Goal: Information Seeking & Learning: Find specific fact

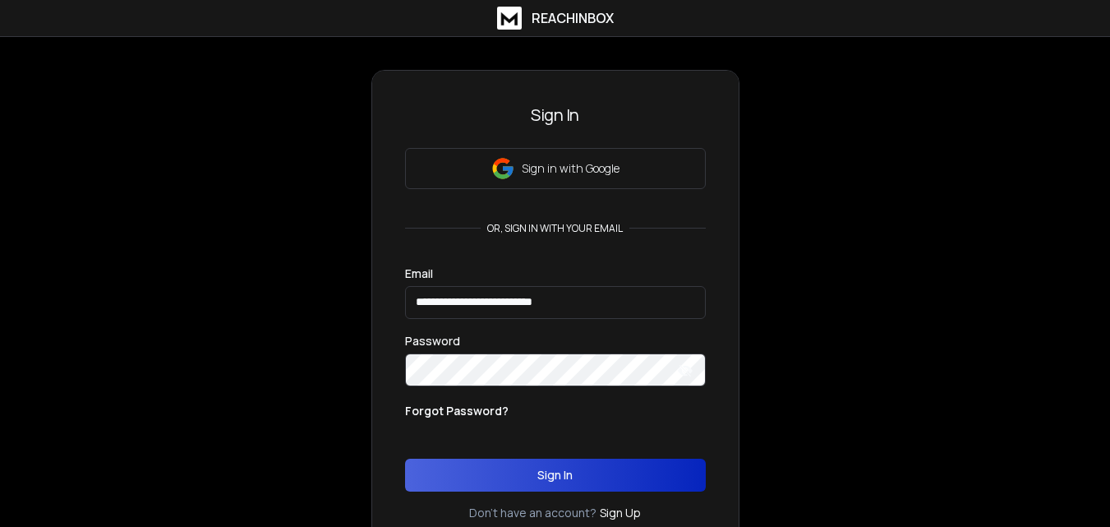
scroll to position [11, 0]
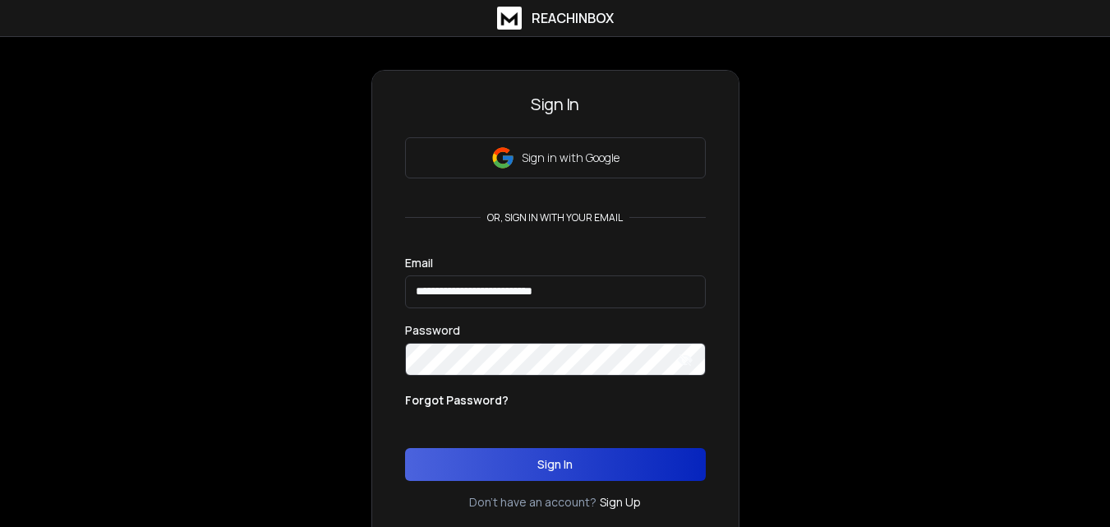
type input "**********"
click at [690, 359] on icon at bounding box center [685, 360] width 15 height 10
click at [667, 457] on button "Sign In" at bounding box center [555, 464] width 301 height 33
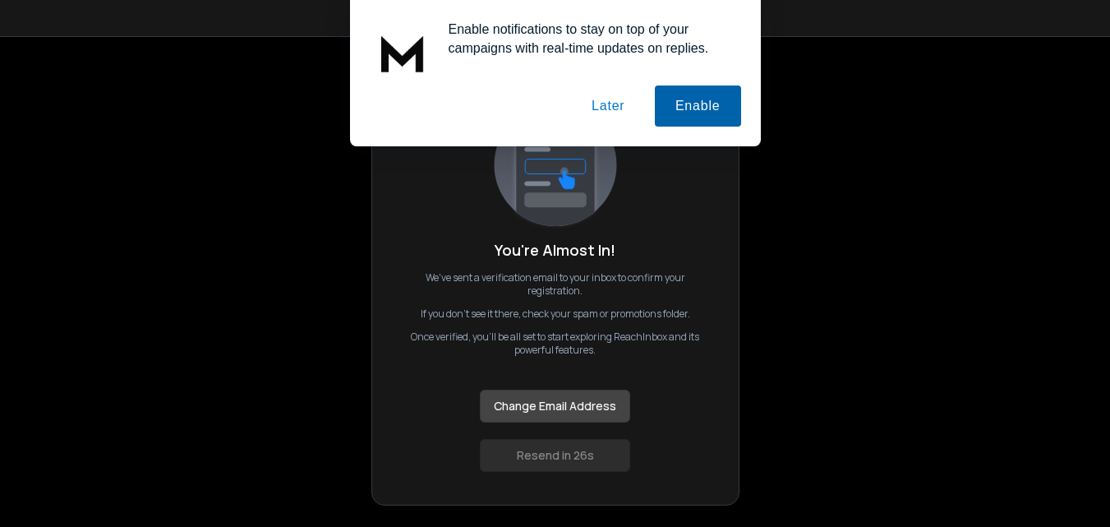
click at [676, 98] on button "Enable" at bounding box center [698, 105] width 86 height 41
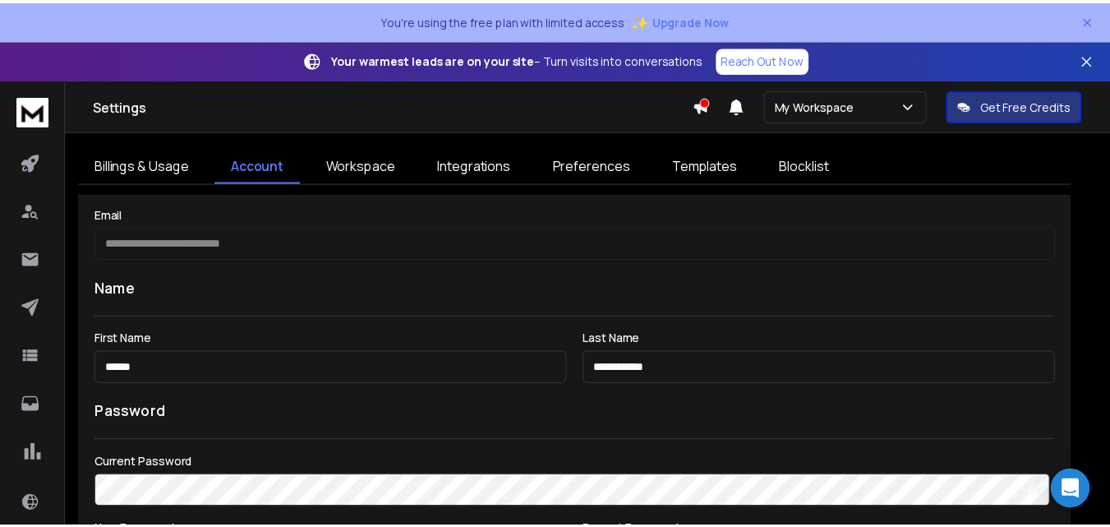
scroll to position [74, 0]
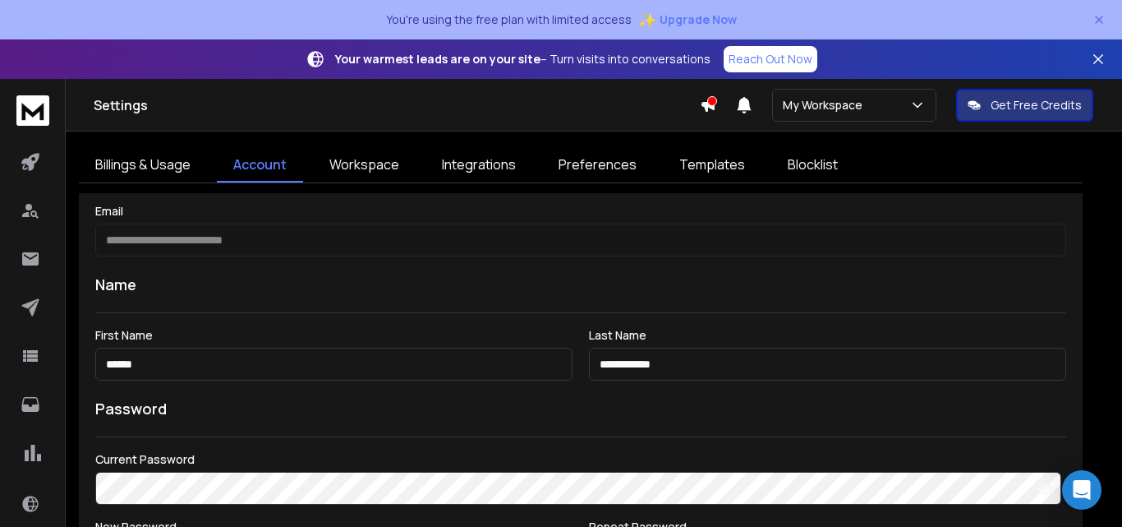
click at [41, 117] on img at bounding box center [32, 110] width 33 height 30
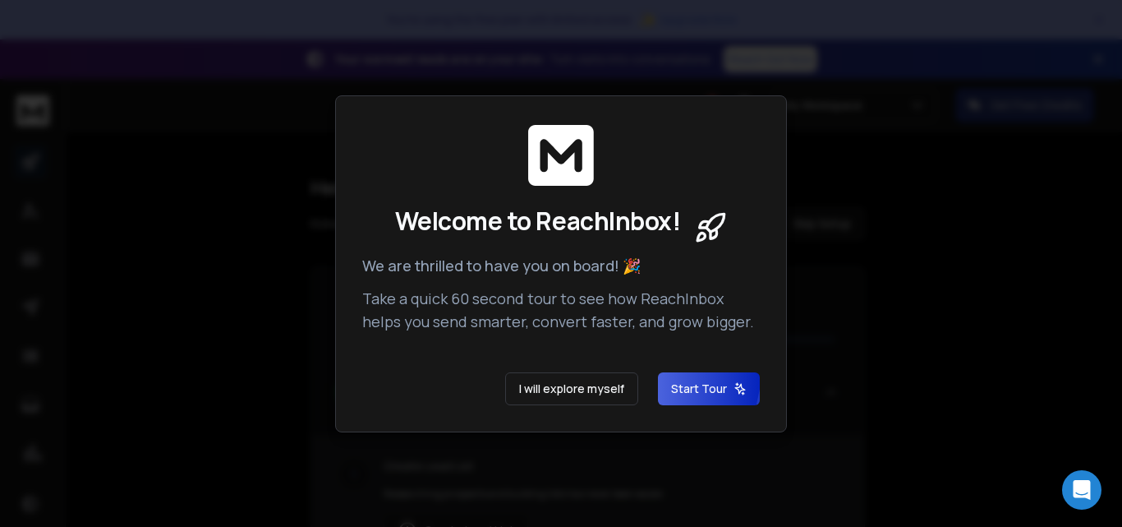
click at [712, 384] on span "Start Tour" at bounding box center [709, 388] width 76 height 16
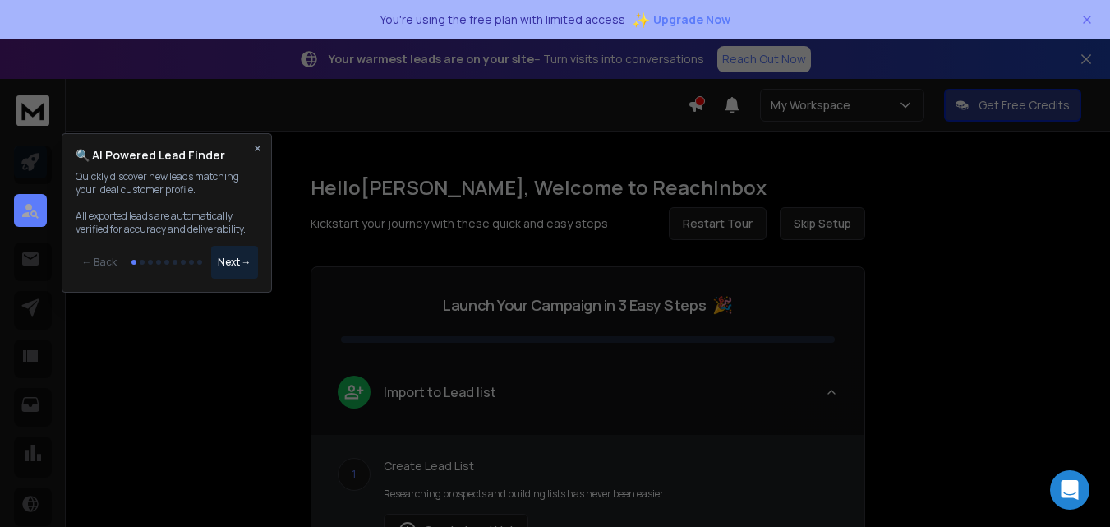
click at [236, 257] on button "Next →" at bounding box center [234, 262] width 47 height 33
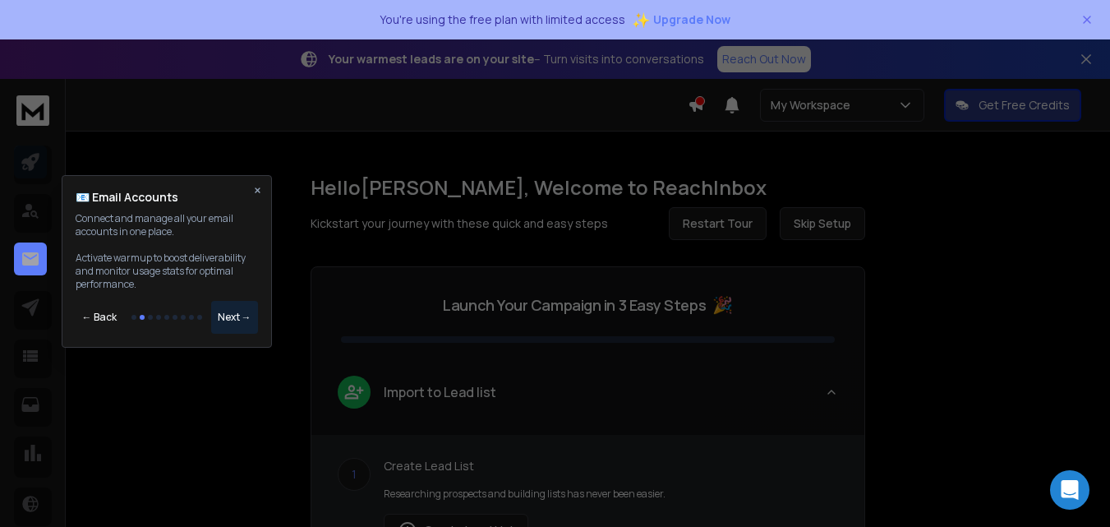
click at [240, 318] on button "Next →" at bounding box center [234, 317] width 47 height 33
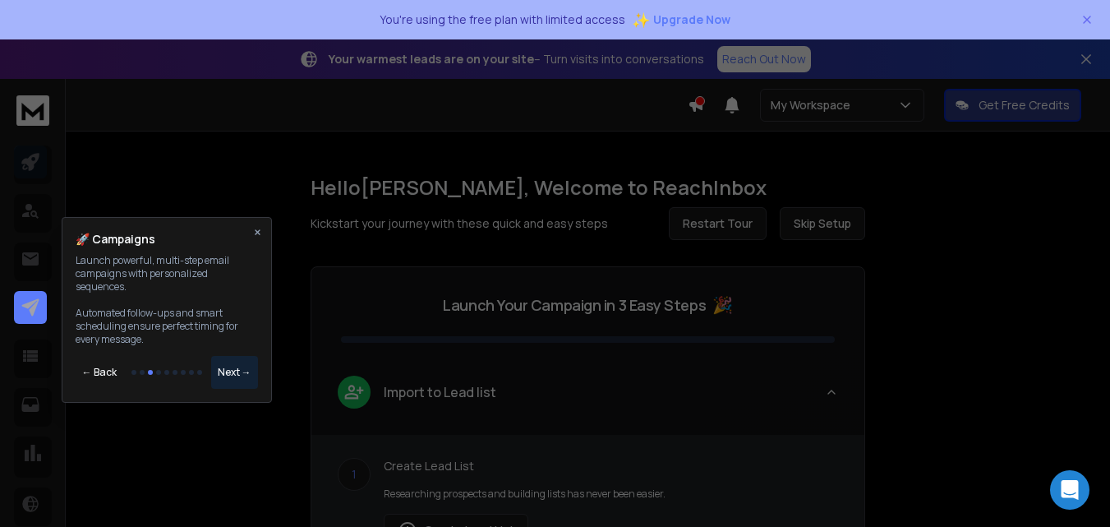
click at [237, 371] on button "Next →" at bounding box center [234, 372] width 47 height 33
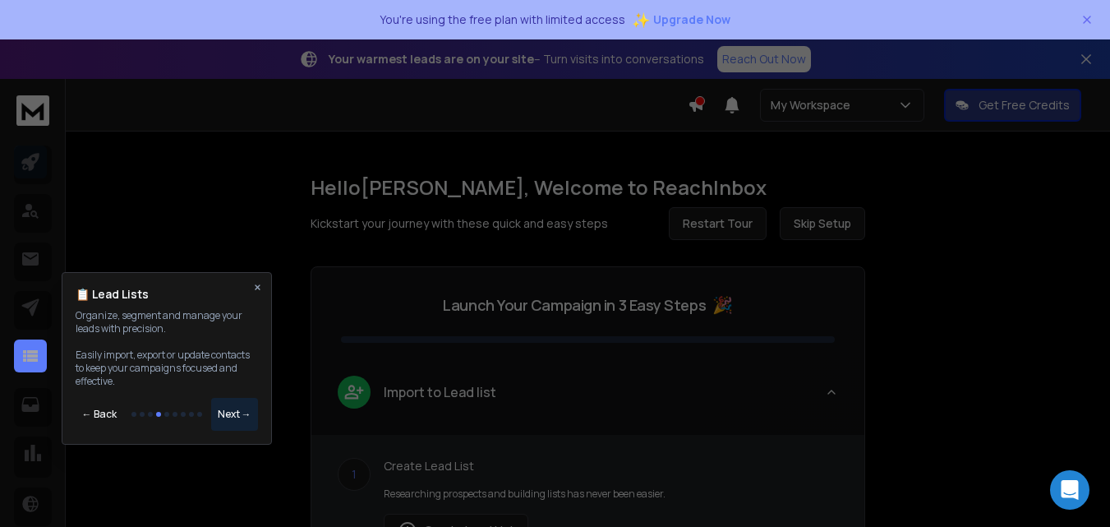
click at [238, 415] on button "Next →" at bounding box center [234, 414] width 47 height 33
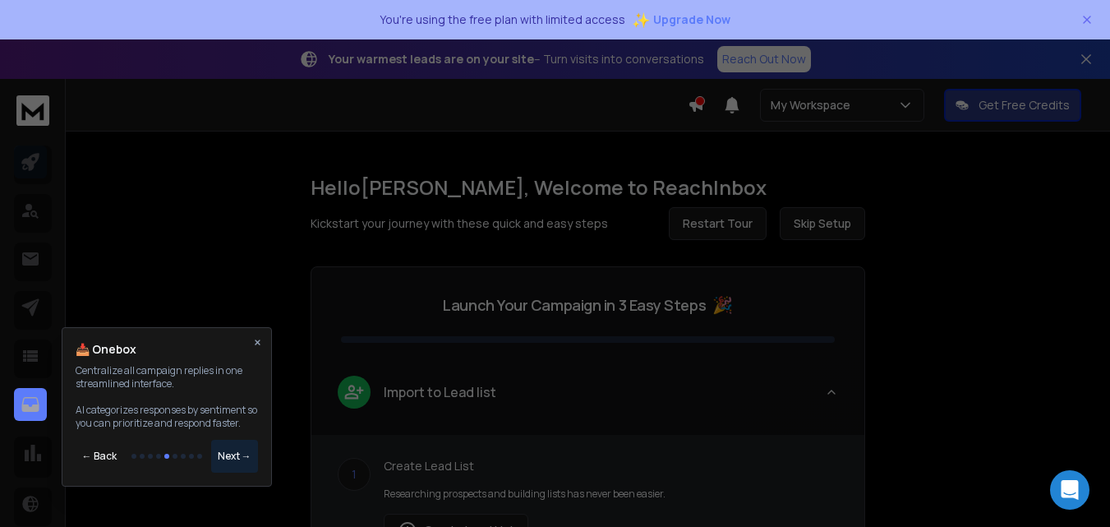
click at [235, 453] on button "Next →" at bounding box center [234, 456] width 47 height 33
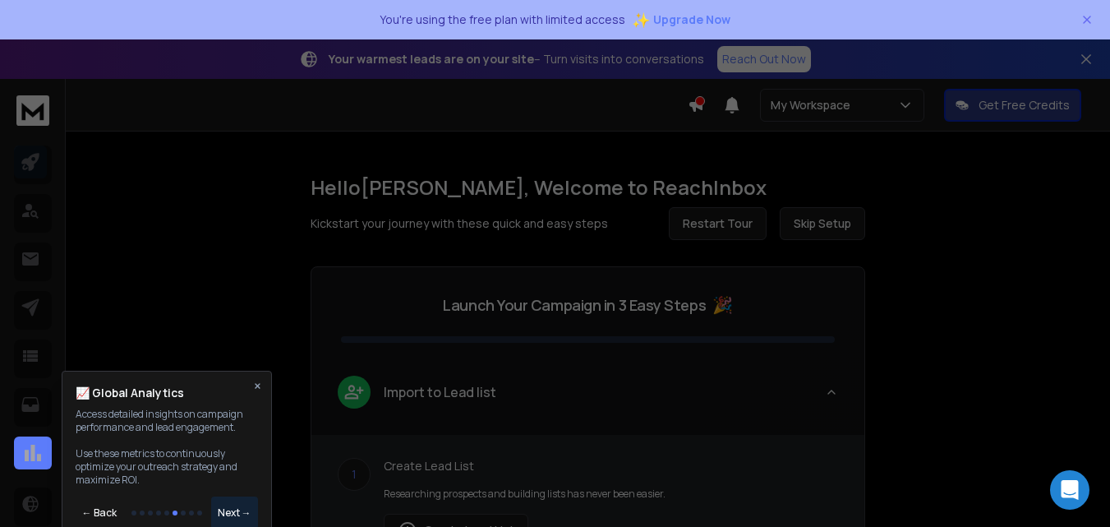
click at [233, 507] on button "Next →" at bounding box center [234, 512] width 47 height 33
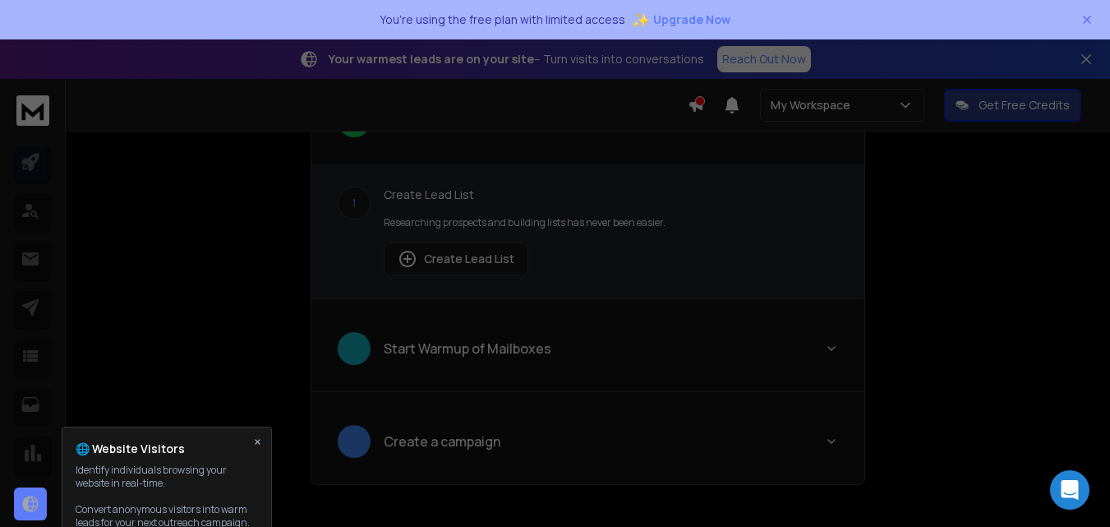
scroll to position [272, 0]
click at [150, 469] on p "Identify individuals browsing your website in real-time. Convert anonymous visi…" at bounding box center [167, 496] width 182 height 66
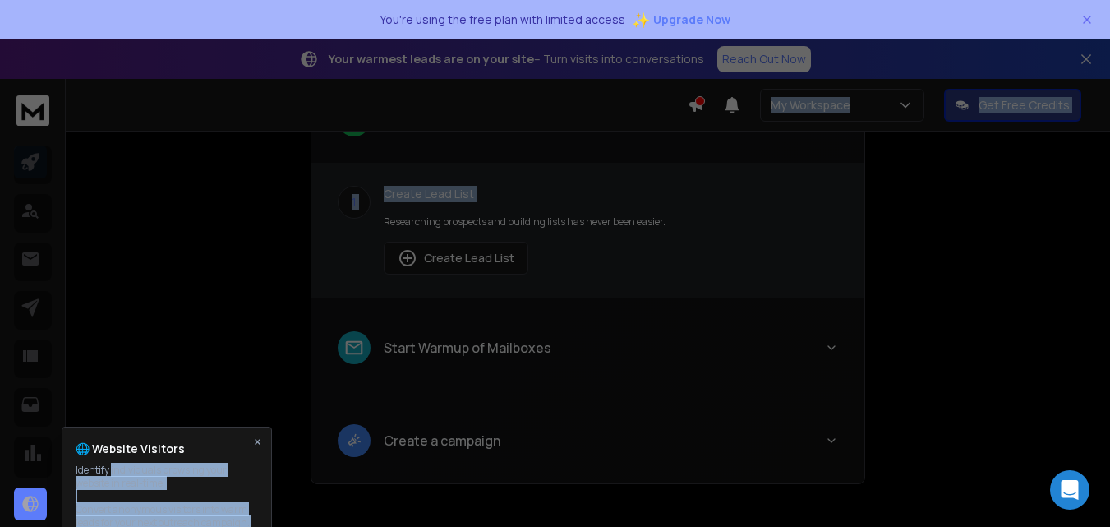
drag, startPoint x: 150, startPoint y: 469, endPoint x: 670, endPoint y: 150, distance: 610.0
click at [670, 150] on div "🌐 Website Visitors × Identify individuals browsing your website in real-time. C…" at bounding box center [555, 167] width 1110 height 720
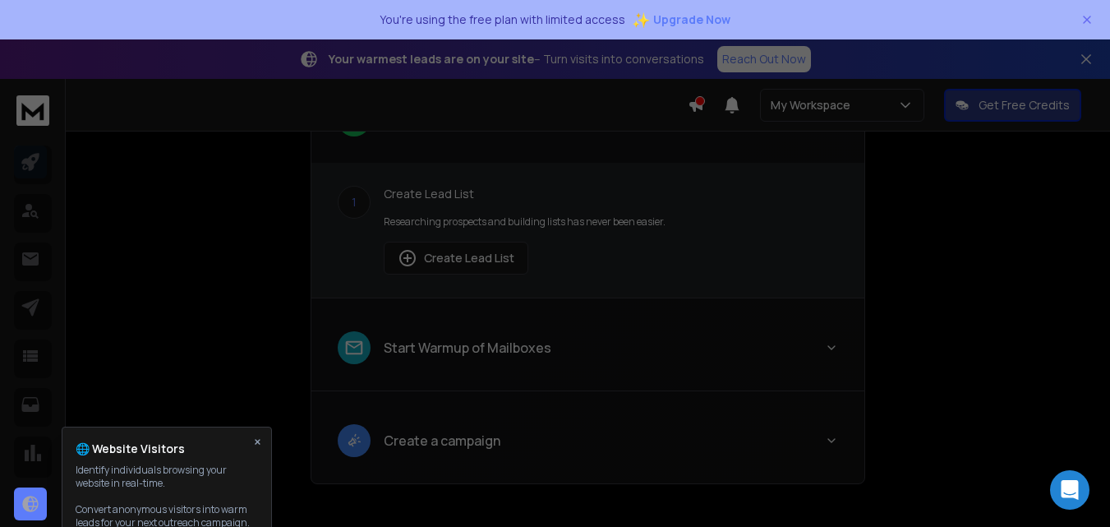
click at [1079, 19] on div "You're using the free plan with limited access ✨ Upgrade Now" at bounding box center [555, 19] width 1110 height 39
click at [1080, 21] on icon "Close notification" at bounding box center [1086, 19] width 13 height 13
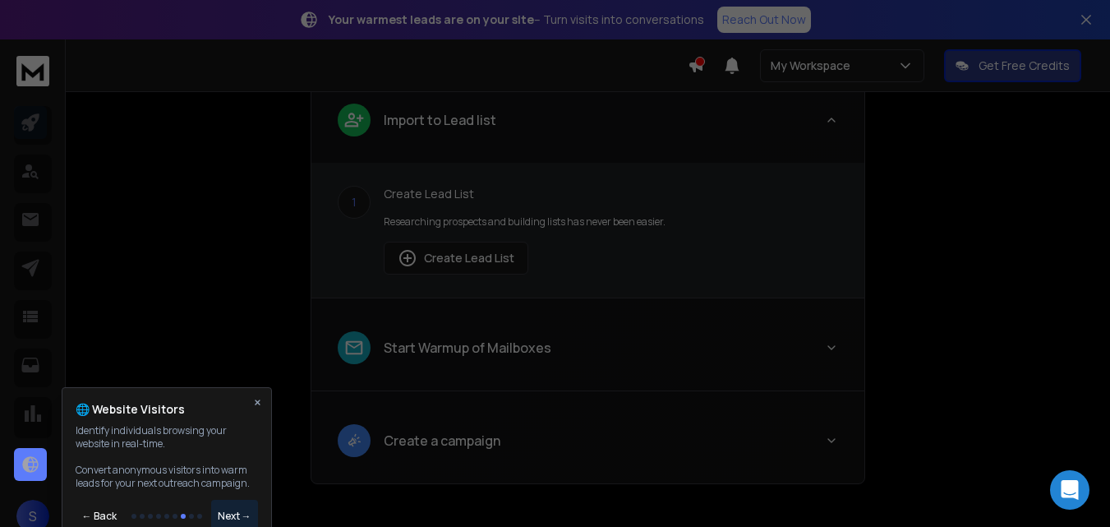
click at [252, 512] on button "Next →" at bounding box center [234, 516] width 47 height 33
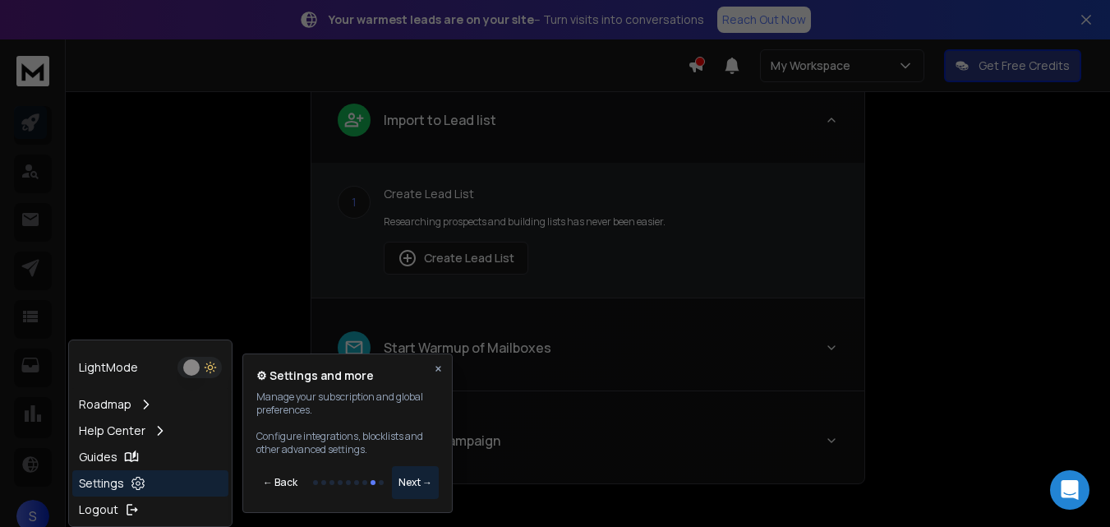
click at [406, 485] on button "Next →" at bounding box center [415, 482] width 47 height 33
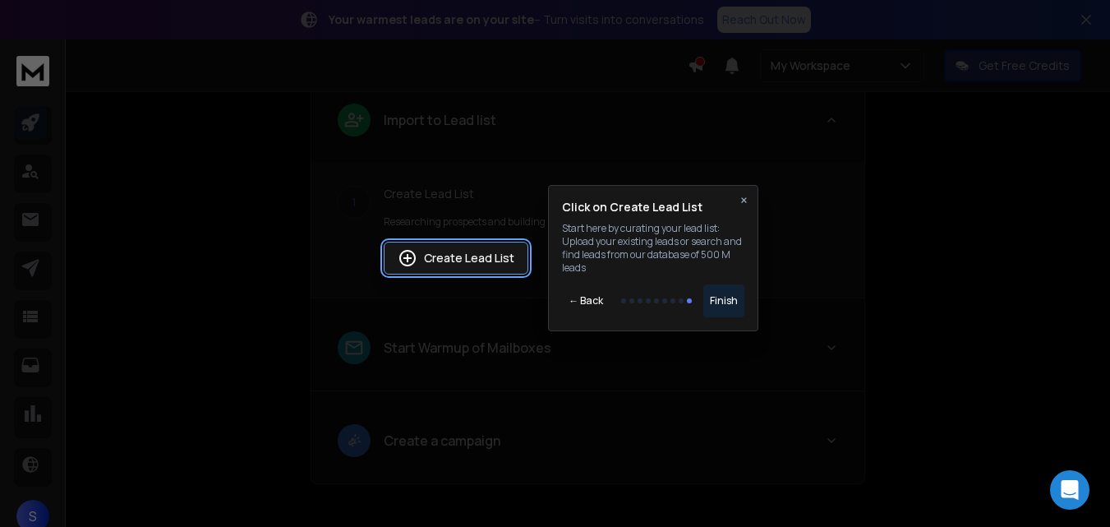
click at [737, 306] on button "Finish" at bounding box center [723, 300] width 41 height 33
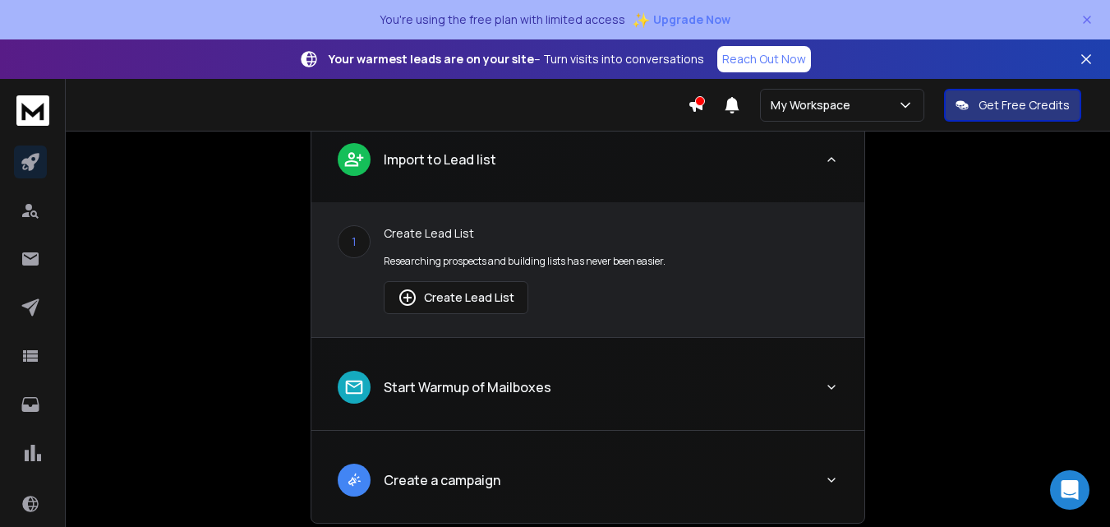
scroll to position [272, 0]
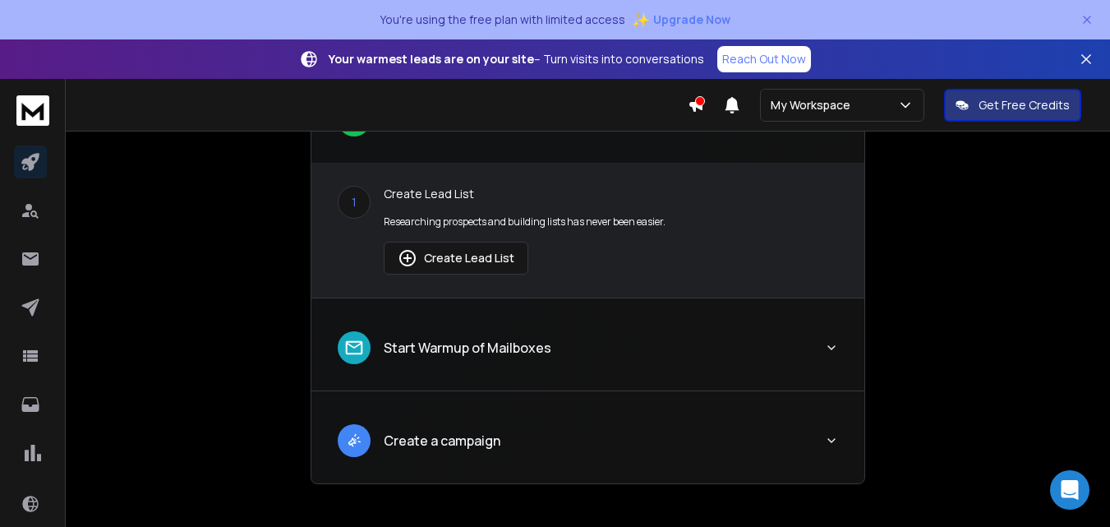
click at [721, 306] on div "Import to Lead list 1 Create Lead List Researching prospects and building lists…" at bounding box center [587, 286] width 553 height 393
click at [543, 333] on div "Start Warmup of Mailboxes" at bounding box center [445, 347] width 214 height 33
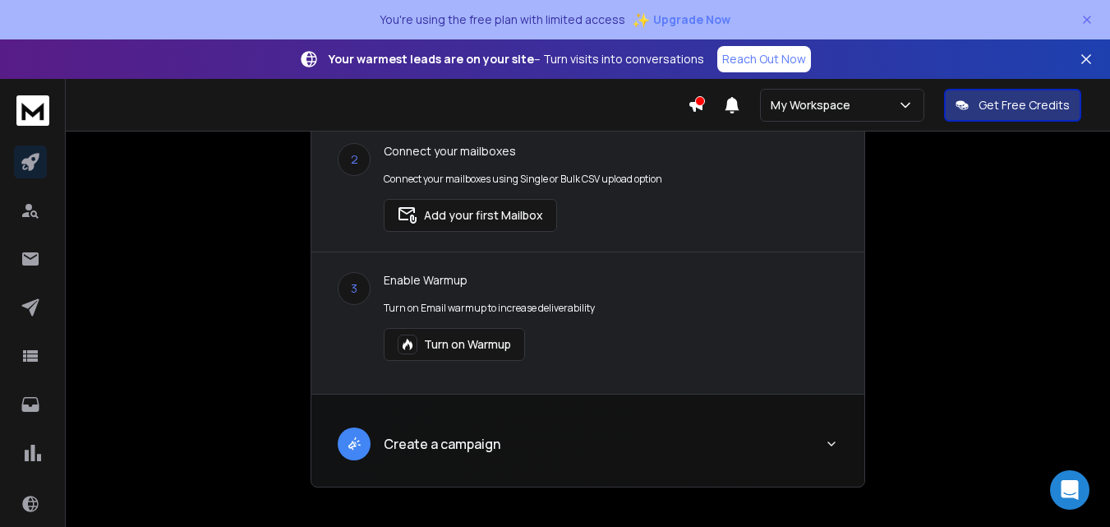
scroll to position [555, 0]
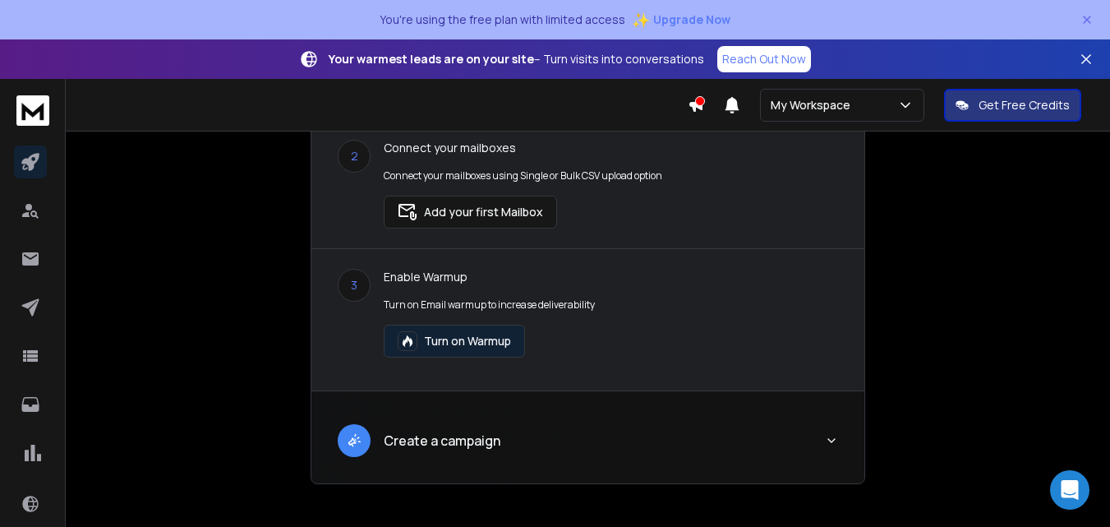
click at [467, 354] on button "Turn on Warmup" at bounding box center [454, 341] width 141 height 33
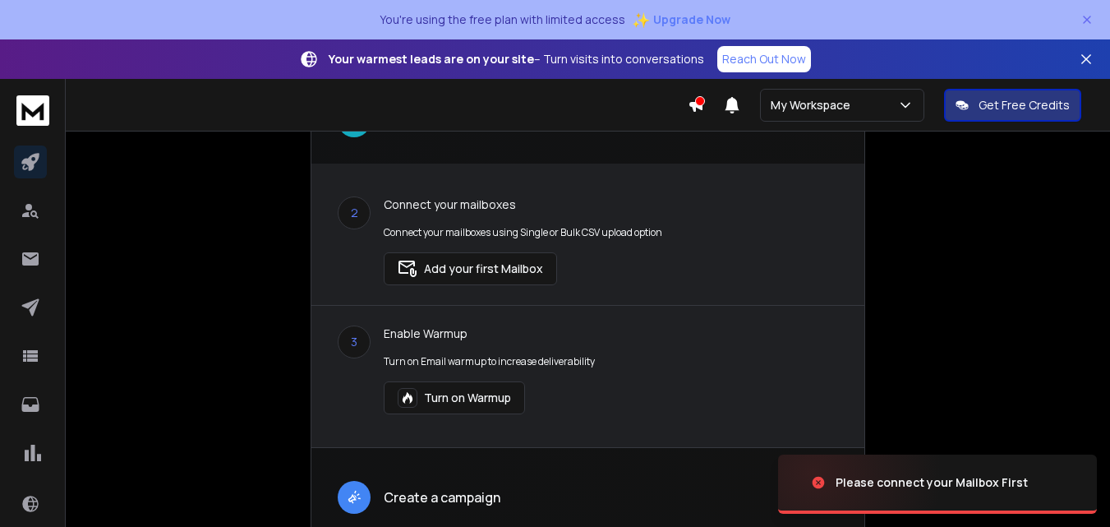
scroll to position [498, 0]
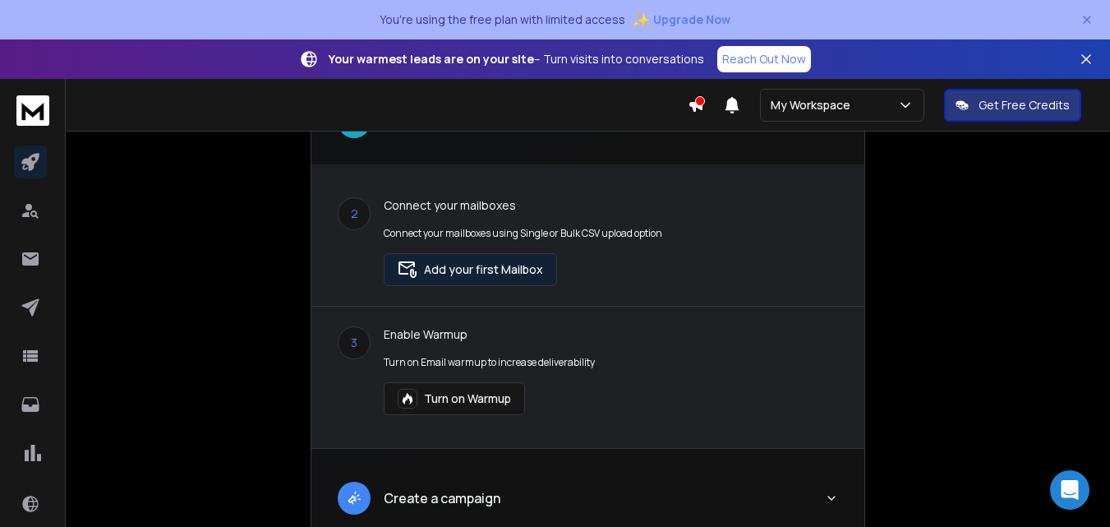
click at [472, 274] on button "Add your first Mailbox" at bounding box center [470, 269] width 173 height 33
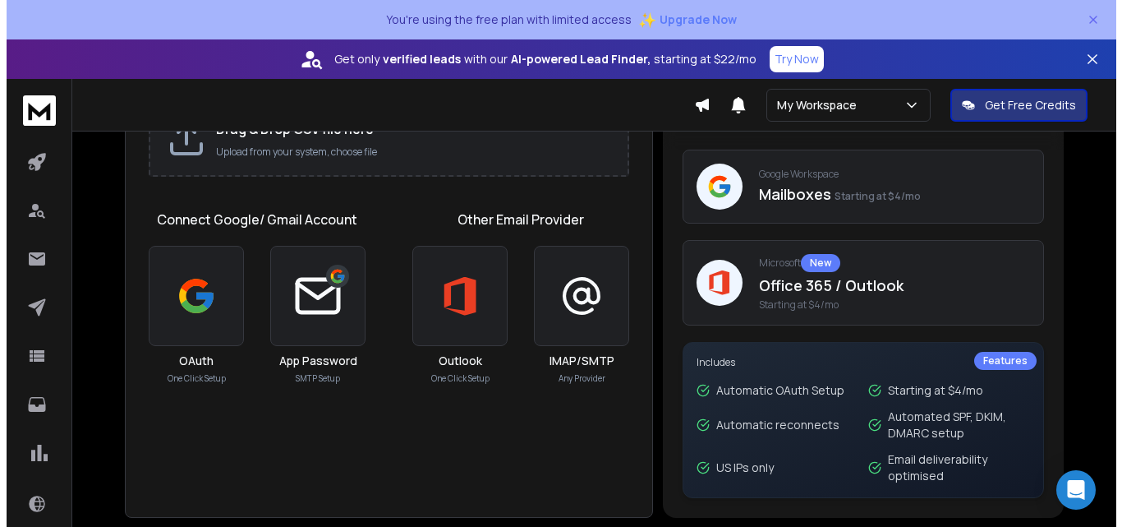
scroll to position [206, 0]
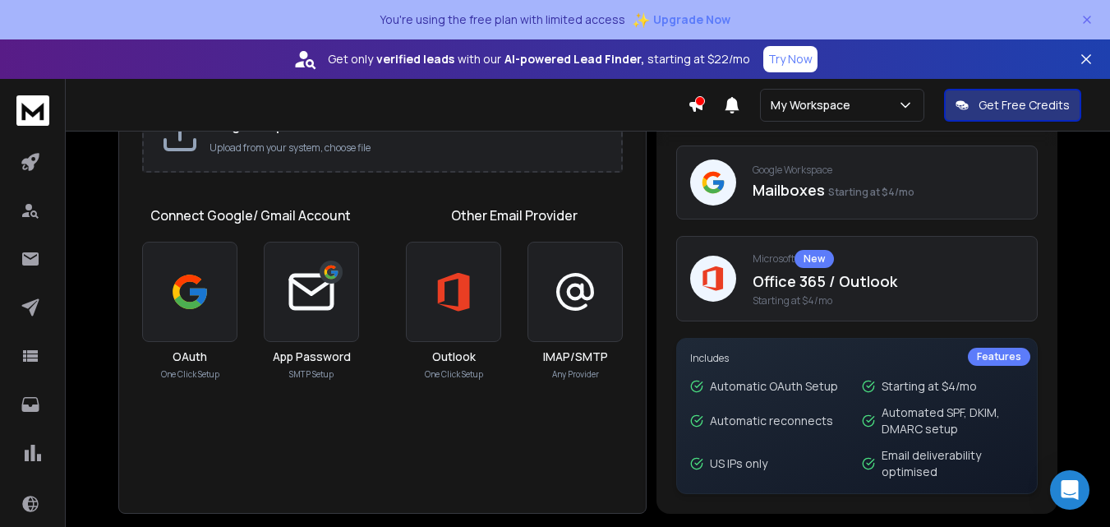
click at [184, 331] on div at bounding box center [189, 292] width 95 height 100
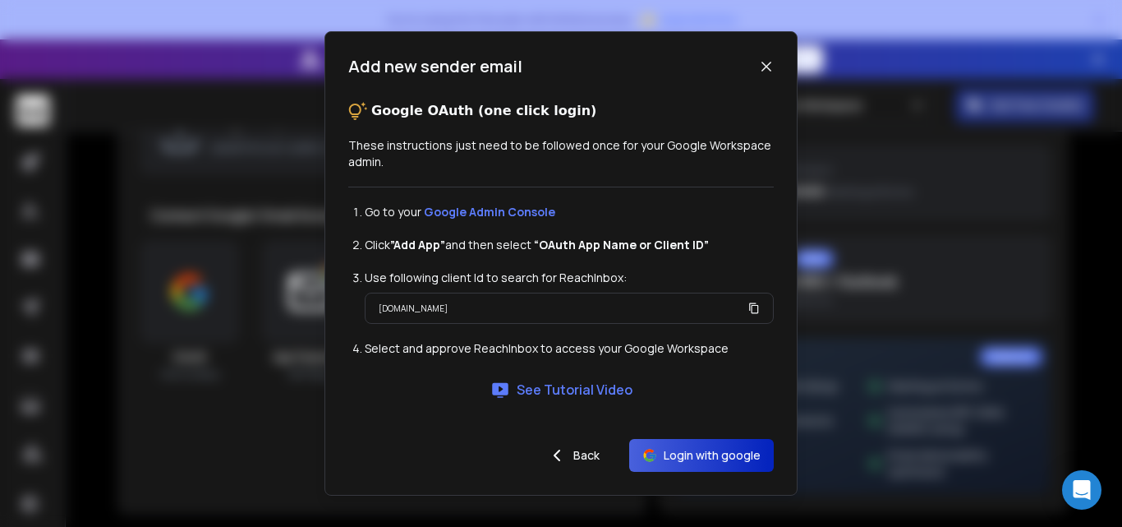
click at [684, 458] on button "Login with google" at bounding box center [701, 455] width 145 height 33
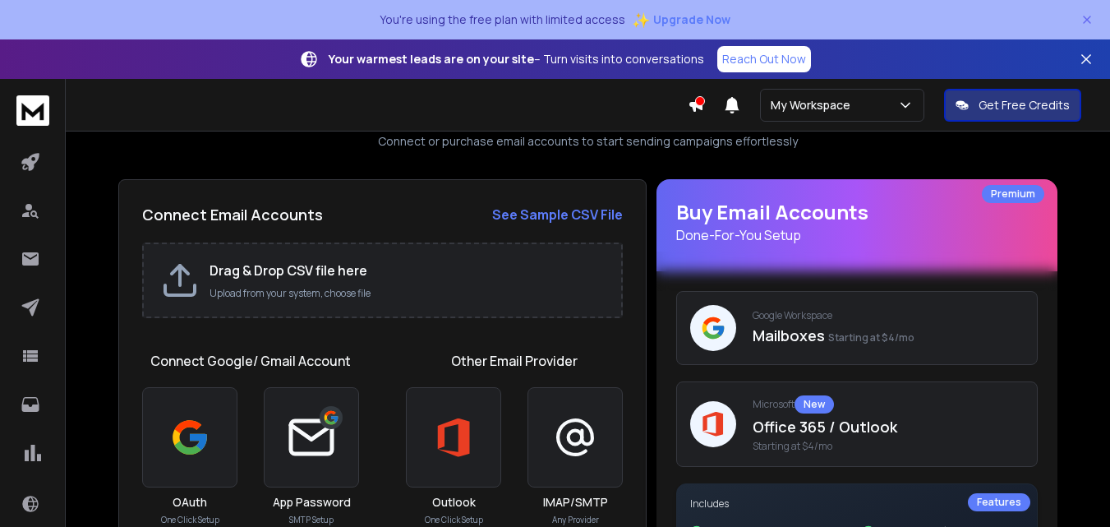
scroll to position [62, 0]
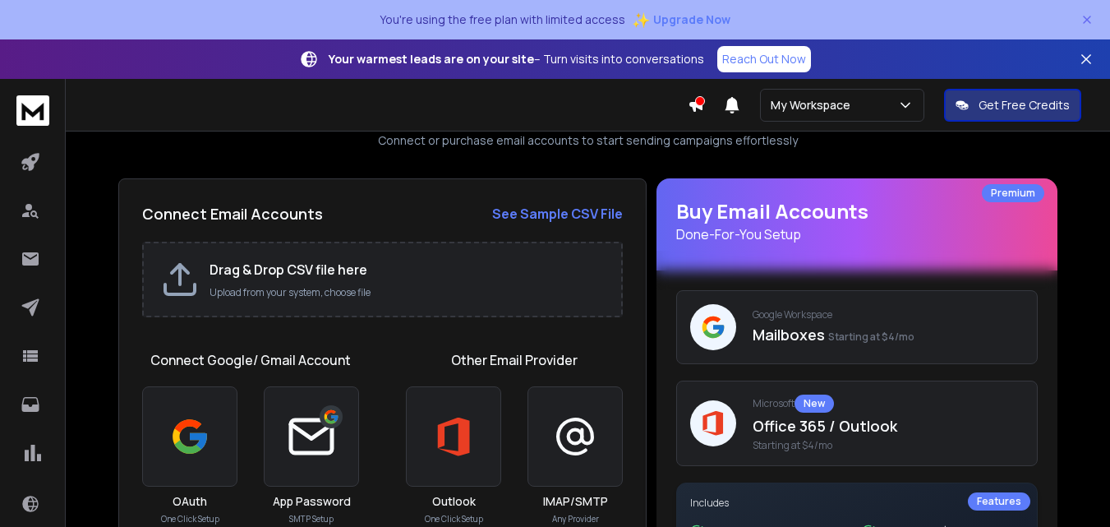
click at [329, 268] on h2 "Drag & Drop CSV file here" at bounding box center [407, 270] width 395 height 20
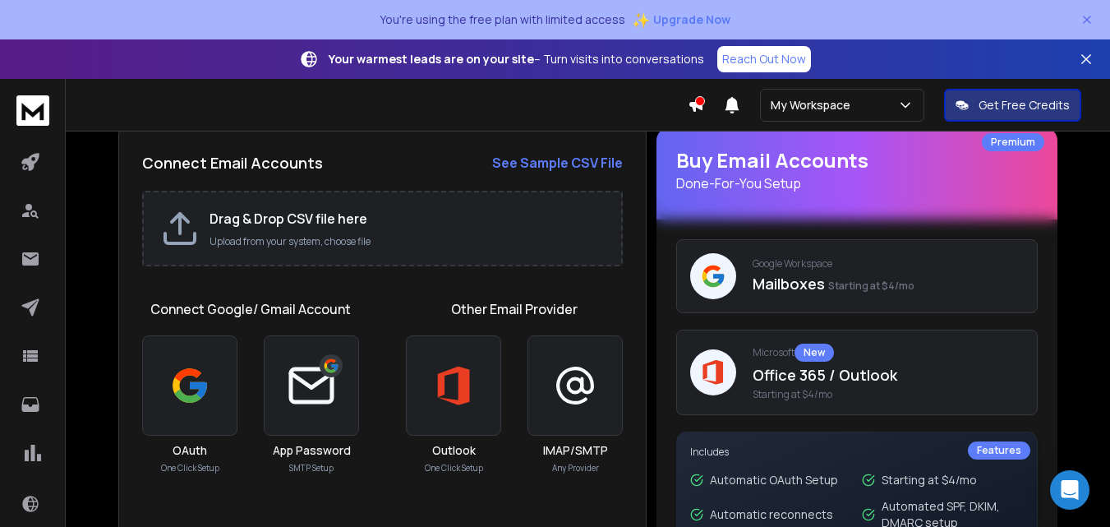
scroll to position [116, 0]
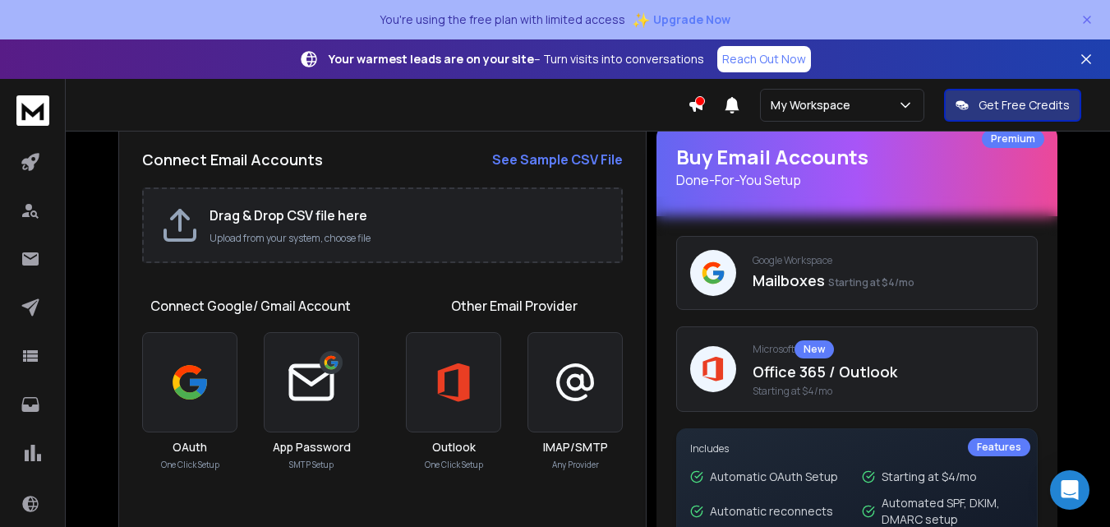
click at [762, 248] on div "Google Workspace Mailboxes Starting at $4/mo" at bounding box center [856, 273] width 361 height 74
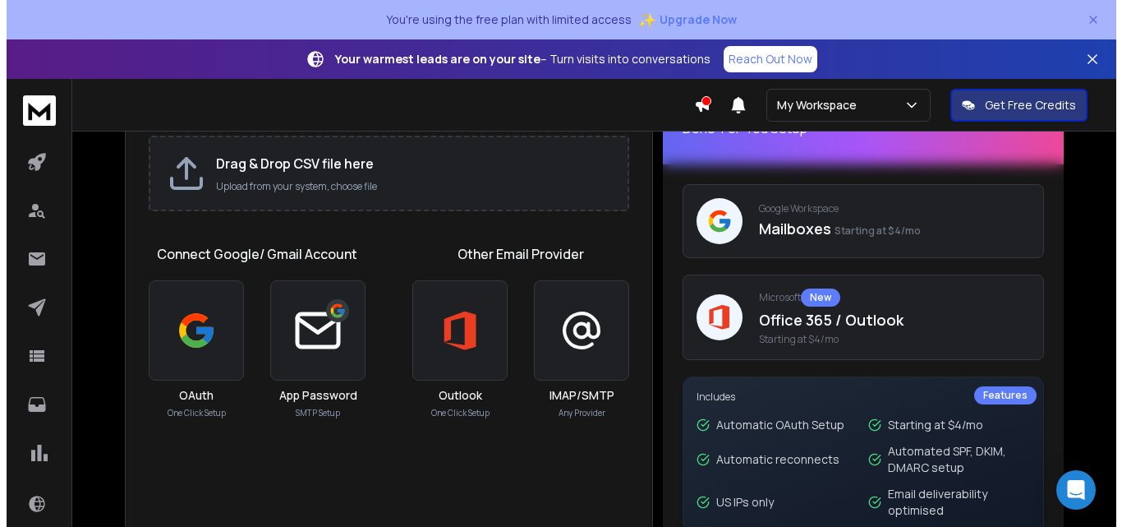
scroll to position [168, 0]
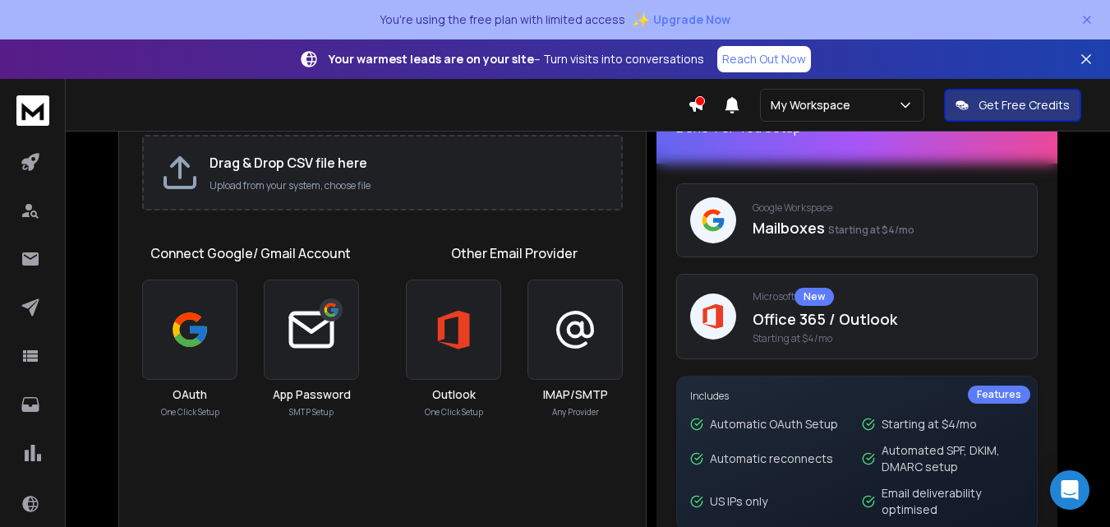
click at [325, 350] on icon at bounding box center [311, 329] width 49 height 49
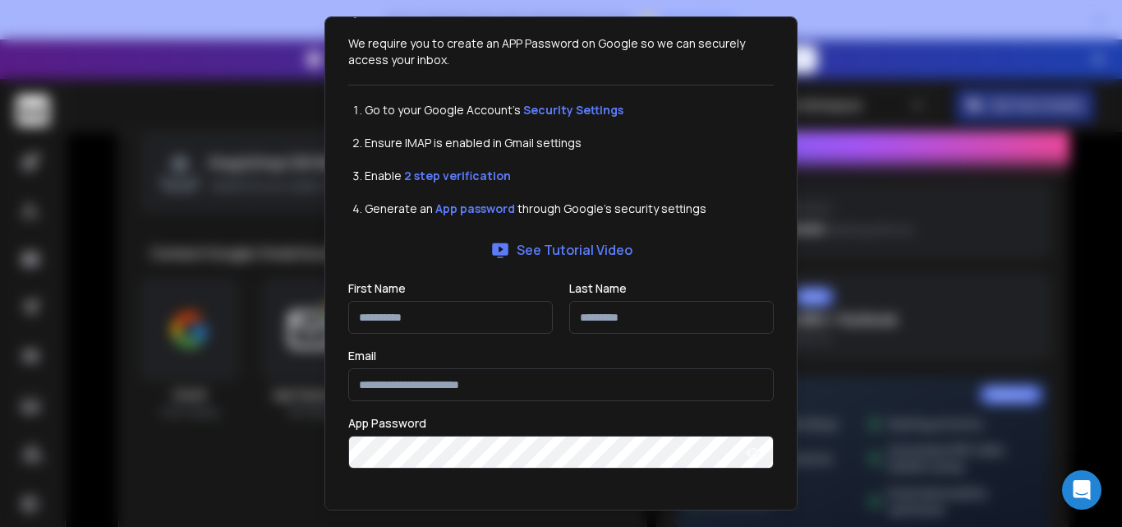
scroll to position [137, 0]
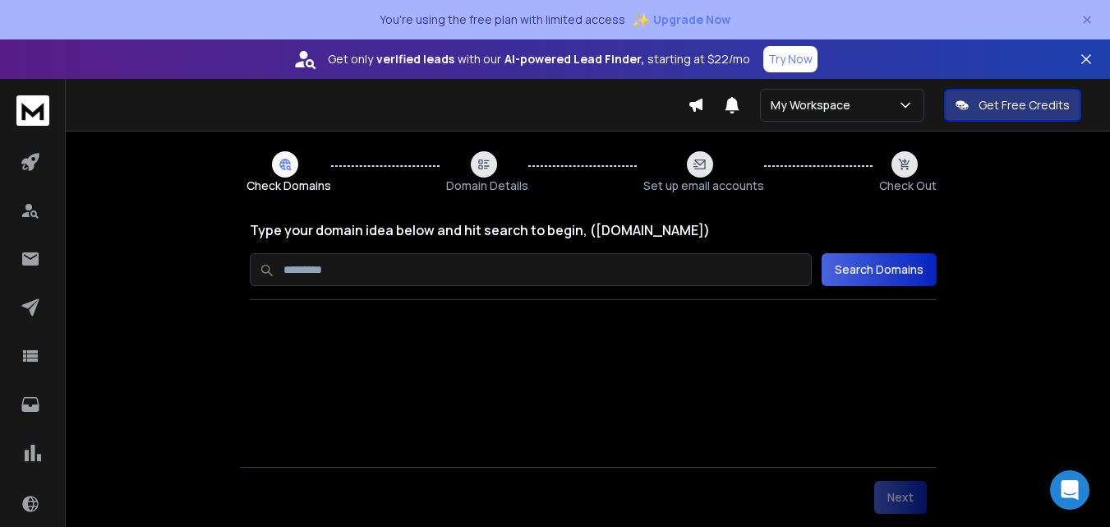
click at [320, 280] on input at bounding box center [531, 269] width 562 height 33
paste input "**********"
type input "**********"
click at [880, 279] on button "Search Domains" at bounding box center [879, 269] width 115 height 33
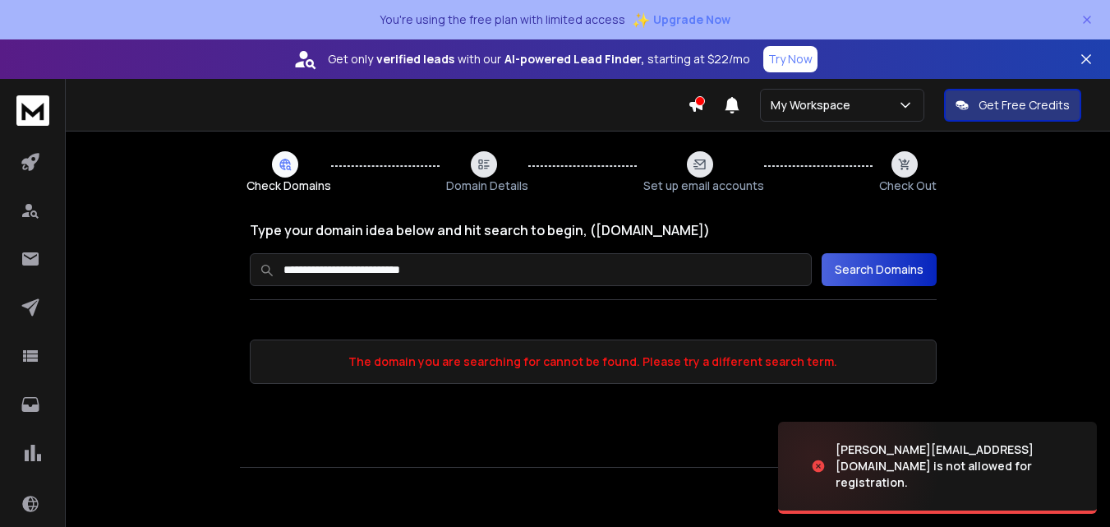
click at [1084, 67] on div at bounding box center [1086, 58] width 15 height 39
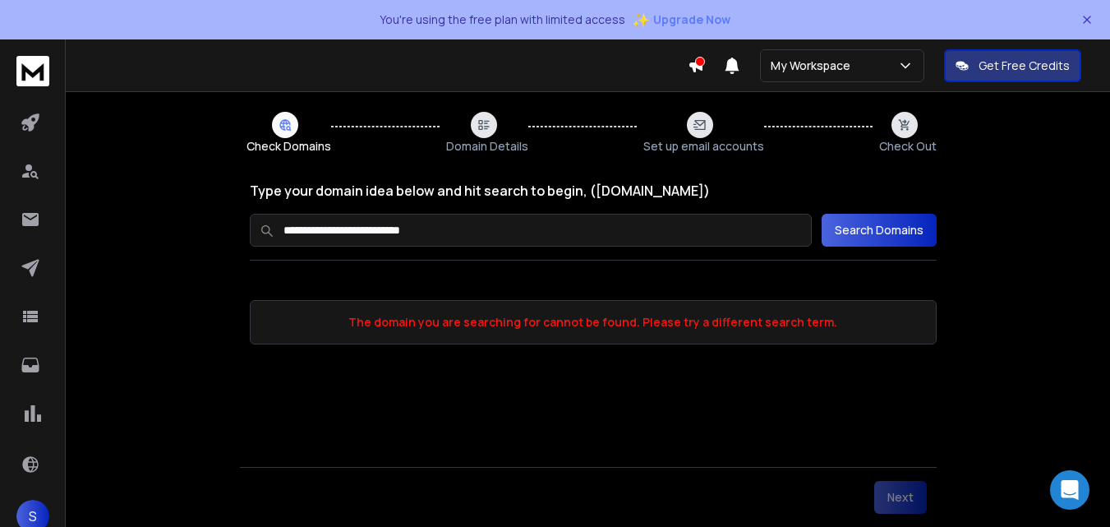
click at [1084, 20] on icon "Close notification" at bounding box center [1086, 19] width 13 height 13
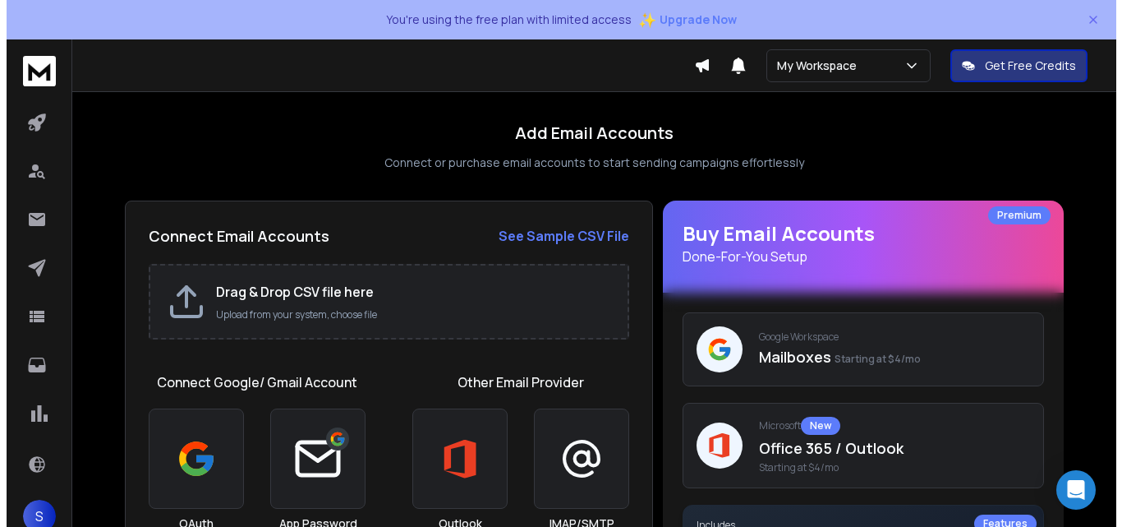
scroll to position [186, 0]
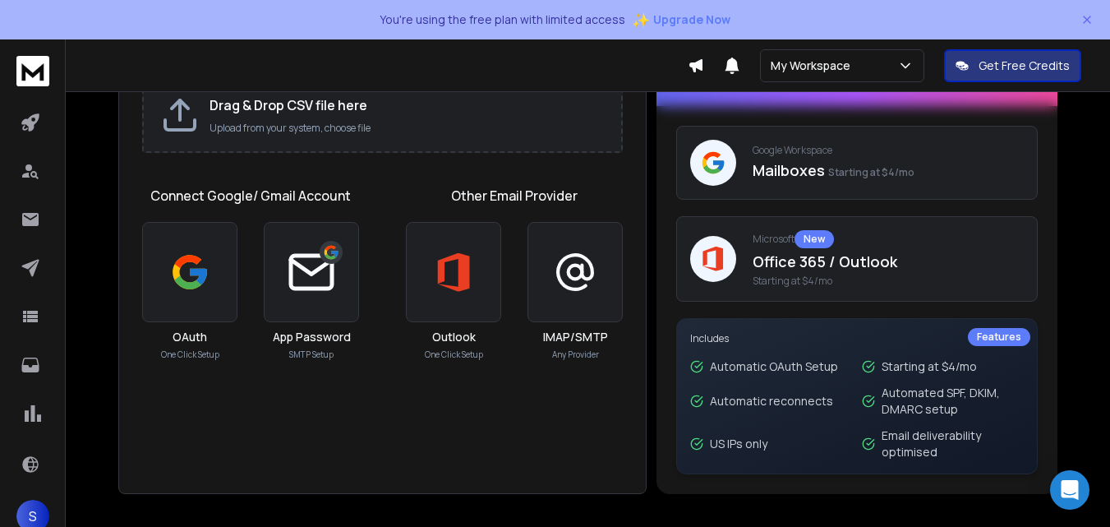
click at [296, 260] on icon at bounding box center [311, 271] width 49 height 49
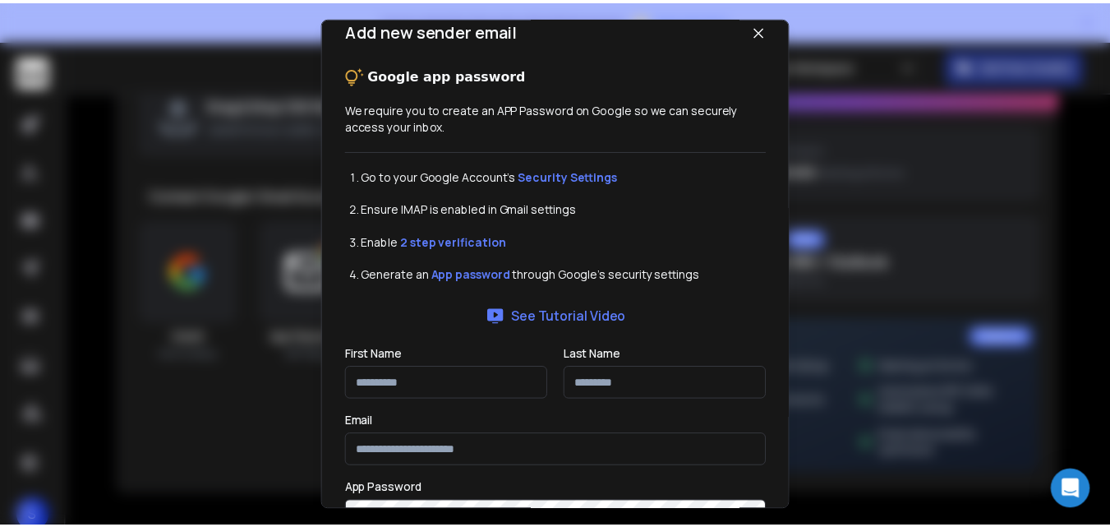
scroll to position [26, 0]
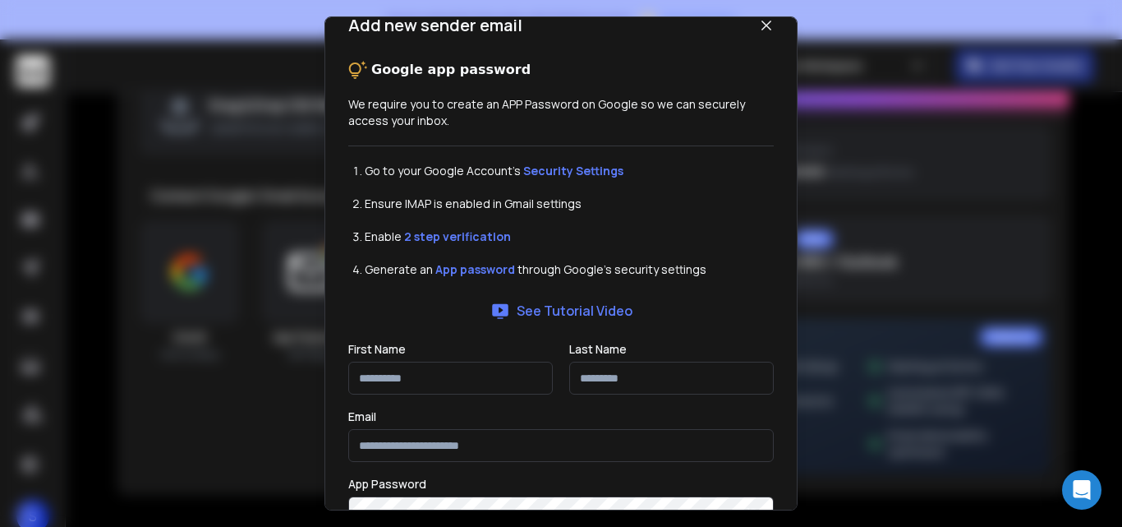
click at [770, 23] on icon at bounding box center [767, 26] width 10 height 10
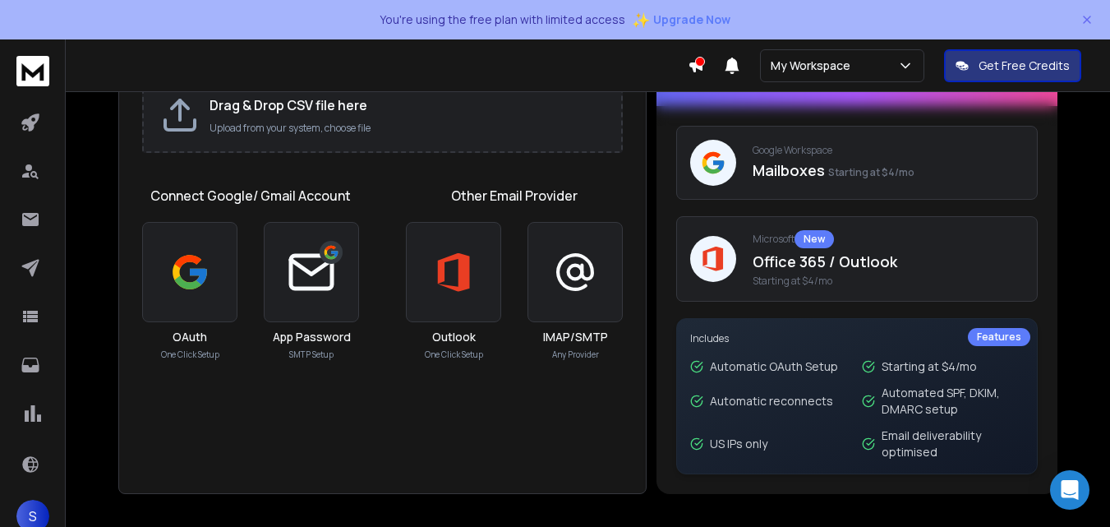
scroll to position [0, 0]
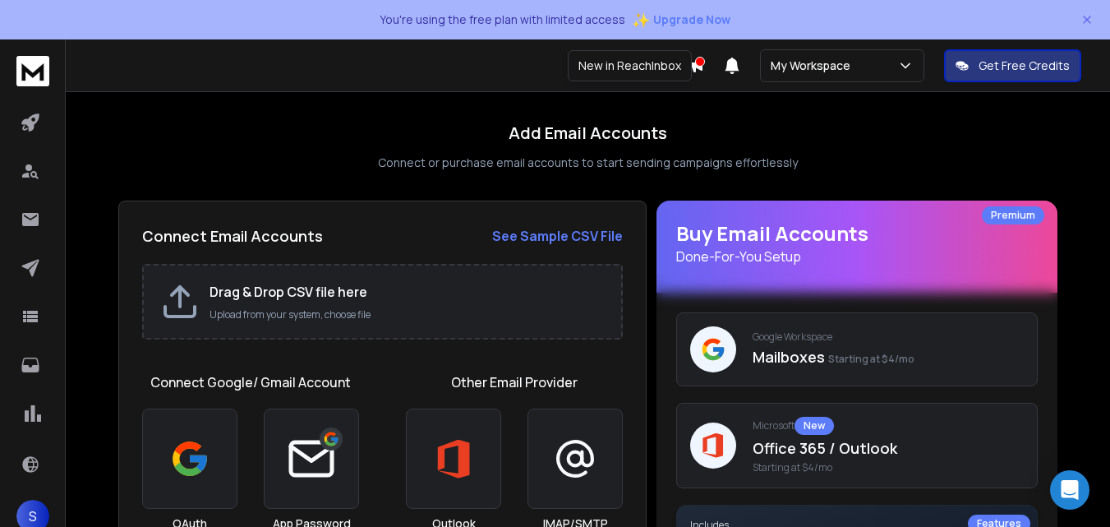
click at [700, 69] on icon at bounding box center [695, 65] width 13 height 13
click at [824, 63] on p "My Workspace" at bounding box center [814, 66] width 86 height 16
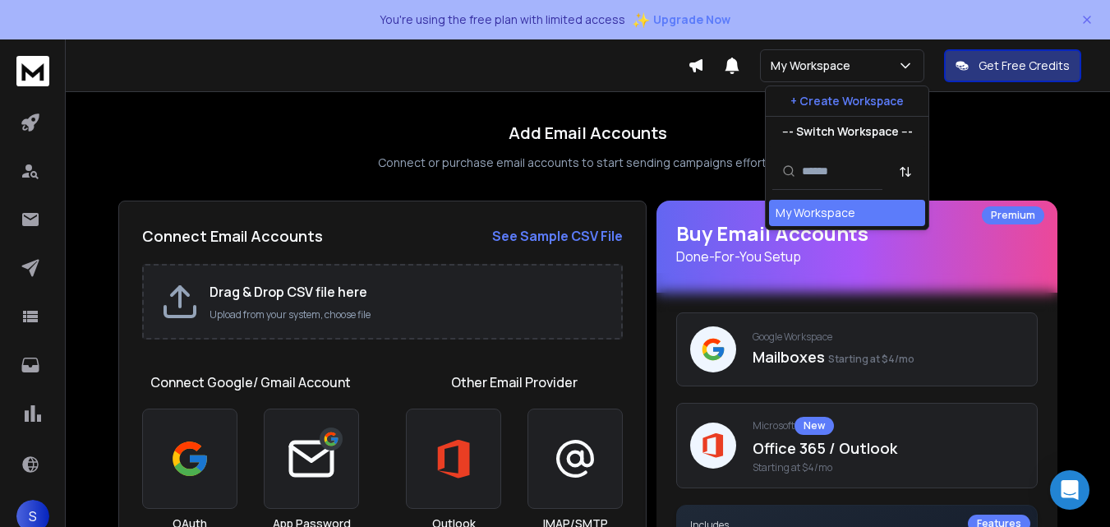
click at [20, 77] on img at bounding box center [32, 71] width 33 height 30
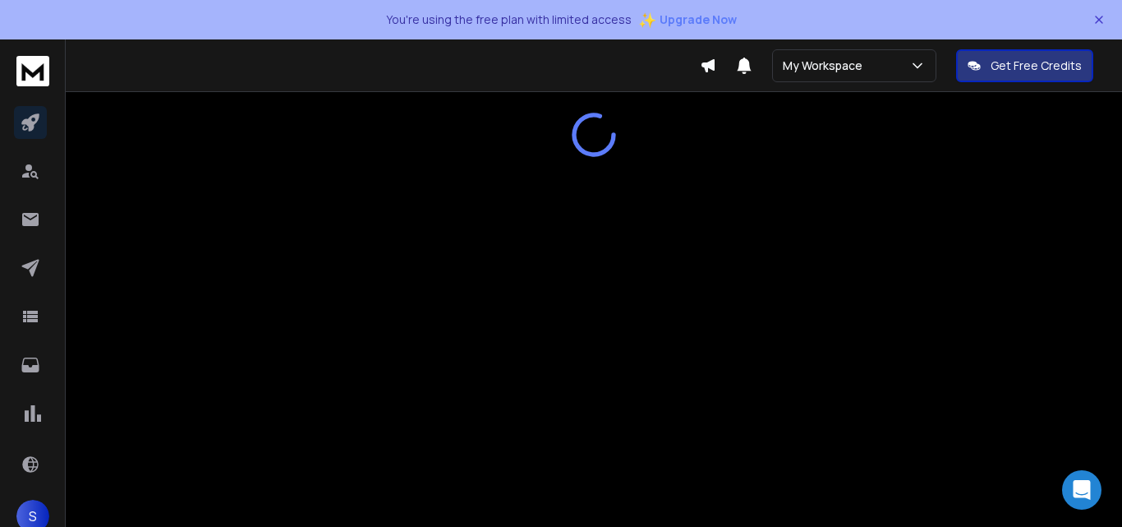
click at [1101, 17] on icon "Close notification" at bounding box center [1099, 19] width 13 height 13
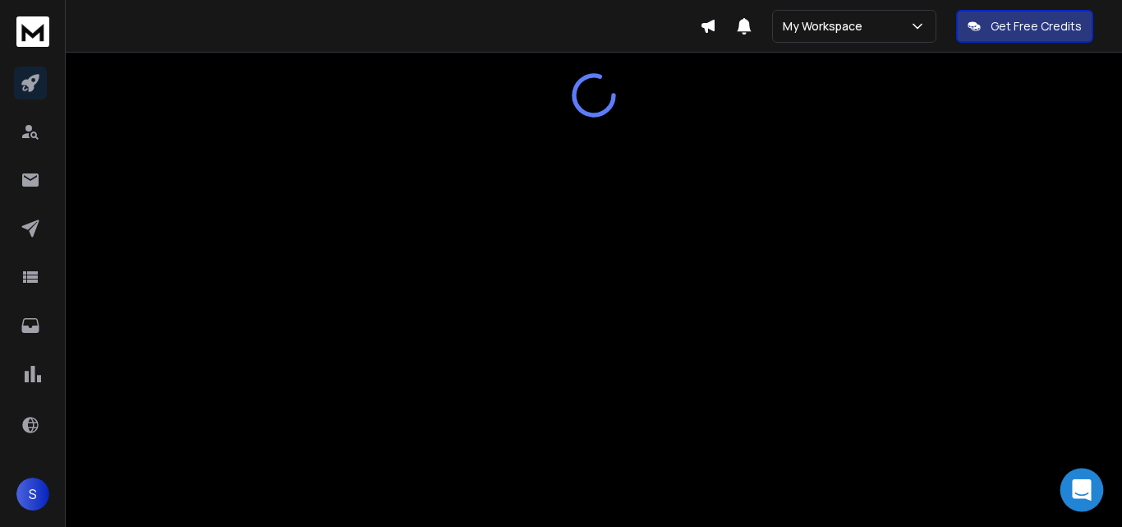
click at [1089, 482] on icon "Open Intercom Messenger" at bounding box center [1081, 489] width 19 height 21
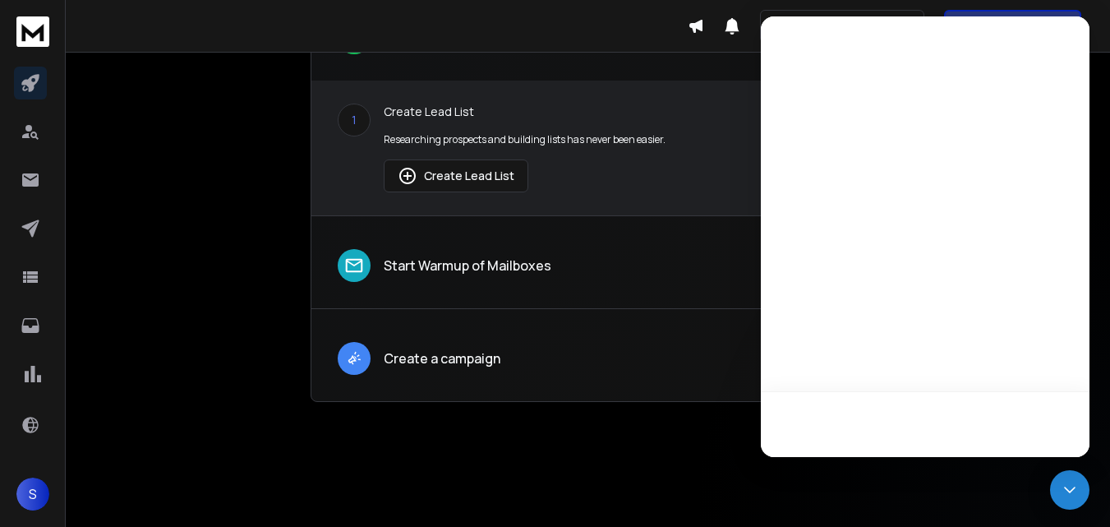
scroll to position [288, 0]
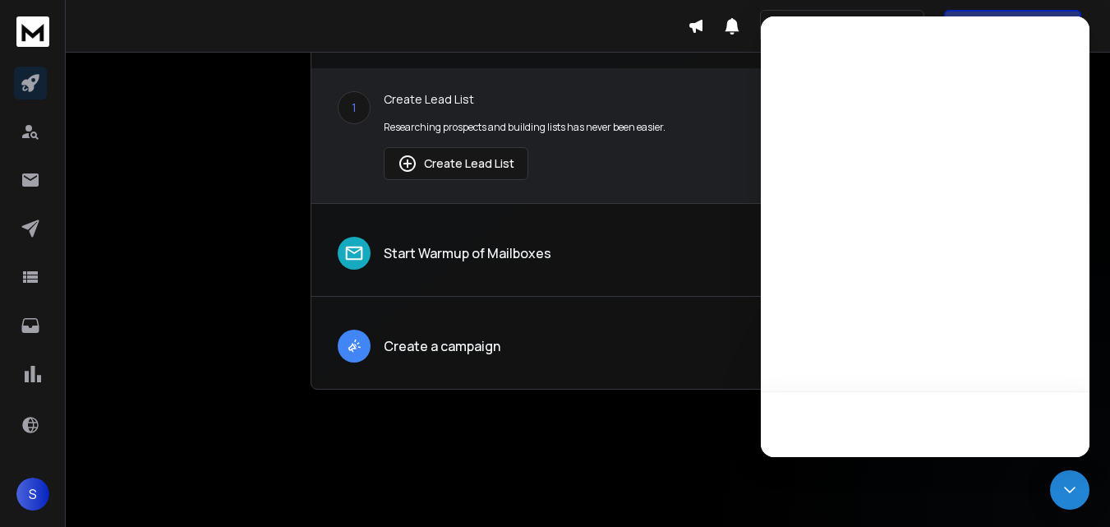
click at [527, 266] on div "Start Warmup of Mailboxes" at bounding box center [445, 253] width 214 height 33
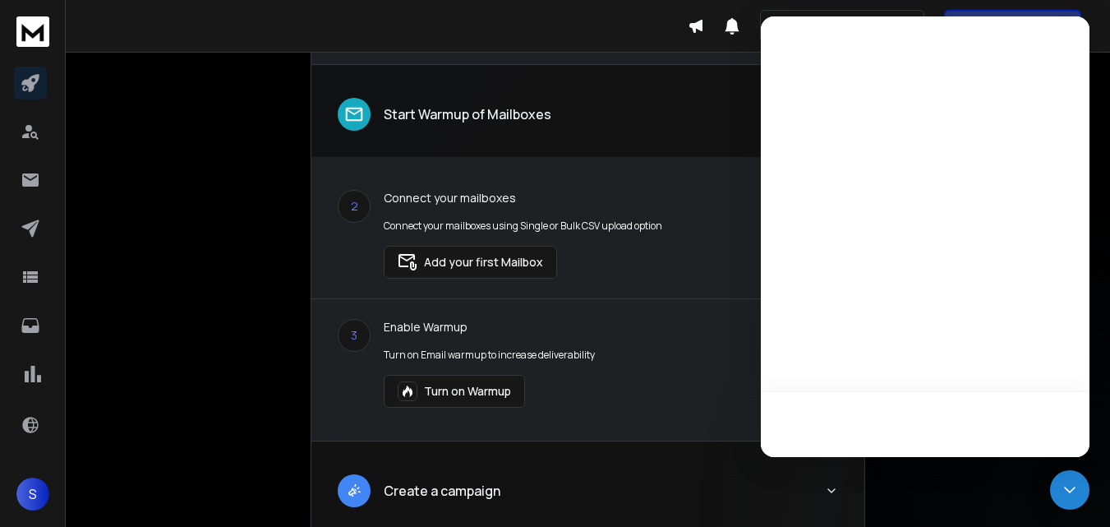
scroll to position [477, 0]
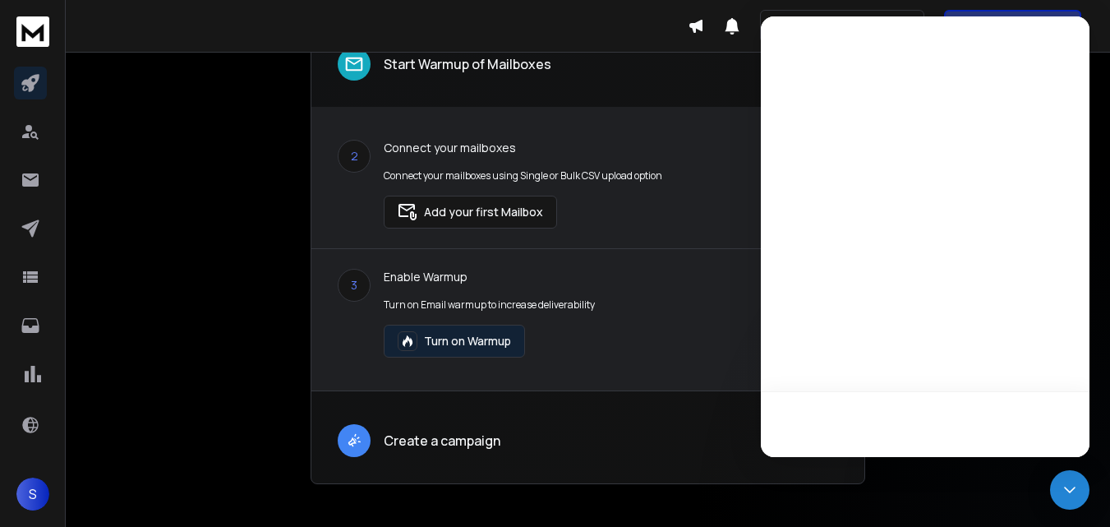
click at [495, 340] on button "Turn on Warmup" at bounding box center [454, 341] width 141 height 33
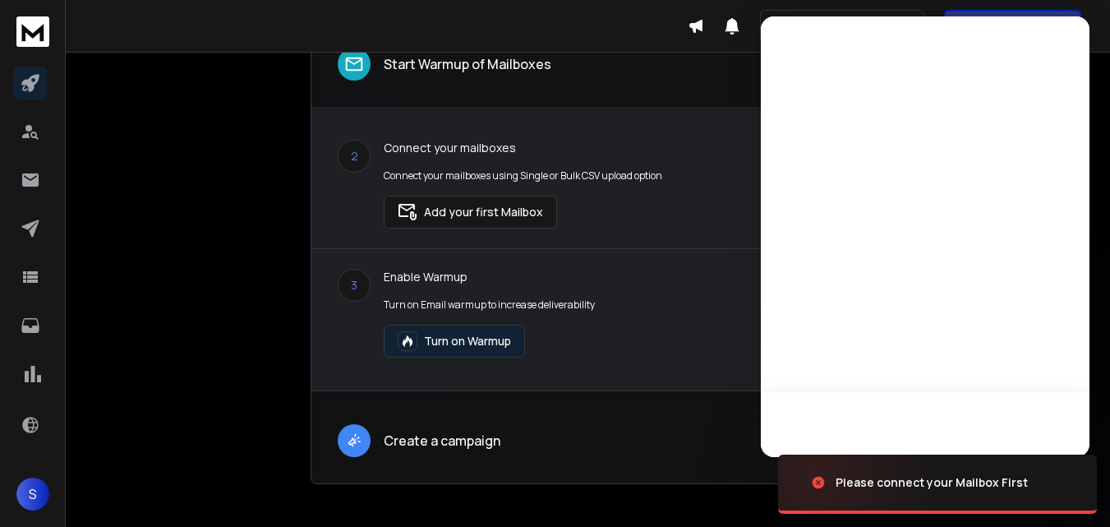
click at [495, 340] on button "Turn on Warmup" at bounding box center [454, 341] width 141 height 33
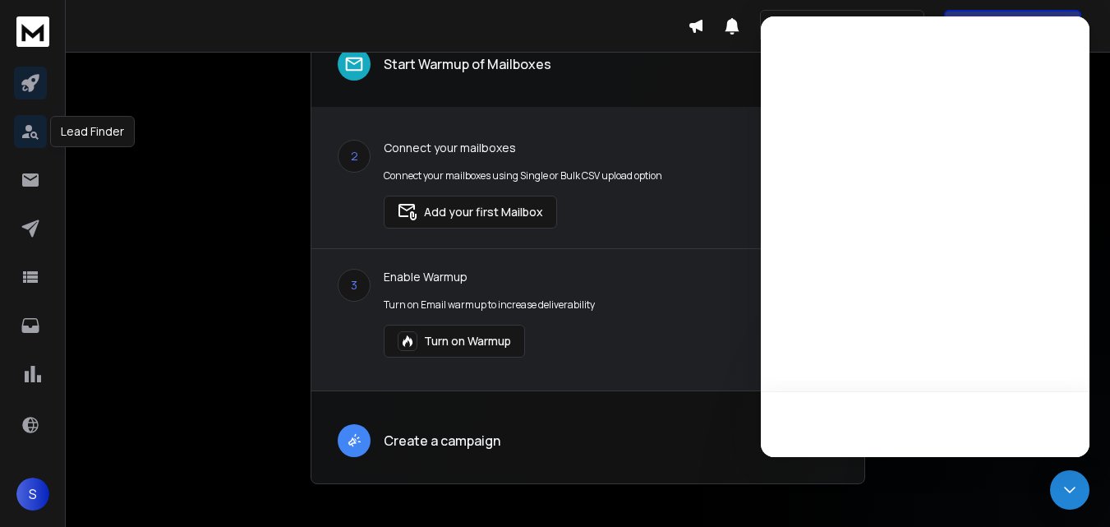
click at [17, 132] on link at bounding box center [30, 131] width 33 height 33
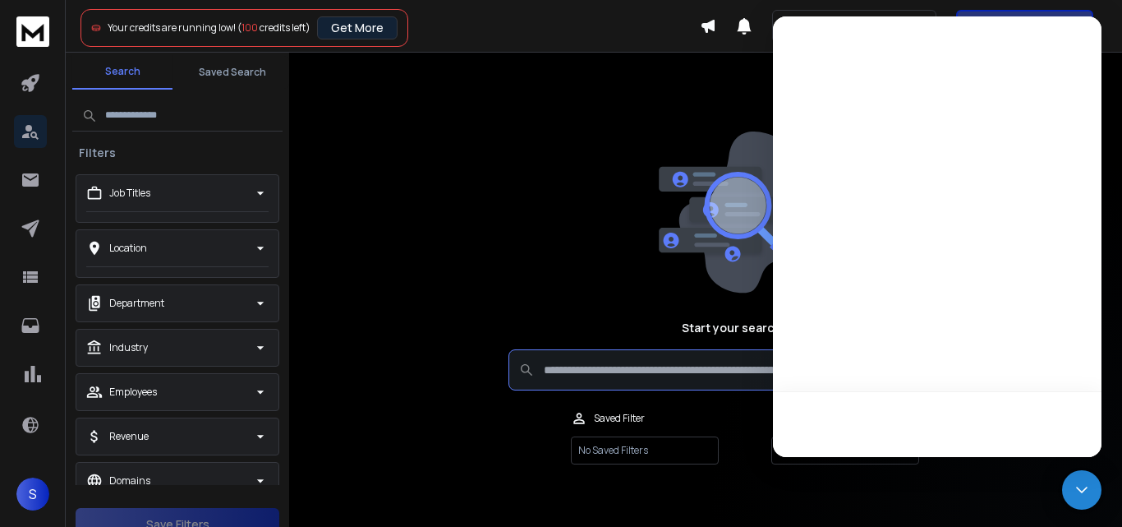
click at [349, 26] on button "Get More" at bounding box center [357, 27] width 81 height 23
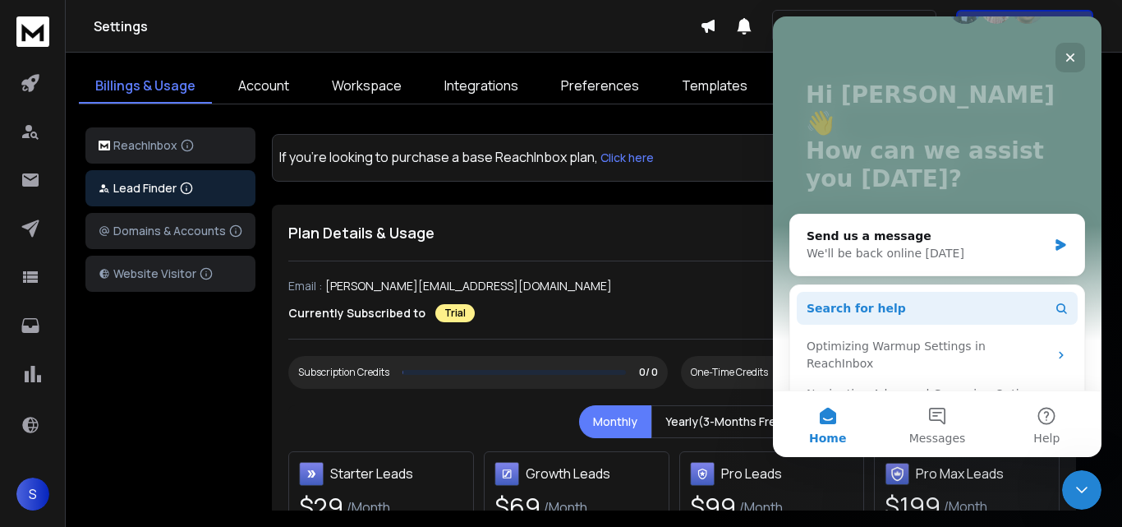
scroll to position [146, 0]
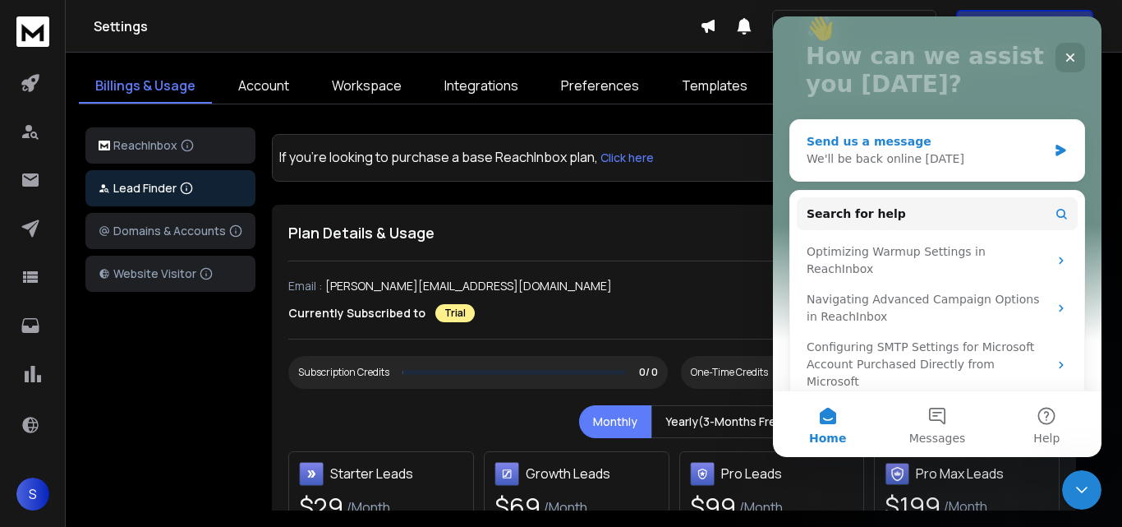
click at [946, 150] on div "We'll be back online [DATE]" at bounding box center [927, 158] width 241 height 17
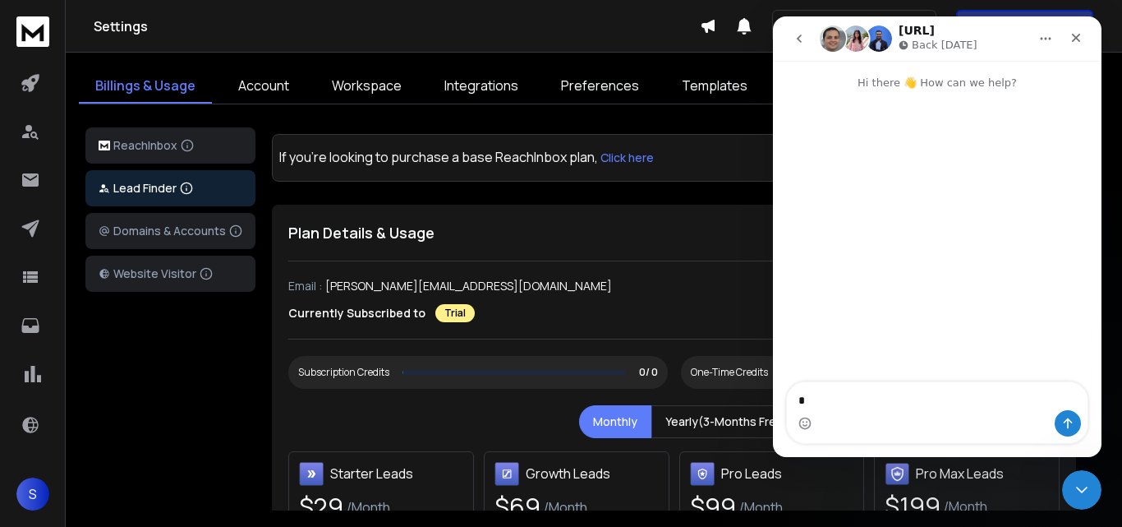
type textarea "**"
click at [1075, 38] on icon "Close" at bounding box center [1076, 38] width 9 height 9
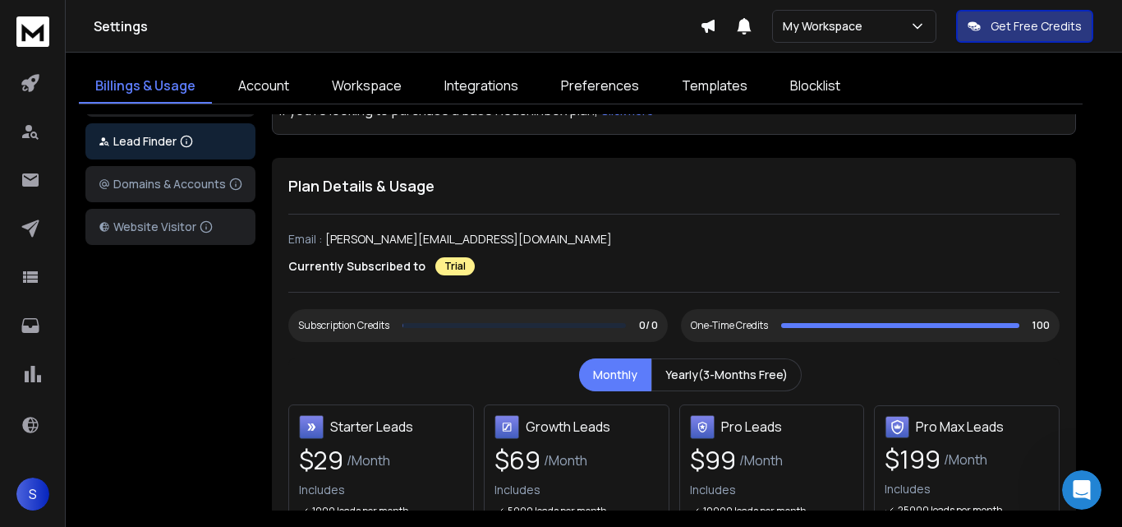
scroll to position [0, 0]
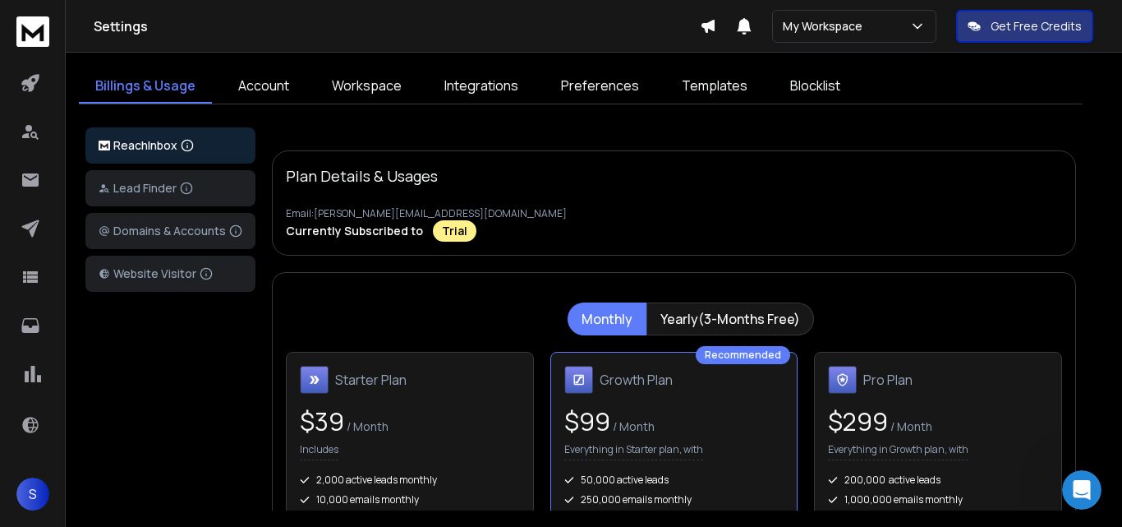
click at [150, 157] on button "ReachInbox" at bounding box center [170, 145] width 170 height 36
click at [15, 128] on link at bounding box center [30, 131] width 33 height 33
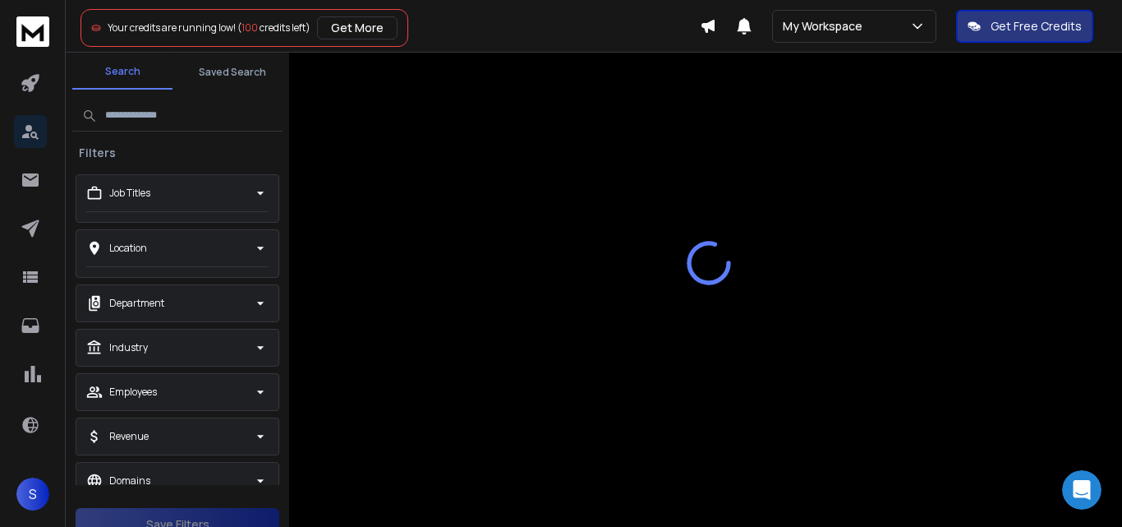
click at [141, 200] on div "Job Titles" at bounding box center [118, 193] width 64 height 16
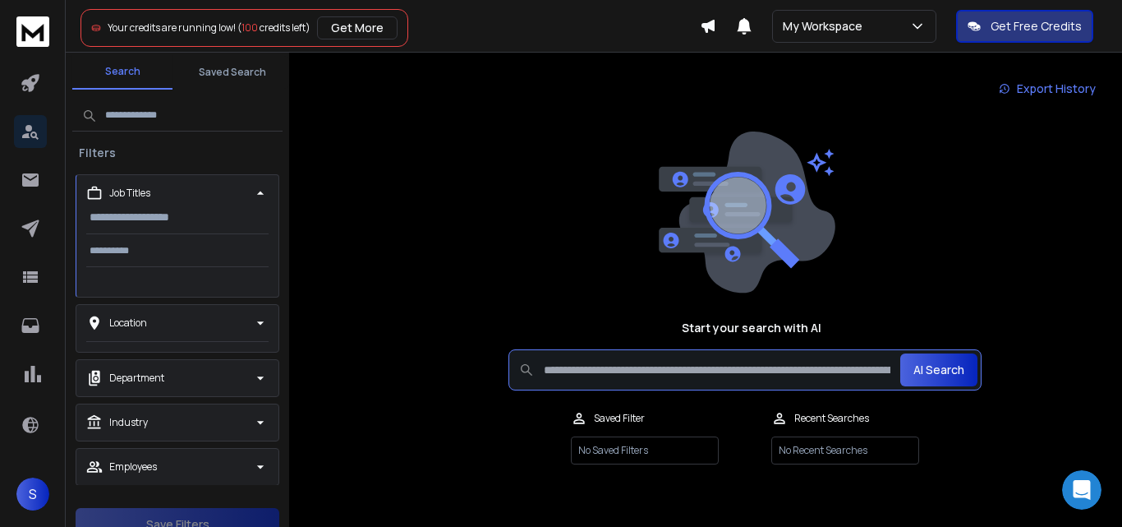
type input "**********"
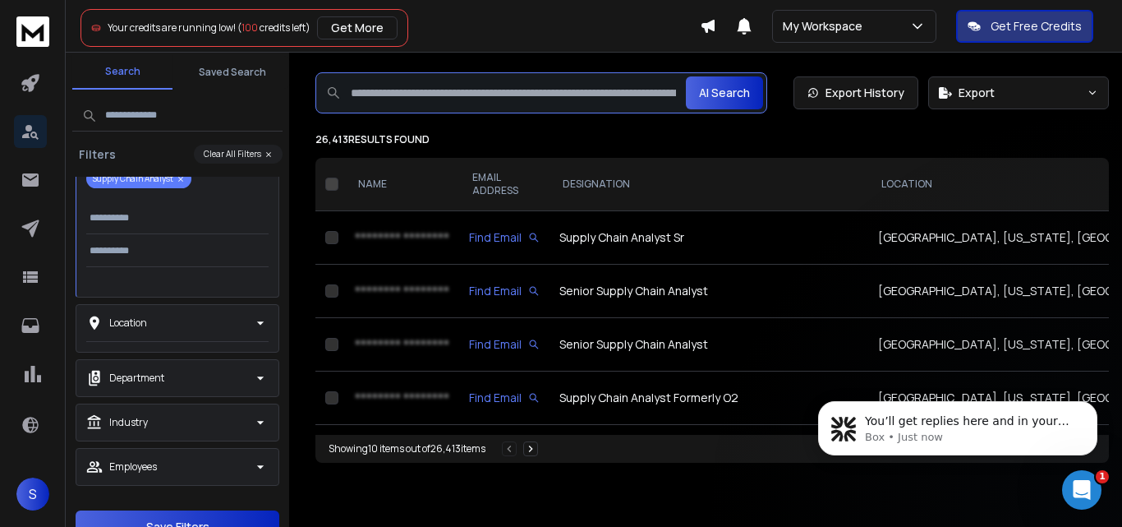
scroll to position [48, 0]
click at [1083, 487] on icon "Open Intercom Messenger" at bounding box center [1079, 487] width 27 height 27
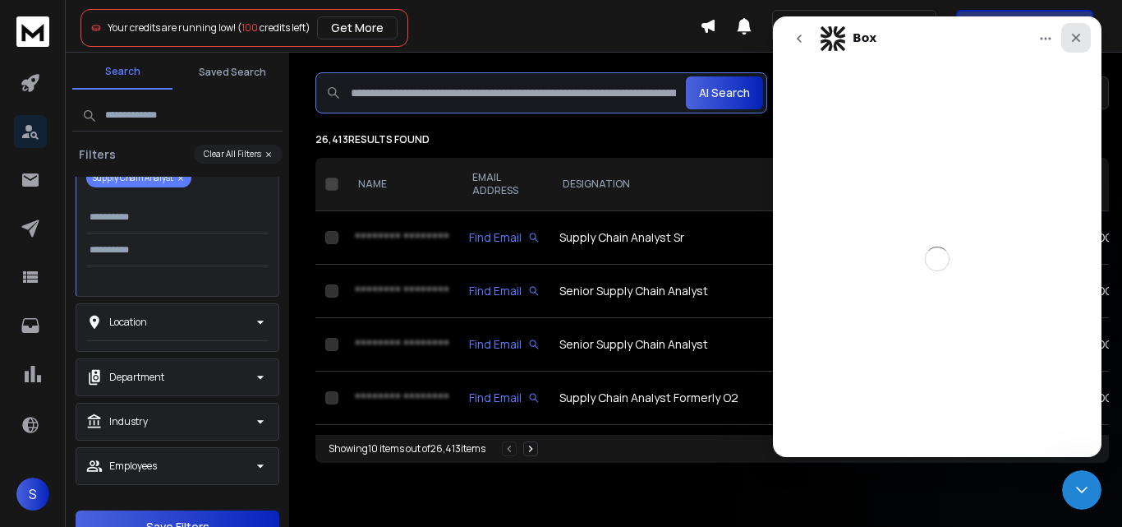
click at [1080, 36] on icon "Close" at bounding box center [1076, 37] width 13 height 13
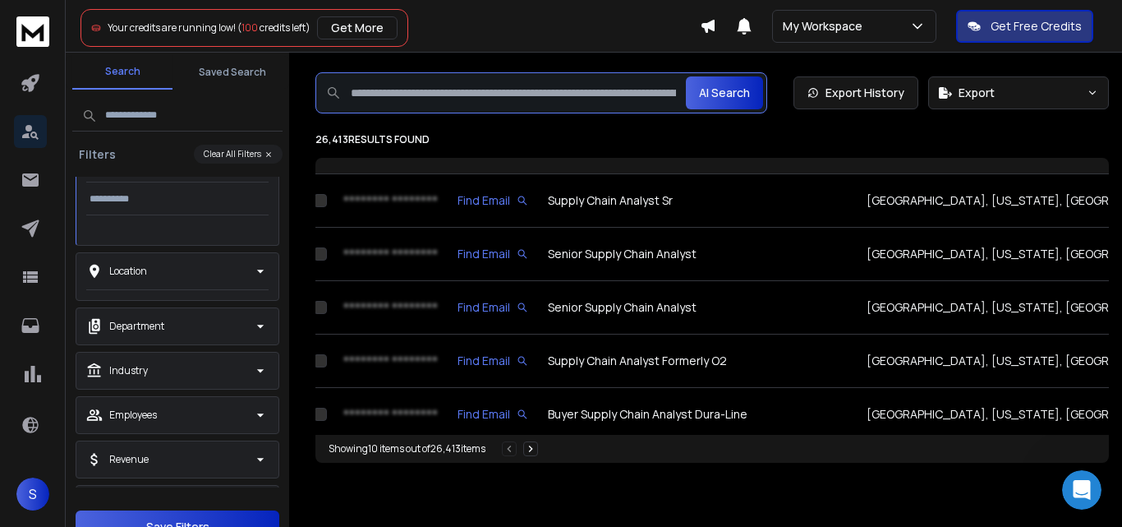
scroll to position [101, 0]
click at [158, 270] on div "Location" at bounding box center [177, 269] width 182 height 16
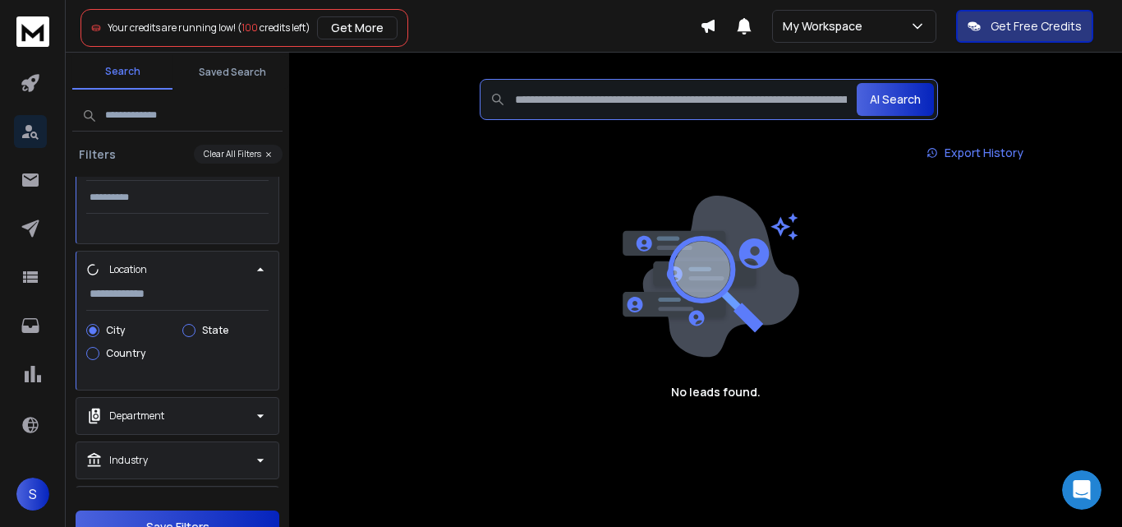
type input "**********"
click at [98, 351] on button "Country" at bounding box center [92, 353] width 13 height 13
click at [164, 301] on input "**********" at bounding box center [177, 294] width 182 height 33
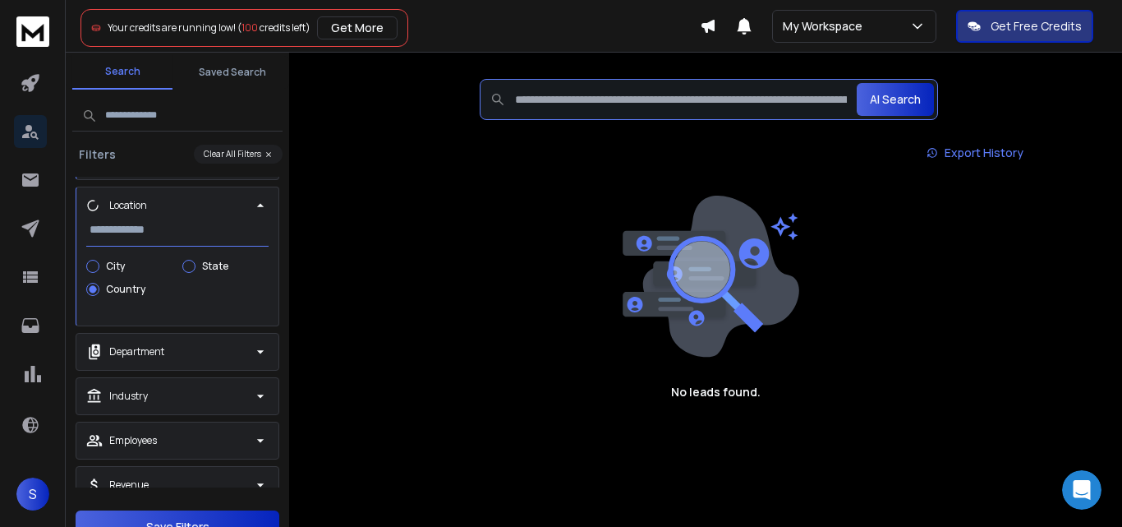
scroll to position [167, 0]
click at [182, 231] on input "**********" at bounding box center [177, 228] width 182 height 33
click at [252, 203] on icon at bounding box center [260, 204] width 16 height 16
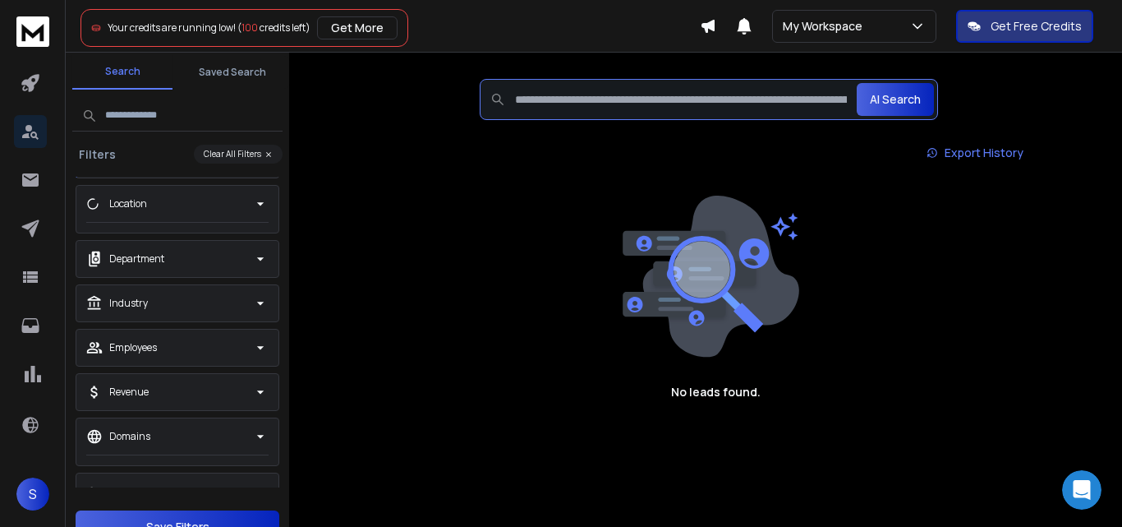
click at [257, 203] on icon at bounding box center [260, 203] width 7 height 3
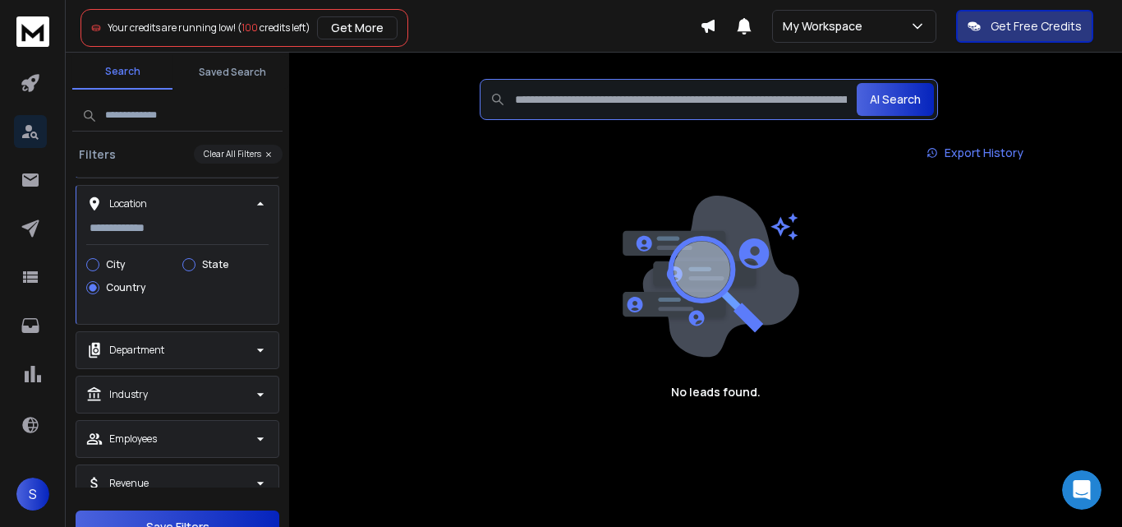
click at [117, 270] on label "City" at bounding box center [115, 264] width 19 height 13
click at [99, 270] on button "City" at bounding box center [92, 264] width 13 height 13
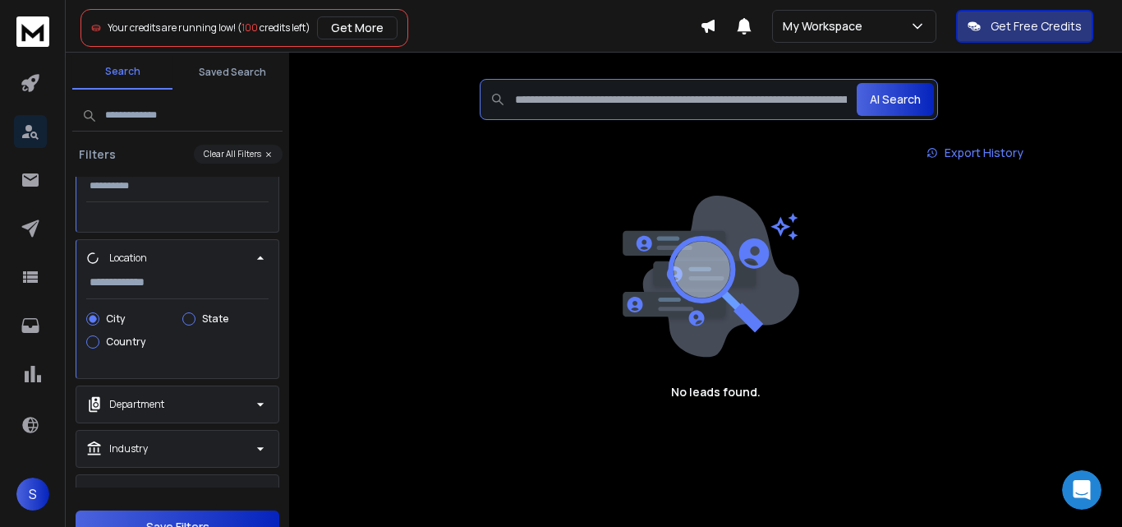
scroll to position [0, 0]
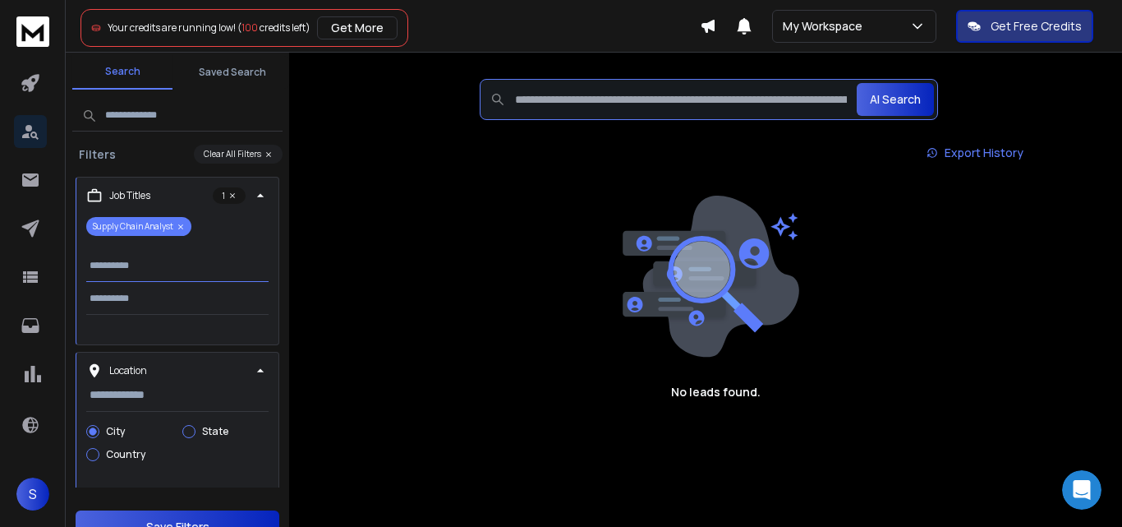
click at [145, 264] on input at bounding box center [177, 265] width 182 height 33
type input "*"
type input "**********"
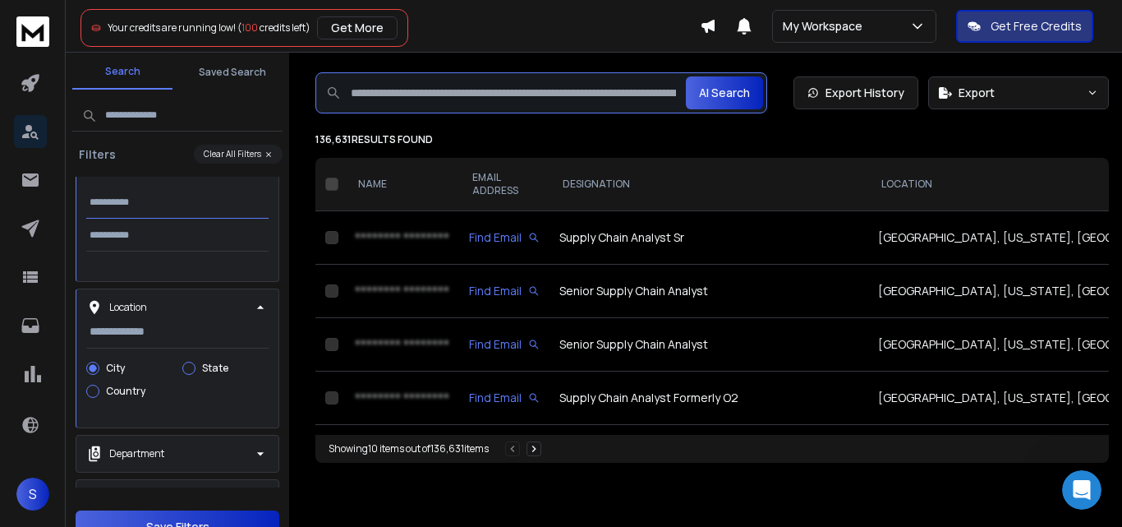
scroll to position [90, 0]
click at [91, 388] on button "Country" at bounding box center [92, 390] width 13 height 13
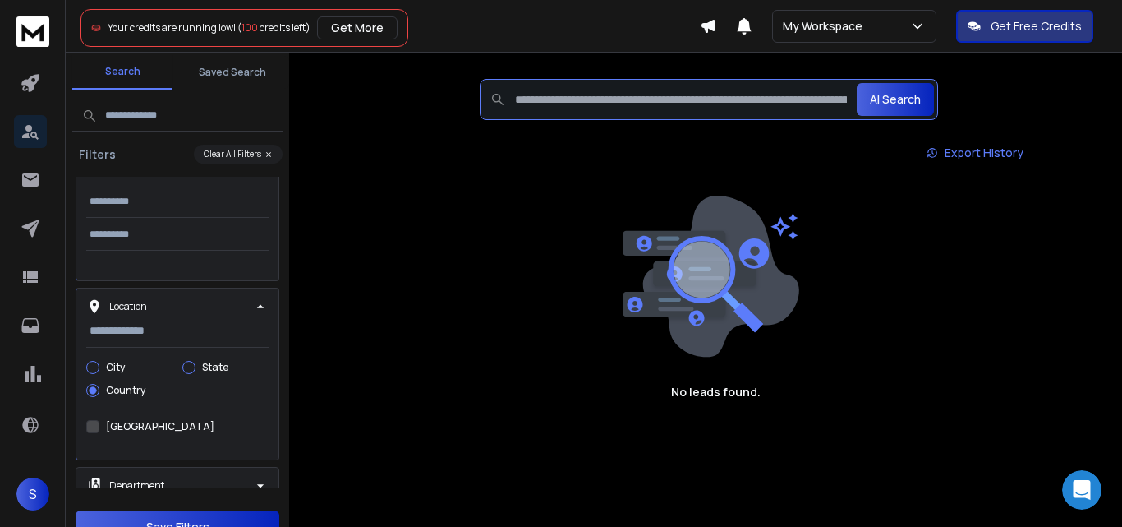
click at [145, 421] on label "[GEOGRAPHIC_DATA]" at bounding box center [160, 426] width 108 height 13
click at [99, 421] on States "[GEOGRAPHIC_DATA]" at bounding box center [92, 426] width 13 height 13
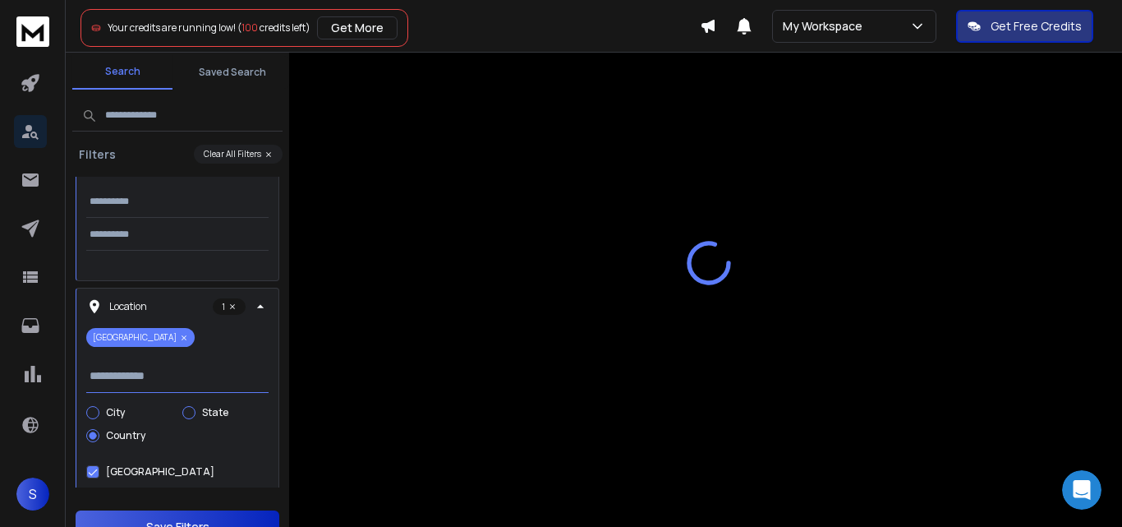
click at [163, 373] on input "**********" at bounding box center [177, 376] width 182 height 33
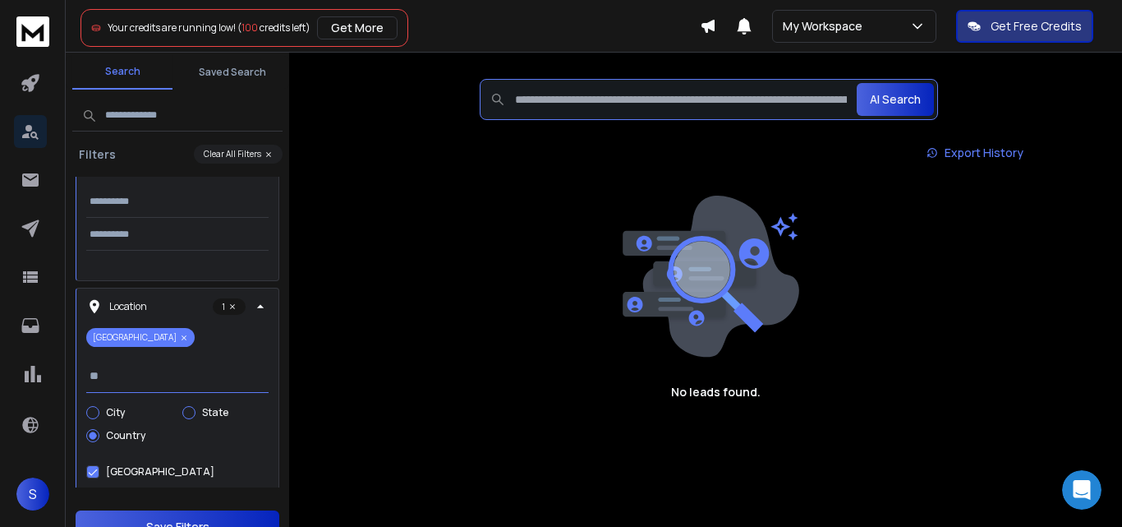
type input "*"
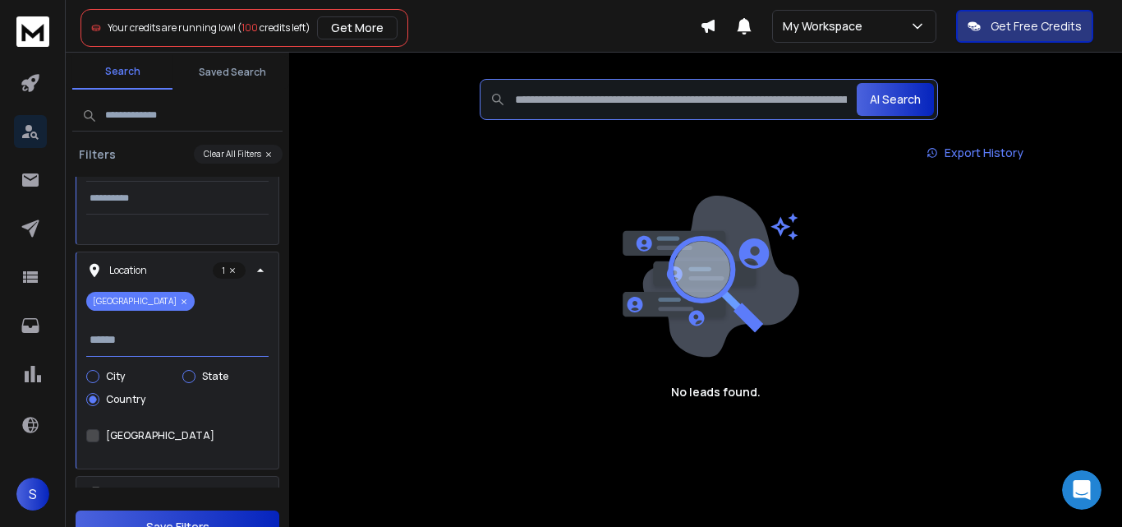
scroll to position [129, 0]
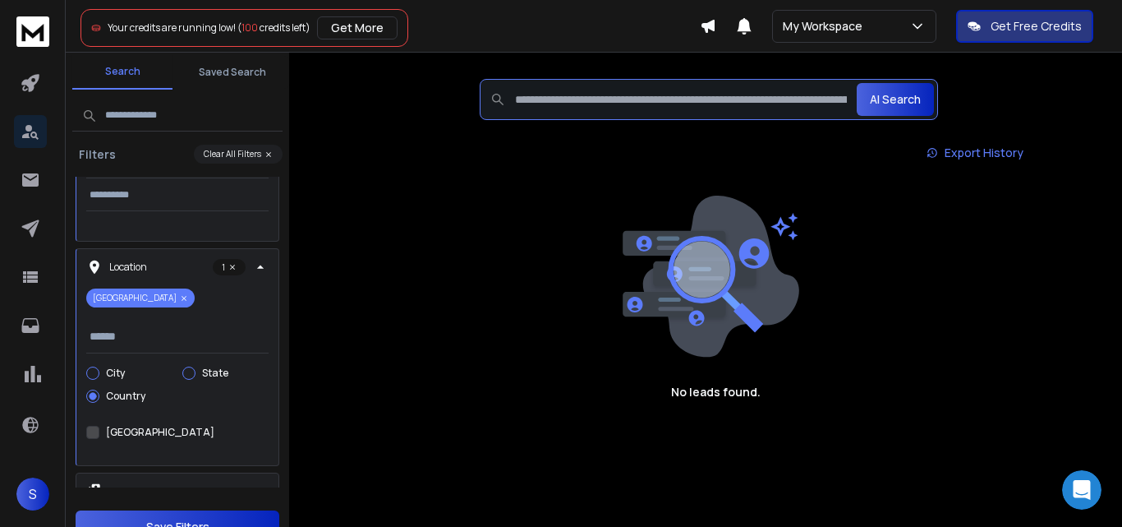
click at [136, 426] on label "[GEOGRAPHIC_DATA]" at bounding box center [160, 432] width 108 height 13
click at [99, 426] on button "[GEOGRAPHIC_DATA]" at bounding box center [92, 432] width 13 height 13
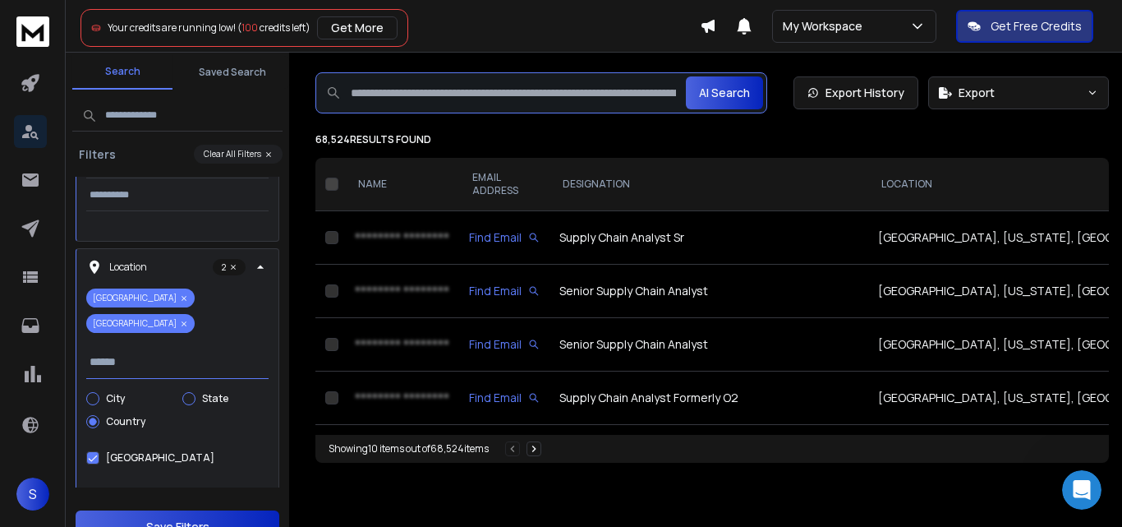
click at [151, 346] on input "******" at bounding box center [177, 362] width 182 height 33
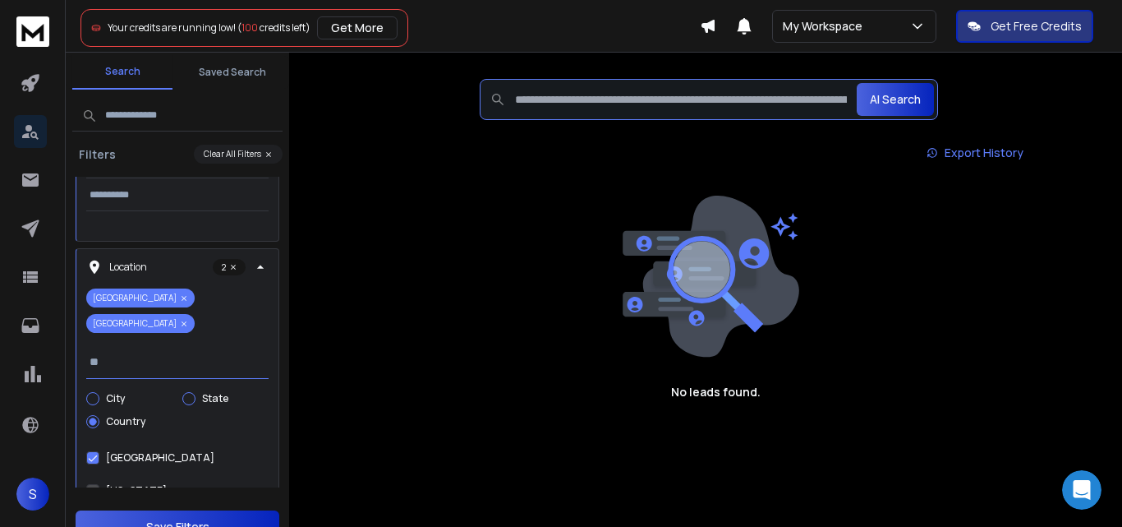
type input "*"
click at [138, 441] on div "[GEOGRAPHIC_DATA]" at bounding box center [177, 457] width 182 height 33
click at [147, 451] on label "[GEOGRAPHIC_DATA]" at bounding box center [160, 457] width 108 height 13
click at [99, 451] on button "[GEOGRAPHIC_DATA]" at bounding box center [92, 457] width 13 height 13
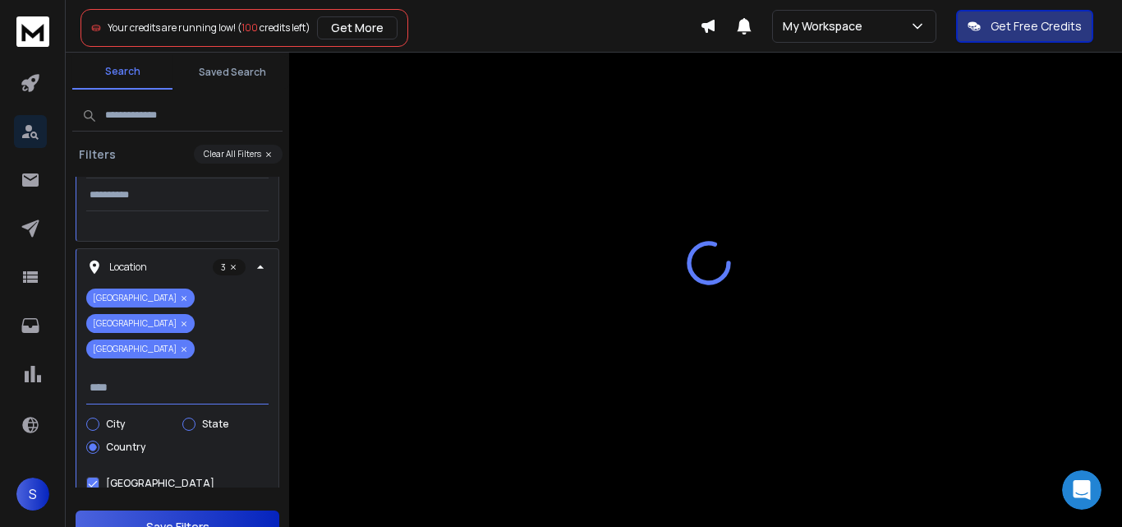
click at [121, 371] on input "****" at bounding box center [177, 387] width 182 height 33
type input "*"
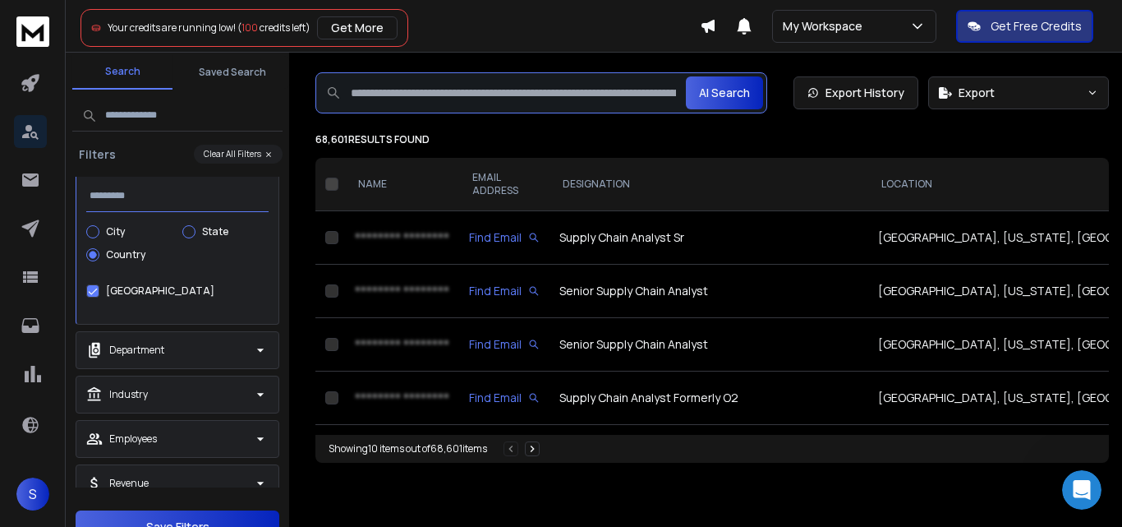
scroll to position [322, 0]
click at [178, 341] on div "Department" at bounding box center [177, 349] width 182 height 16
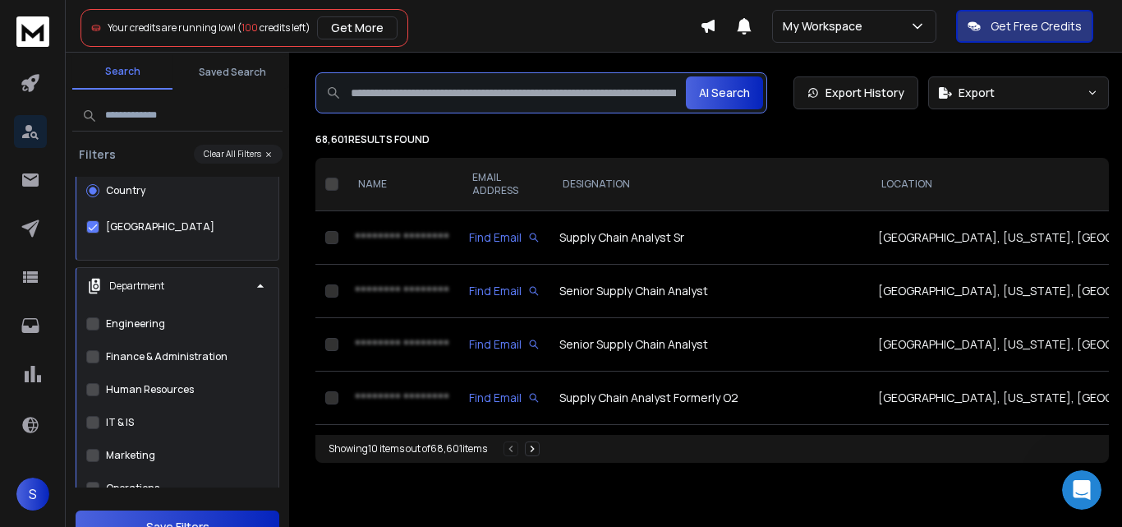
scroll to position [389, 0]
click at [97, 314] on button "Engineering" at bounding box center [92, 320] width 13 height 13
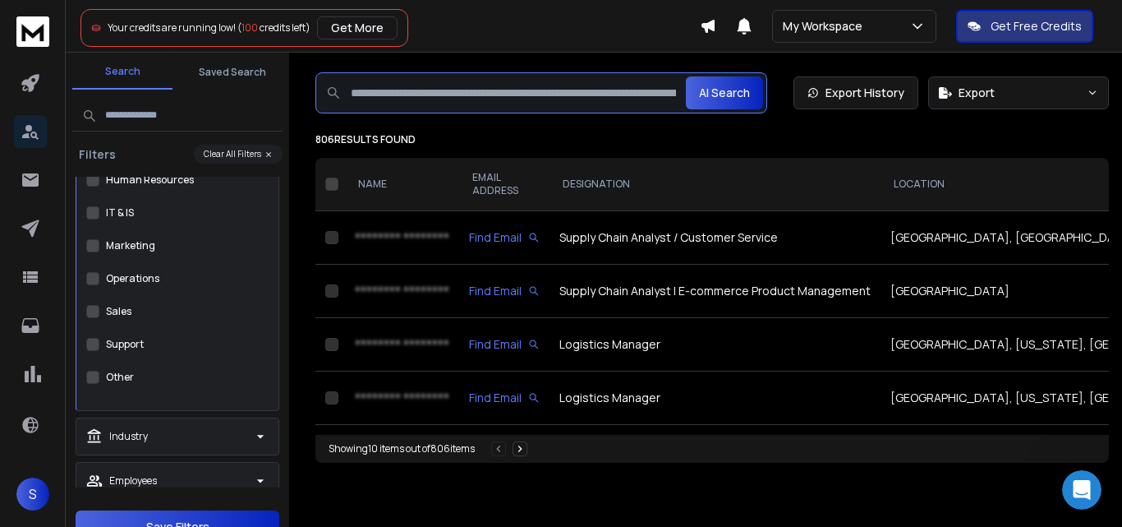
scroll to position [596, 0]
click at [92, 271] on button "Operations" at bounding box center [92, 277] width 13 height 13
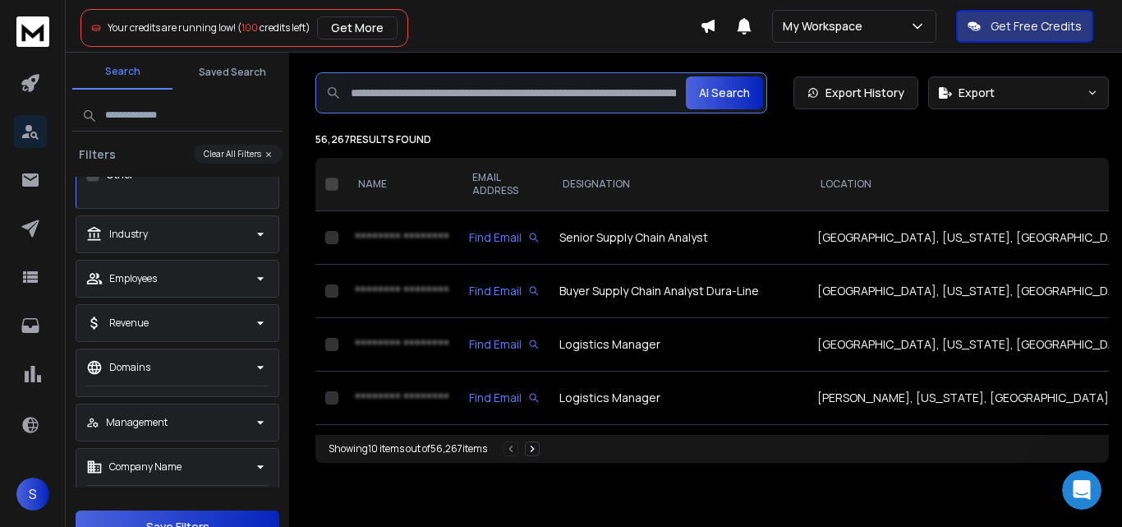
scroll to position [798, 0]
click at [187, 225] on div "Industry" at bounding box center [177, 233] width 182 height 16
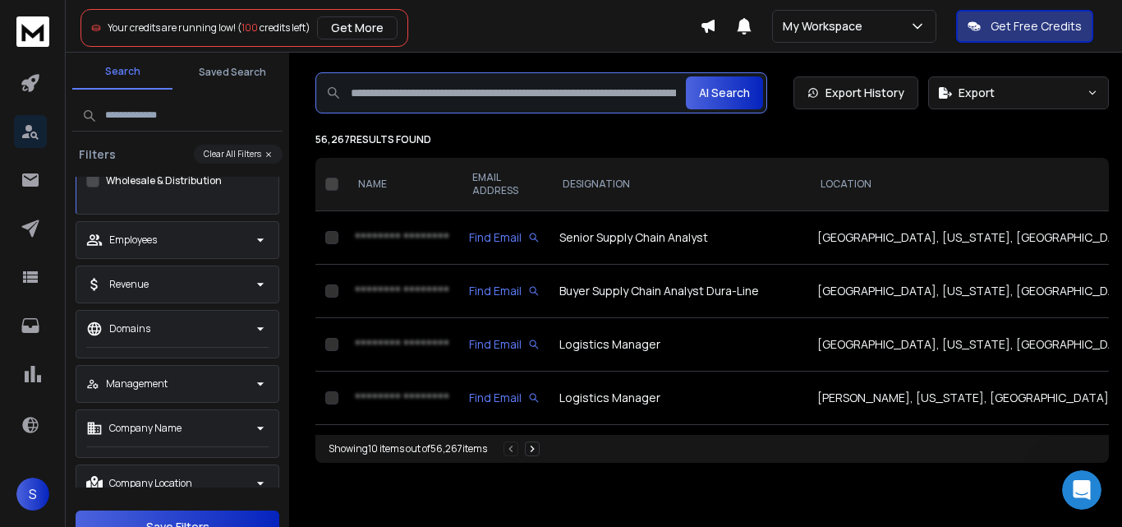
scroll to position [79, 0]
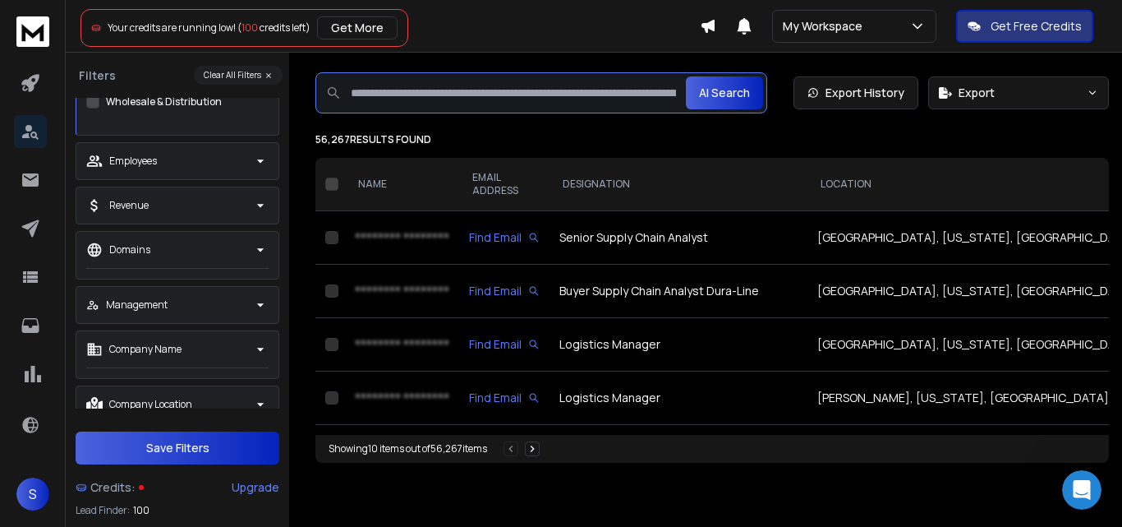
click at [194, 443] on button "Save Filters" at bounding box center [178, 447] width 204 height 33
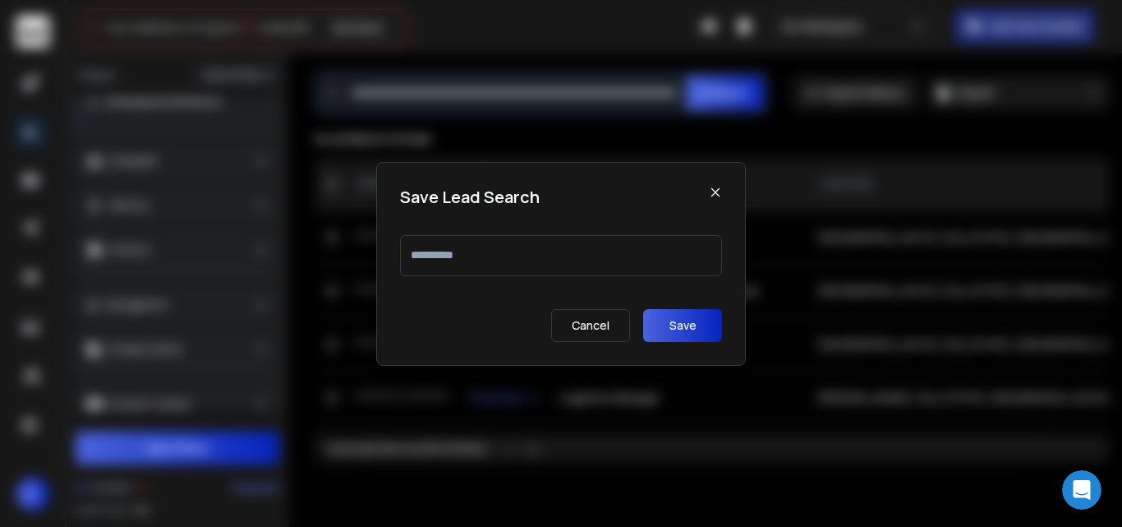
click at [517, 247] on input at bounding box center [561, 255] width 322 height 41
type input "**********"
click at [669, 328] on button "Save" at bounding box center [682, 325] width 79 height 33
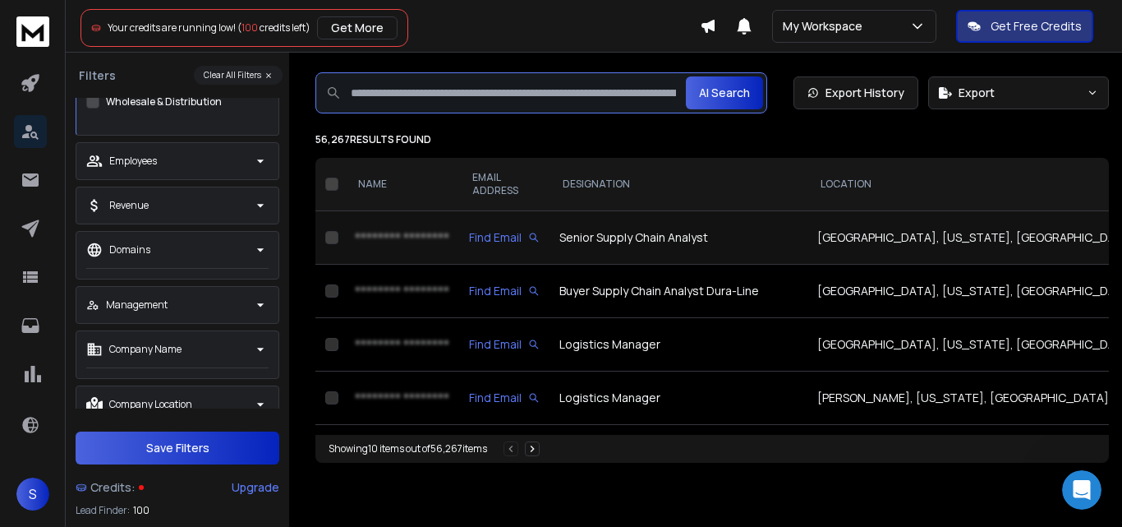
click at [504, 233] on div "Find Email" at bounding box center [504, 237] width 71 height 16
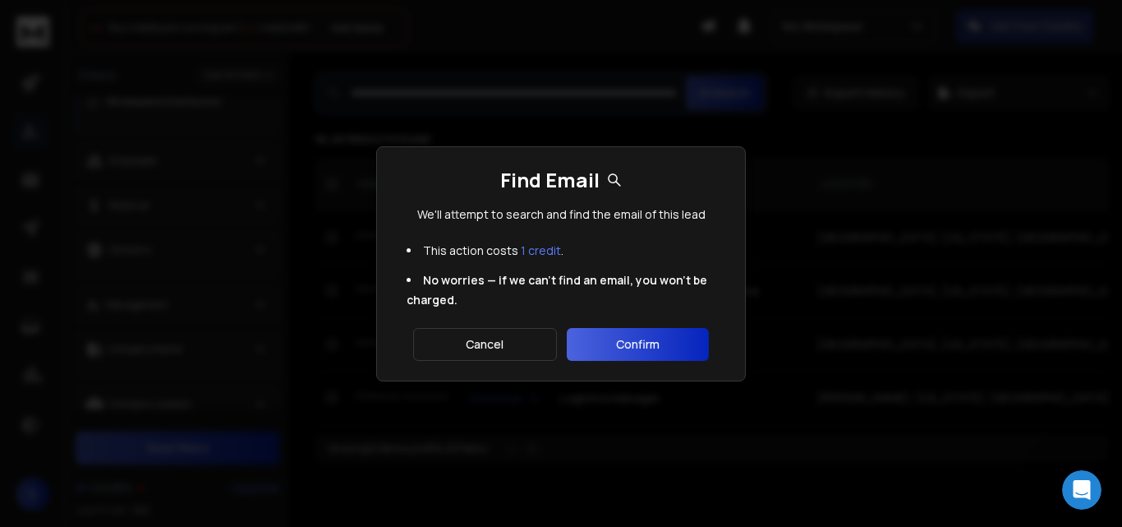
click at [634, 343] on button "Confirm" at bounding box center [638, 344] width 142 height 33
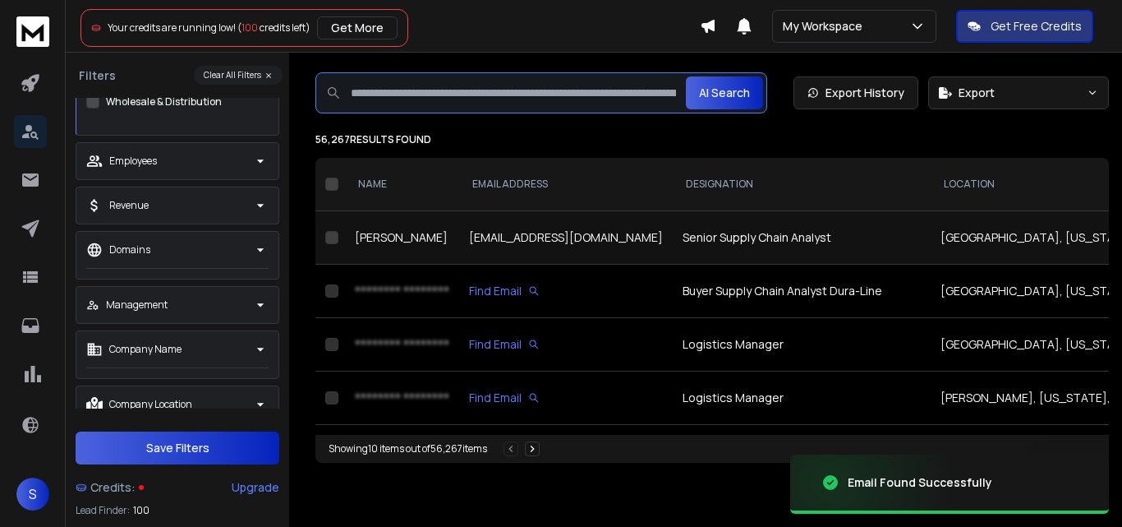
click at [778, 237] on td "Senior Supply Chain Analyst" at bounding box center [802, 237] width 258 height 53
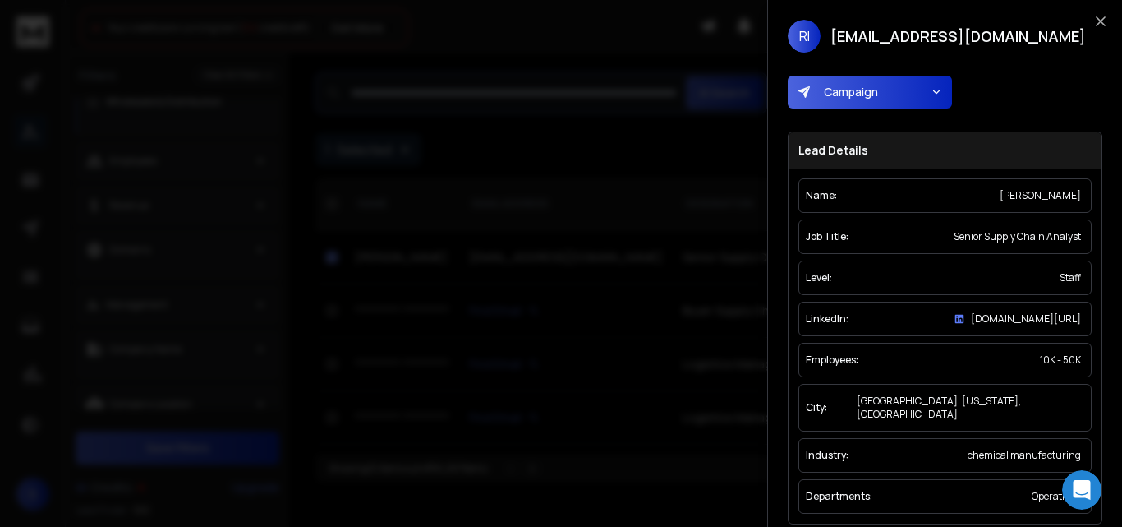
scroll to position [4, 0]
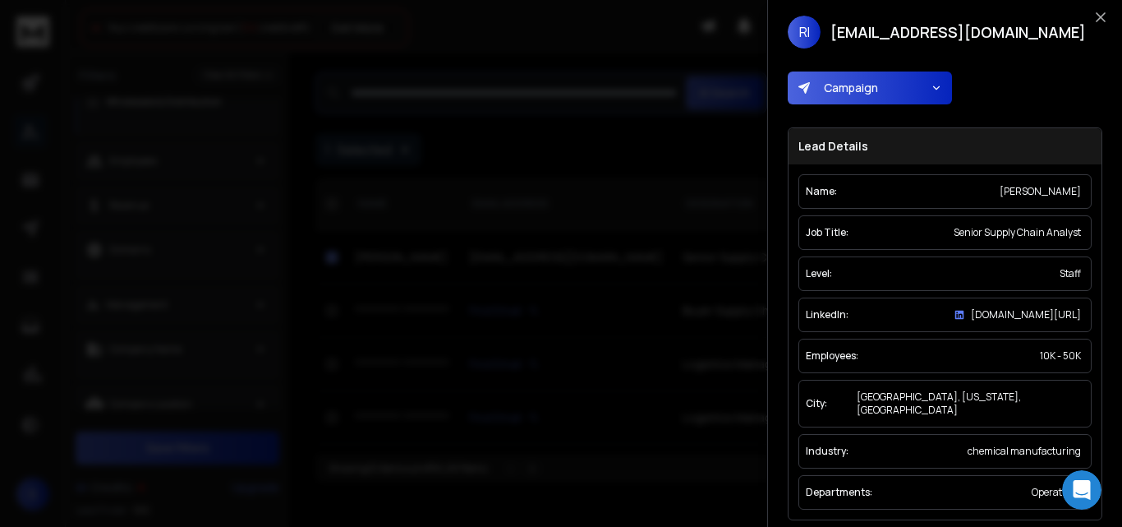
click at [927, 96] on button "Campaign" at bounding box center [870, 87] width 164 height 33
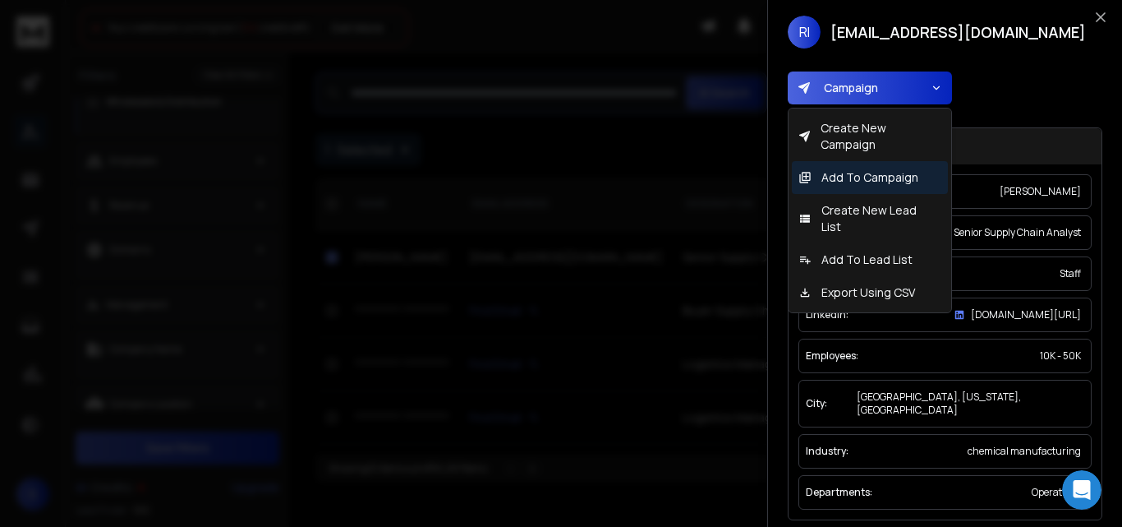
click at [1000, 149] on h3 "Lead Details" at bounding box center [945, 146] width 313 height 36
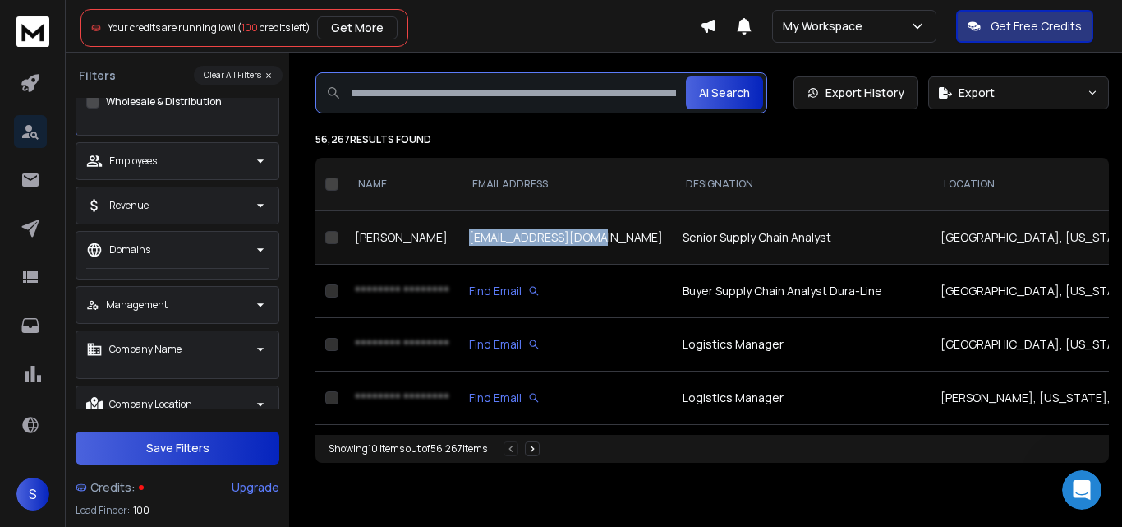
drag, startPoint x: 570, startPoint y: 236, endPoint x: 454, endPoint y: 225, distance: 116.3
click at [459, 225] on td "[EMAIL_ADDRESS][DOMAIN_NAME]" at bounding box center [566, 237] width 214 height 53
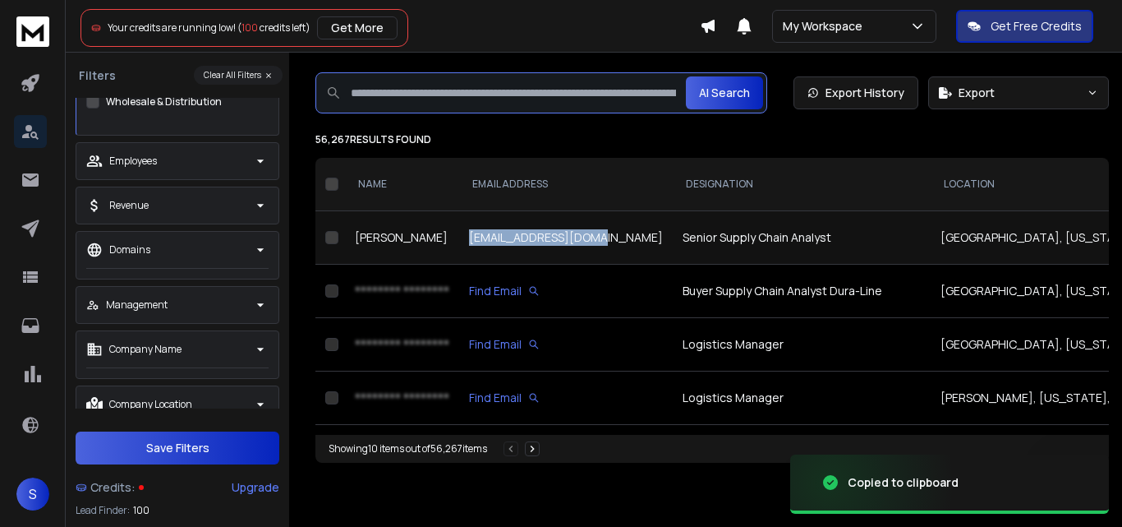
copy div "[EMAIL_ADDRESS][DOMAIN_NAME]"
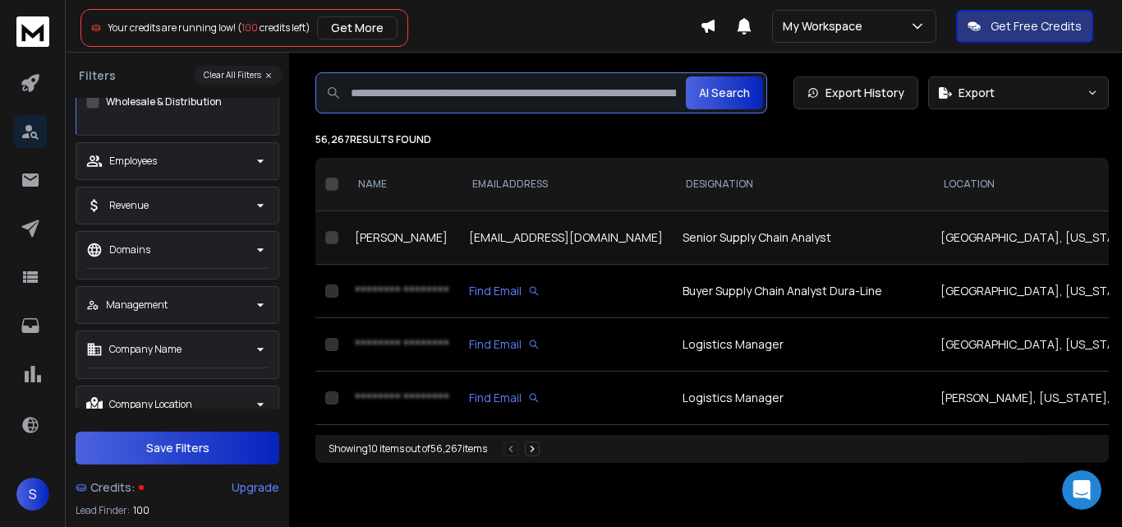
click at [931, 238] on td "[GEOGRAPHIC_DATA], [US_STATE], [GEOGRAPHIC_DATA]" at bounding box center [1125, 237] width 389 height 53
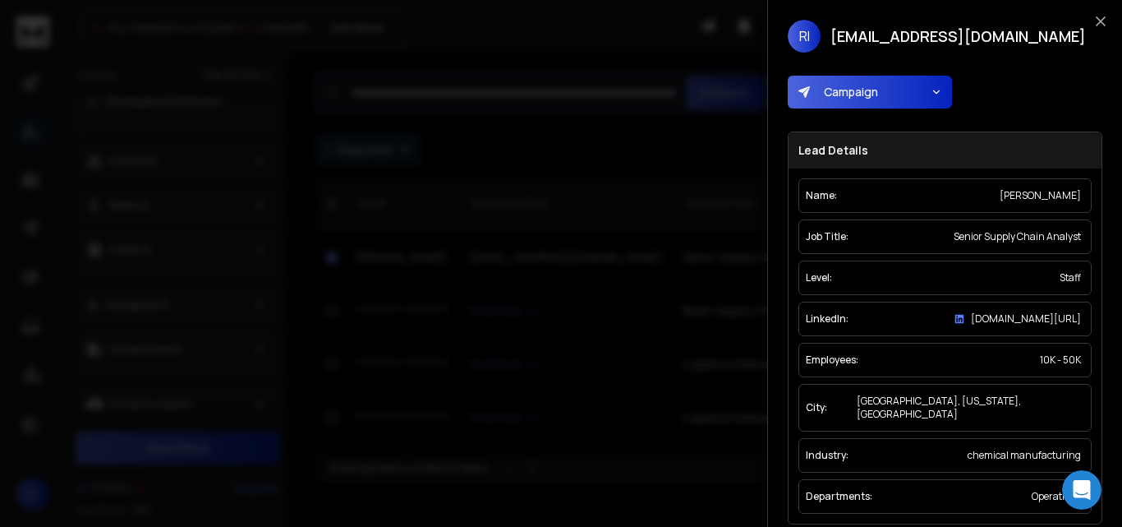
click at [946, 261] on div "Level: Staff" at bounding box center [945, 277] width 293 height 35
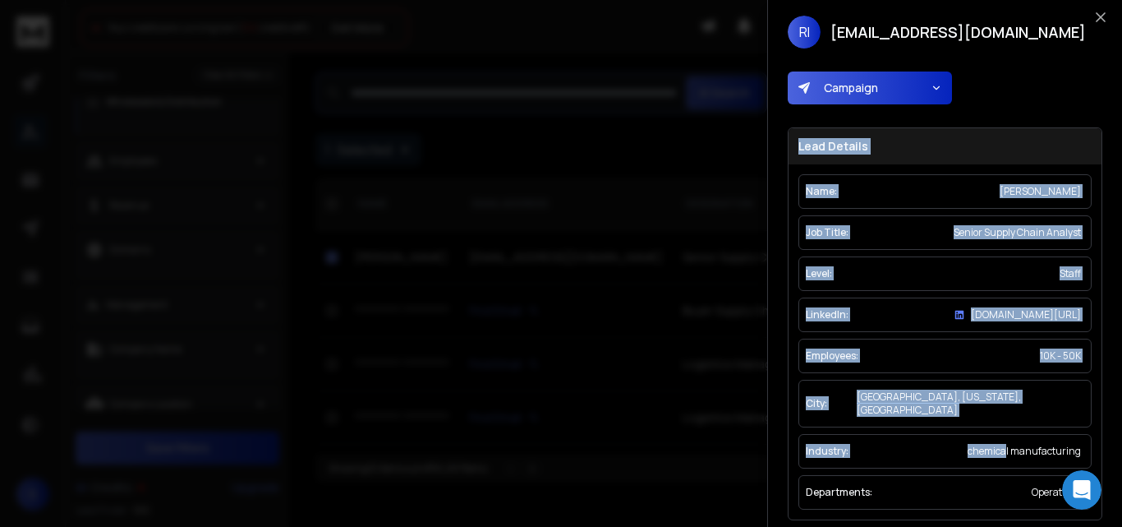
drag, startPoint x: 799, startPoint y: 145, endPoint x: 1006, endPoint y: 445, distance: 363.9
click at [1006, 445] on div "Lead Details Name: [PERSON_NAME] Job Title: Senior Supply Chain Analyst Level: …" at bounding box center [945, 323] width 315 height 393
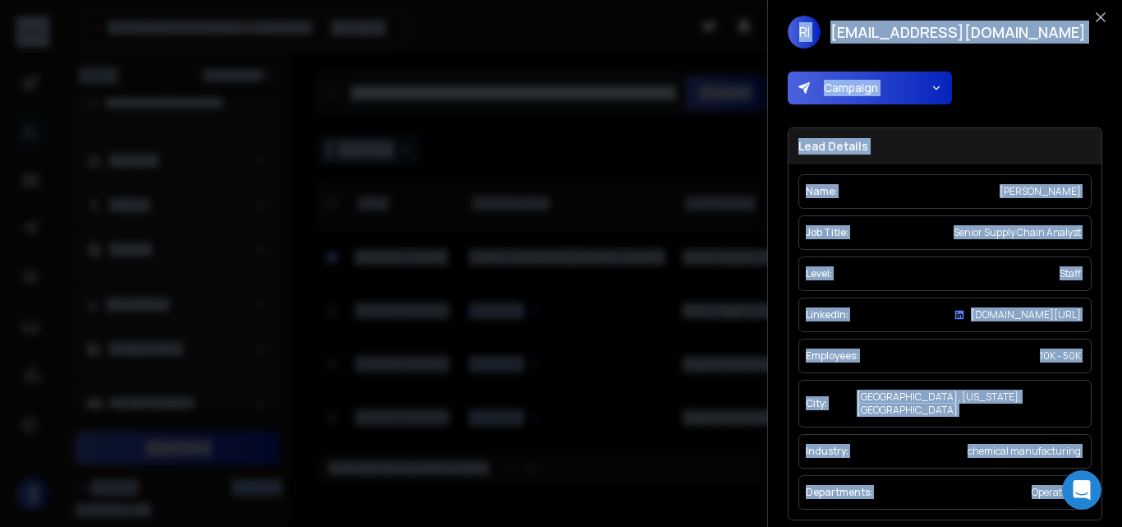
click at [839, 371] on div "Employees: 10K - 50K" at bounding box center [945, 355] width 293 height 35
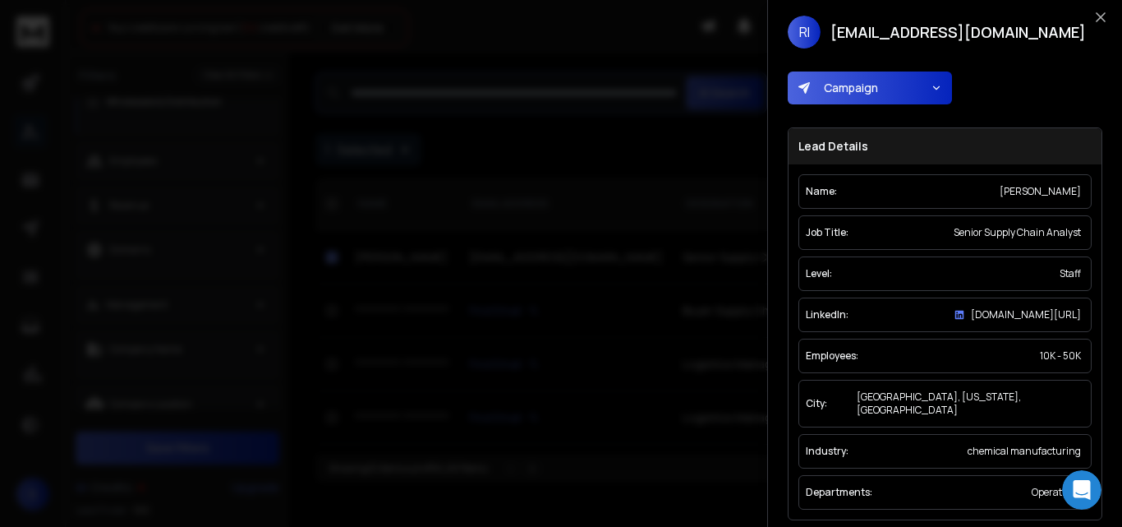
click at [1022, 316] on span "[DOMAIN_NAME][URL]" at bounding box center [1026, 314] width 110 height 13
drag, startPoint x: 1078, startPoint y: 480, endPoint x: 935, endPoint y: 467, distance: 143.5
click at [1060, 467] on html at bounding box center [1079, 486] width 39 height 39
click at [1086, 504] on div "Open Intercom Messenger" at bounding box center [1079, 487] width 54 height 54
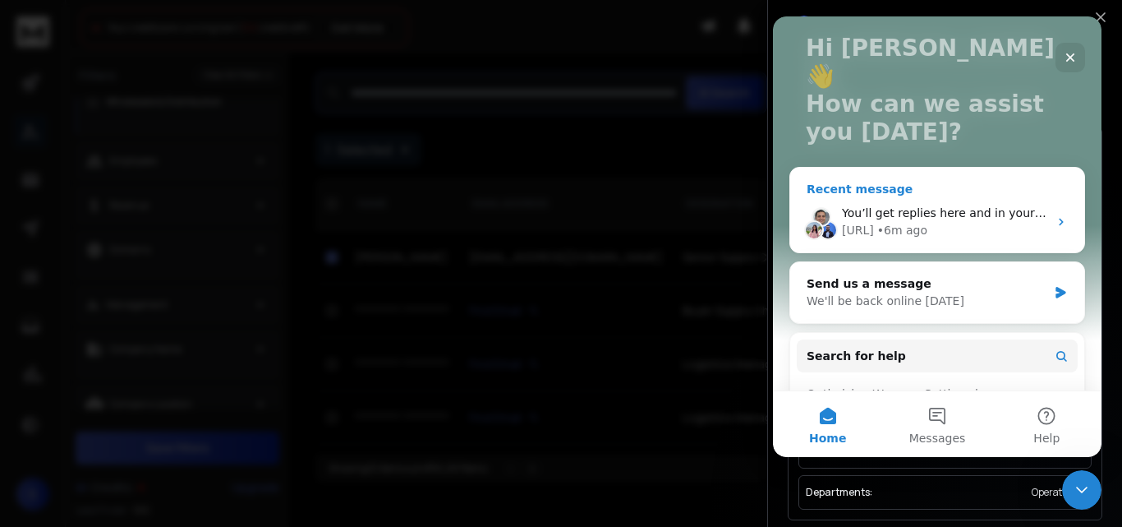
click at [936, 181] on div "Recent message" at bounding box center [937, 189] width 261 height 17
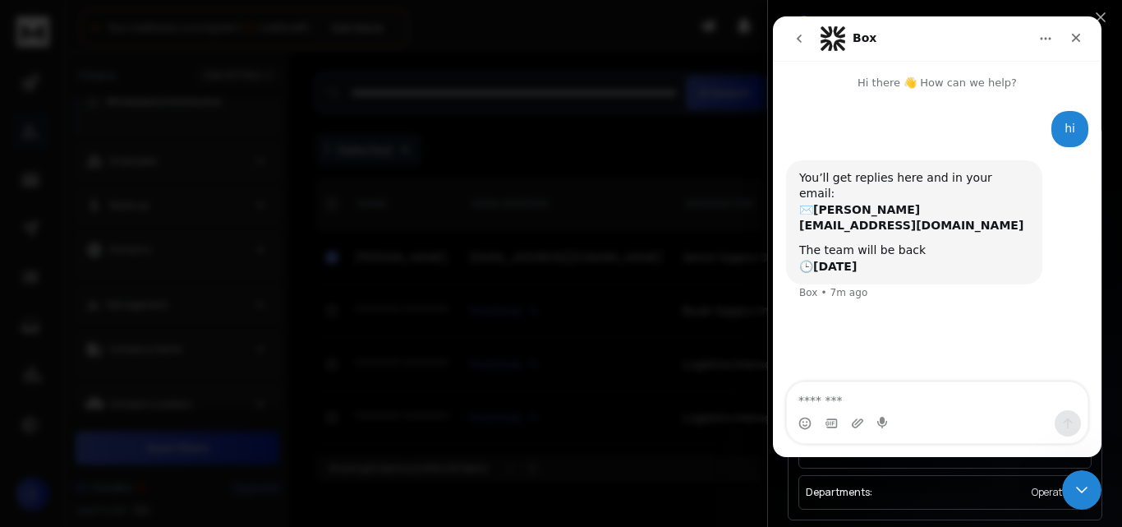
click at [962, 475] on div "Departments: Operations" at bounding box center [945, 492] width 293 height 35
click at [953, 481] on div "Departments: Operations" at bounding box center [945, 492] width 293 height 35
click at [893, 431] on div "Intercom messenger" at bounding box center [937, 423] width 301 height 26
click at [1080, 41] on icon "Close" at bounding box center [1076, 38] width 9 height 9
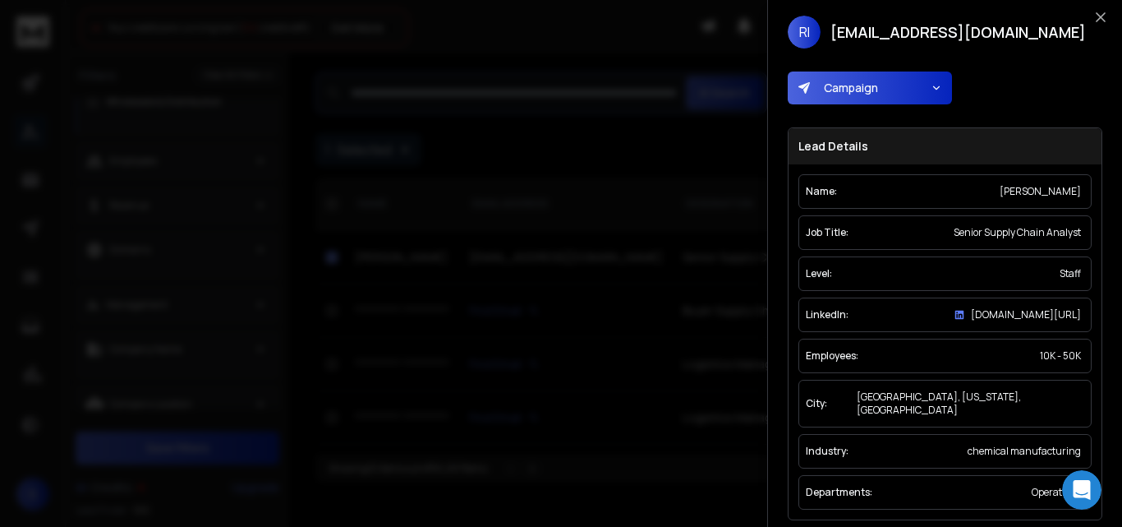
click at [810, 183] on div "Name: [PERSON_NAME]" at bounding box center [945, 191] width 293 height 35
click at [836, 77] on button "Campaign" at bounding box center [870, 87] width 164 height 33
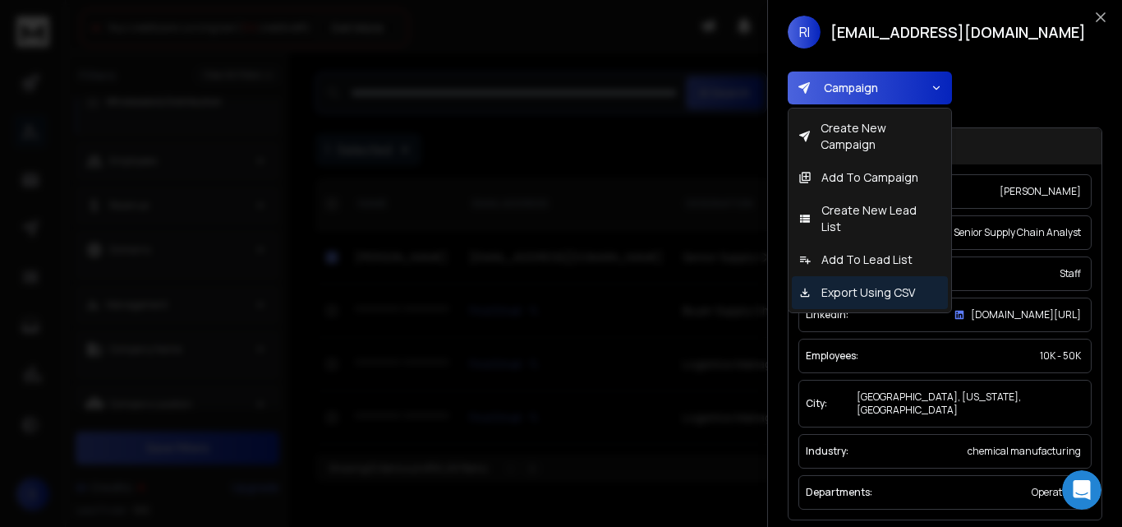
click at [868, 281] on p "Export Using CSV" at bounding box center [868, 292] width 100 height 23
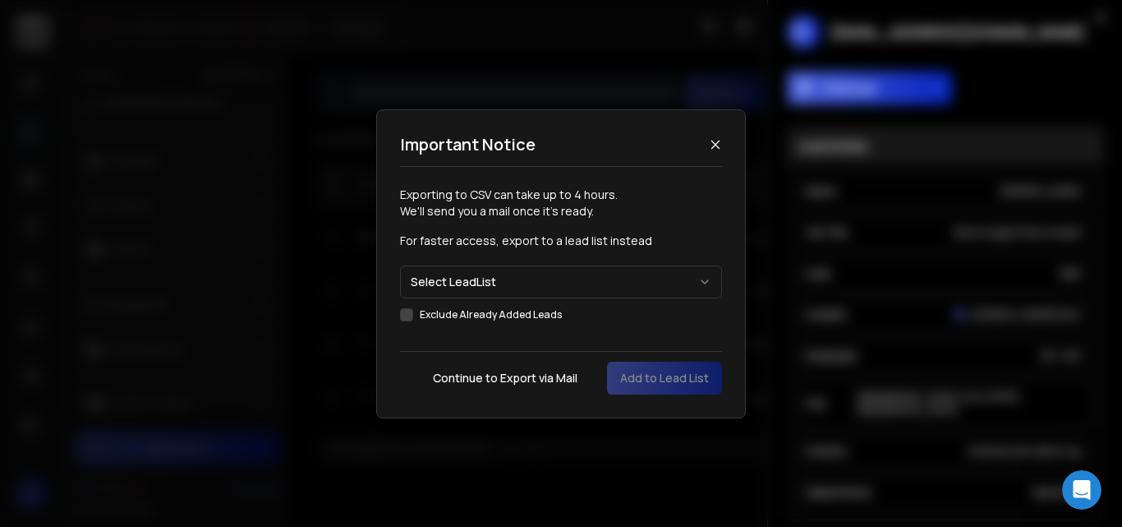
click at [496, 308] on label "Exclude Already Added Leads" at bounding box center [491, 314] width 142 height 13
click at [413, 308] on button "Exclude Already Added Leads" at bounding box center [406, 314] width 13 height 13
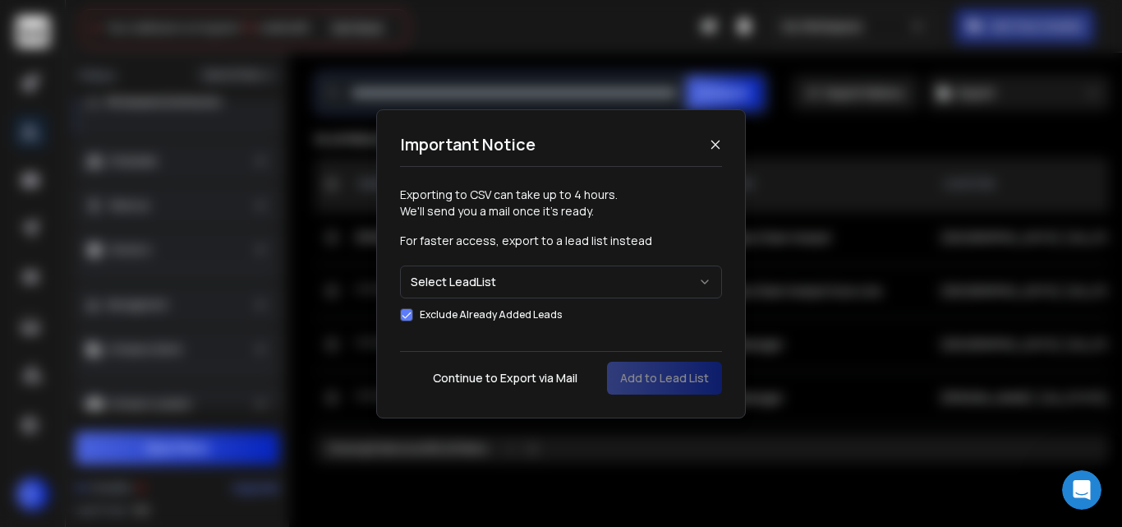
click at [661, 283] on button "Select LeadList" at bounding box center [561, 281] width 322 height 33
click at [622, 293] on button "Select LeadList" at bounding box center [561, 281] width 322 height 33
click at [606, 286] on button "Select LeadList" at bounding box center [561, 281] width 322 height 33
click at [708, 140] on div "Important Notice" at bounding box center [561, 150] width 322 height 34
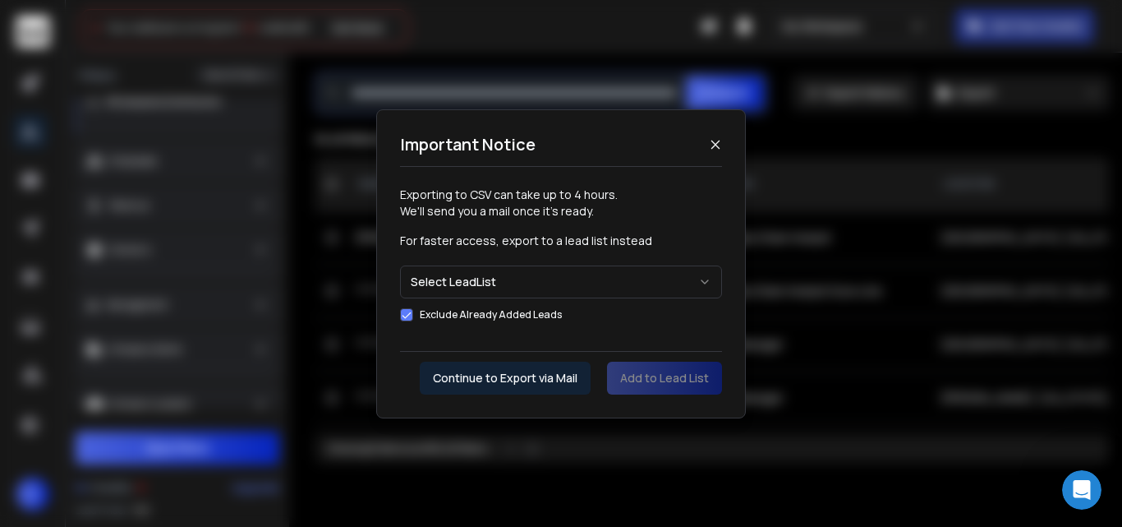
click at [519, 383] on p "Continue to Export via Mail" at bounding box center [505, 377] width 171 height 33
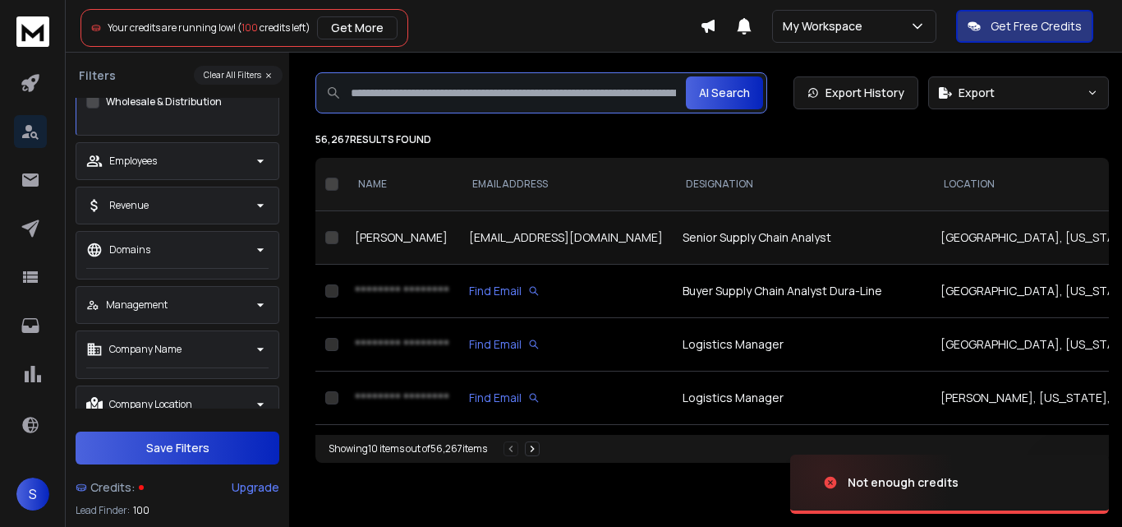
click at [944, 223] on td "[GEOGRAPHIC_DATA], [US_STATE], [GEOGRAPHIC_DATA]" at bounding box center [1125, 237] width 389 height 53
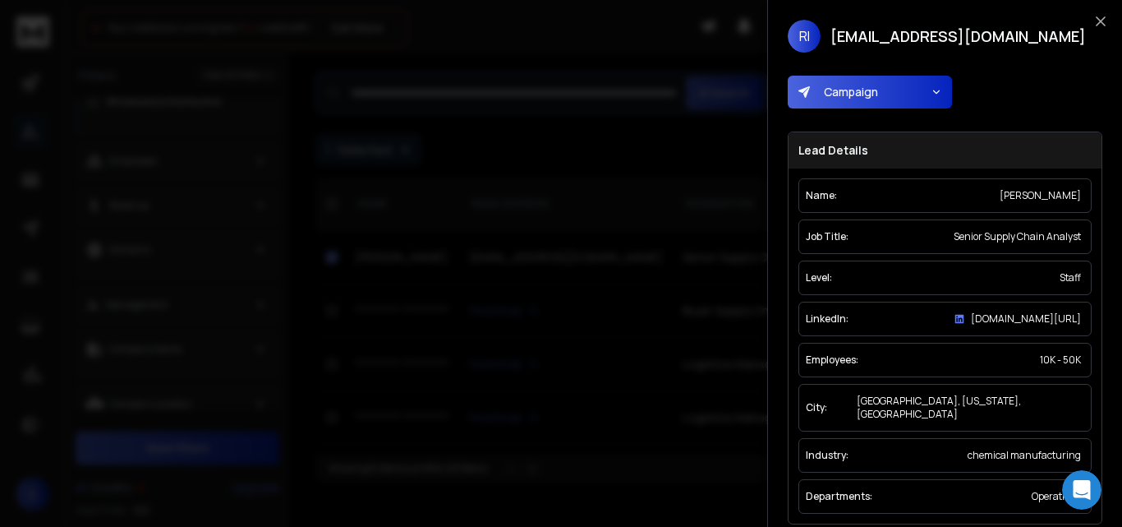
click at [815, 182] on div "Name: [PERSON_NAME]" at bounding box center [945, 195] width 293 height 35
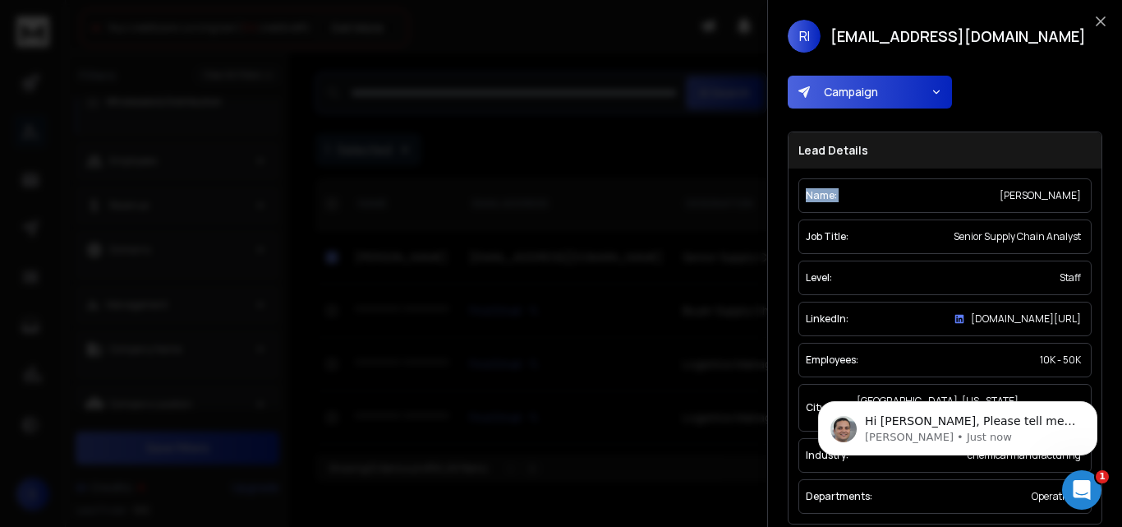
scroll to position [0, 0]
click at [815, 182] on div "Name: [PERSON_NAME]" at bounding box center [945, 195] width 293 height 35
click at [1078, 502] on div "Open Intercom Messenger" at bounding box center [1079, 487] width 54 height 54
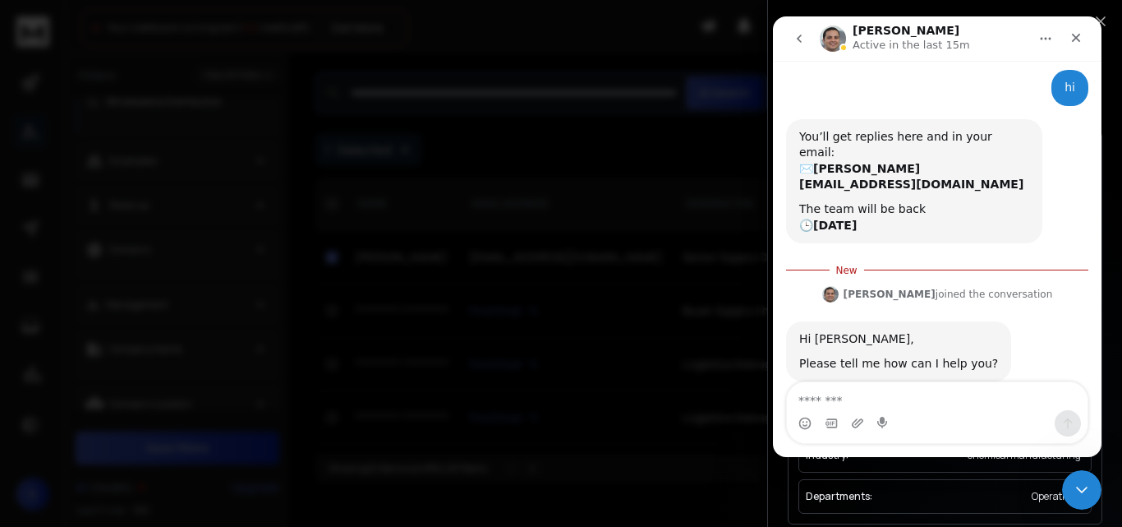
scroll to position [43, 0]
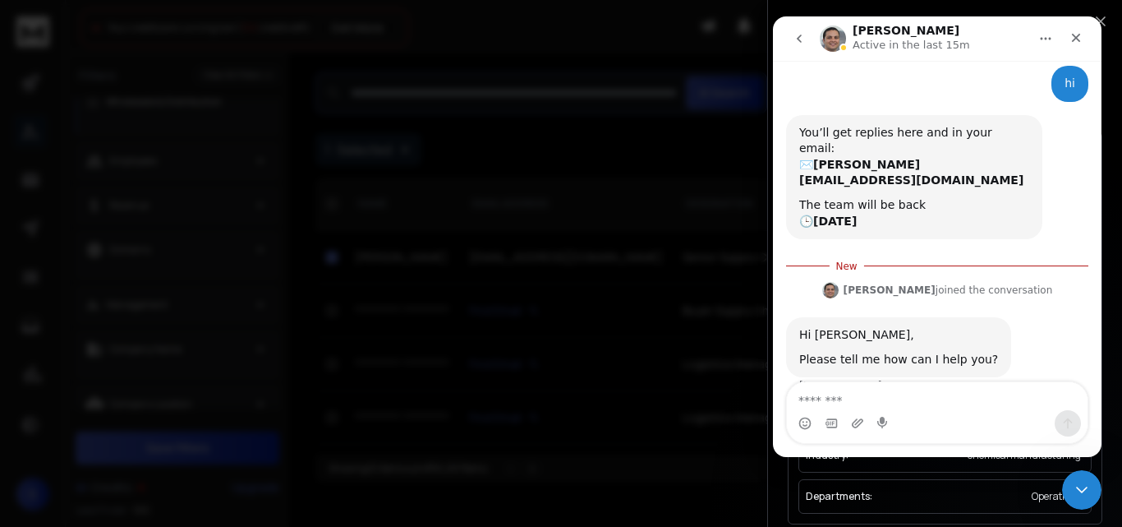
click at [914, 388] on textarea "Message…" at bounding box center [937, 396] width 301 height 28
type textarea "**********"
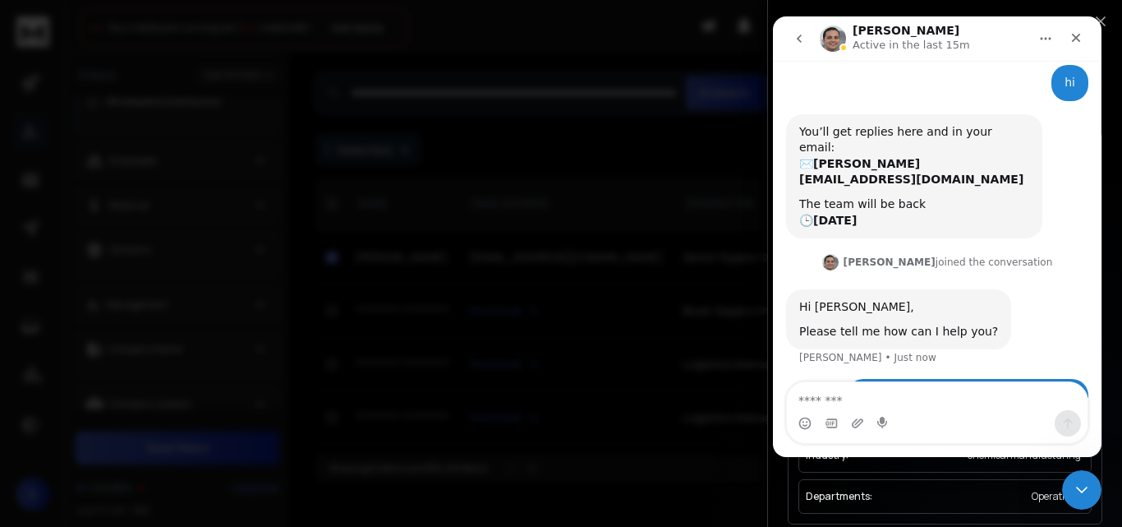
scroll to position [65, 0]
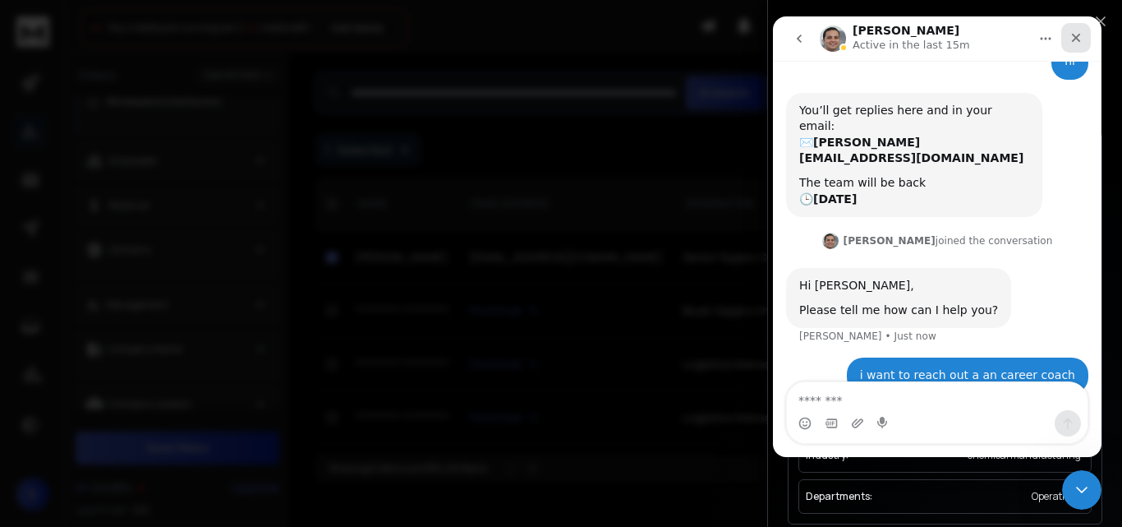
click at [1081, 44] on icon "Close" at bounding box center [1076, 37] width 13 height 13
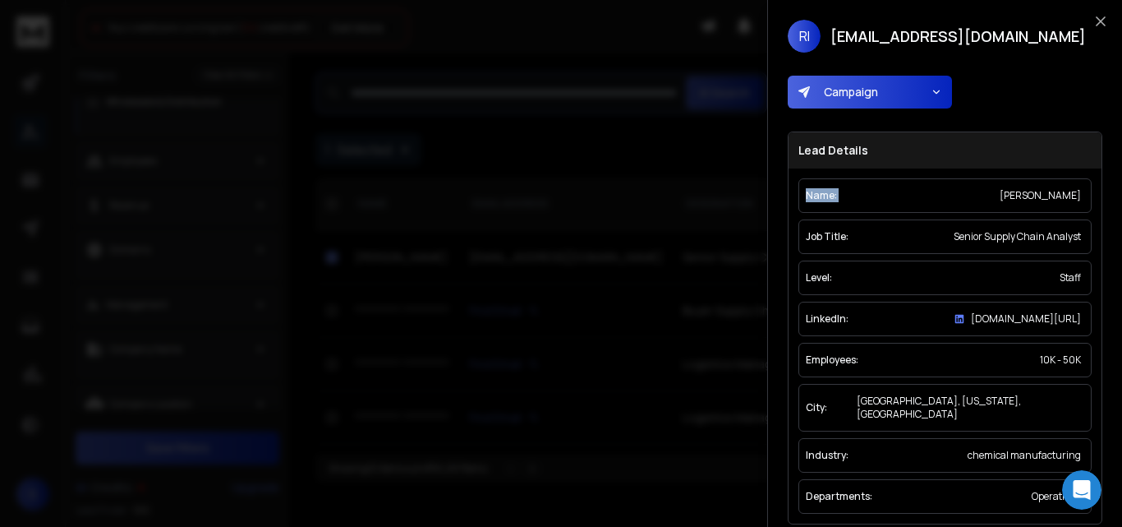
click at [845, 201] on div "Name: [PERSON_NAME]" at bounding box center [945, 195] width 293 height 35
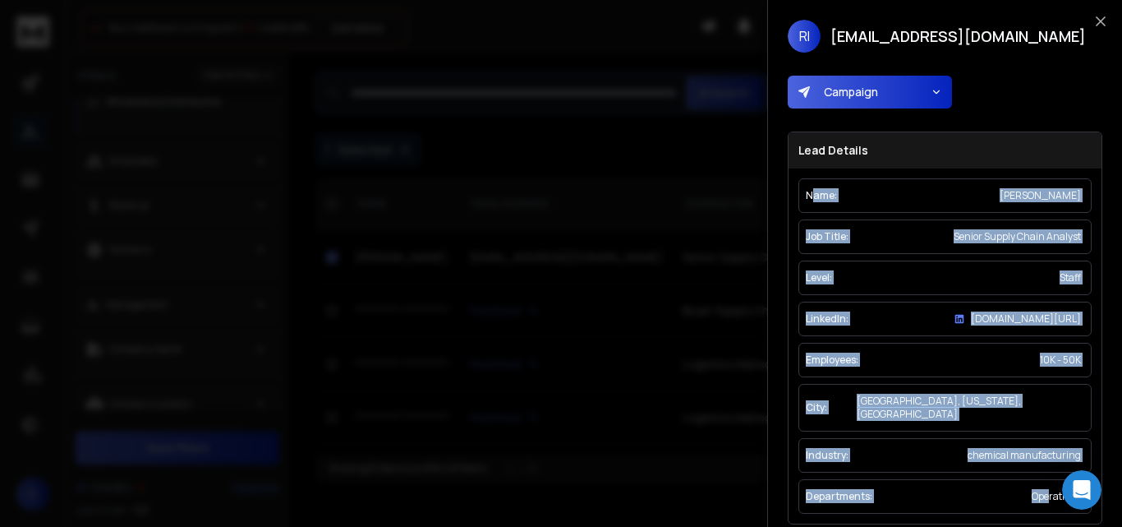
drag, startPoint x: 810, startPoint y: 189, endPoint x: 1045, endPoint y: 479, distance: 373.3
click at [1045, 479] on div "Name: [PERSON_NAME] Job Title: Senior Supply Chain Analyst Level: Staff LinkedI…" at bounding box center [945, 350] width 313 height 345
copy div "ame: [PERSON_NAME] Job Title: Senior Supply Chain Analyst Level: Staff LinkedIn…"
click at [1045, 486] on div "Operations" at bounding box center [1057, 496] width 56 height 20
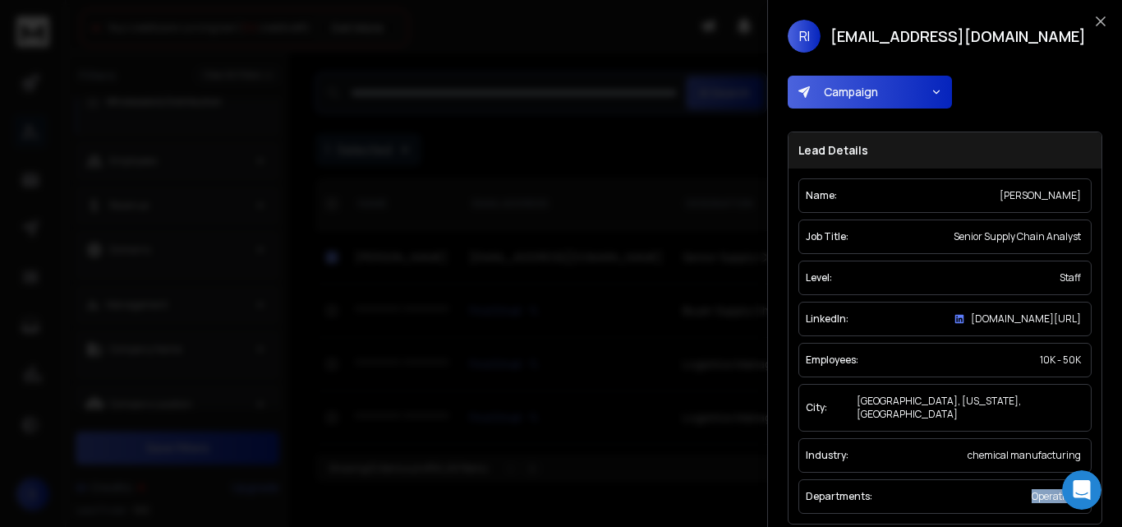
click at [1045, 486] on div "Operations" at bounding box center [1057, 496] width 56 height 20
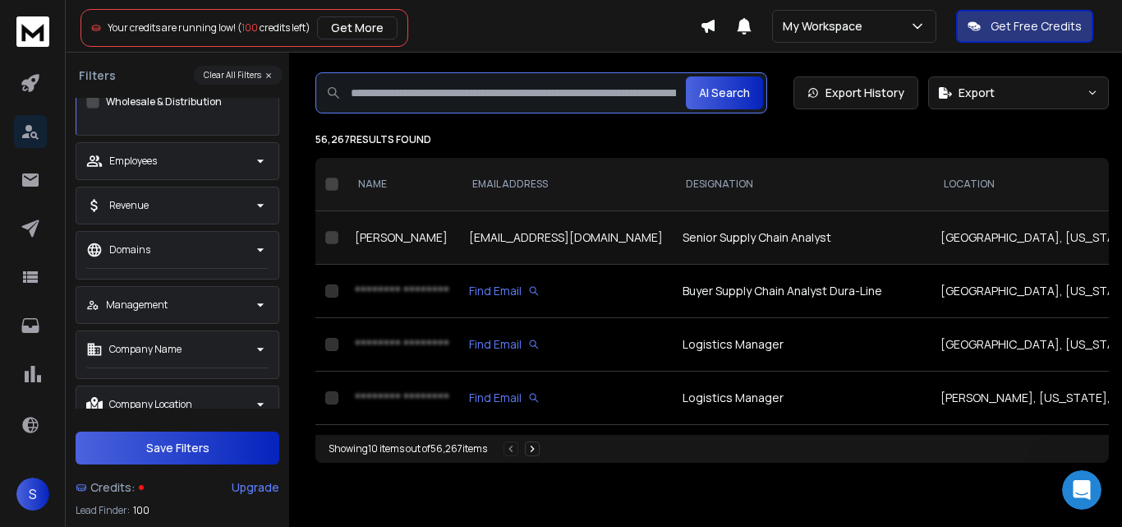
scroll to position [59, 0]
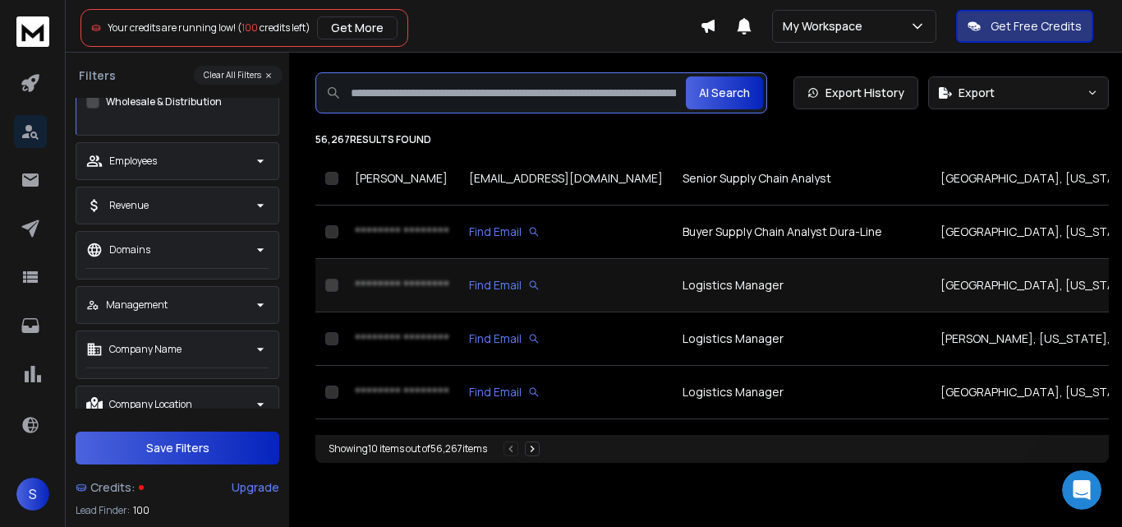
click at [490, 282] on div "Find Email" at bounding box center [566, 285] width 194 height 16
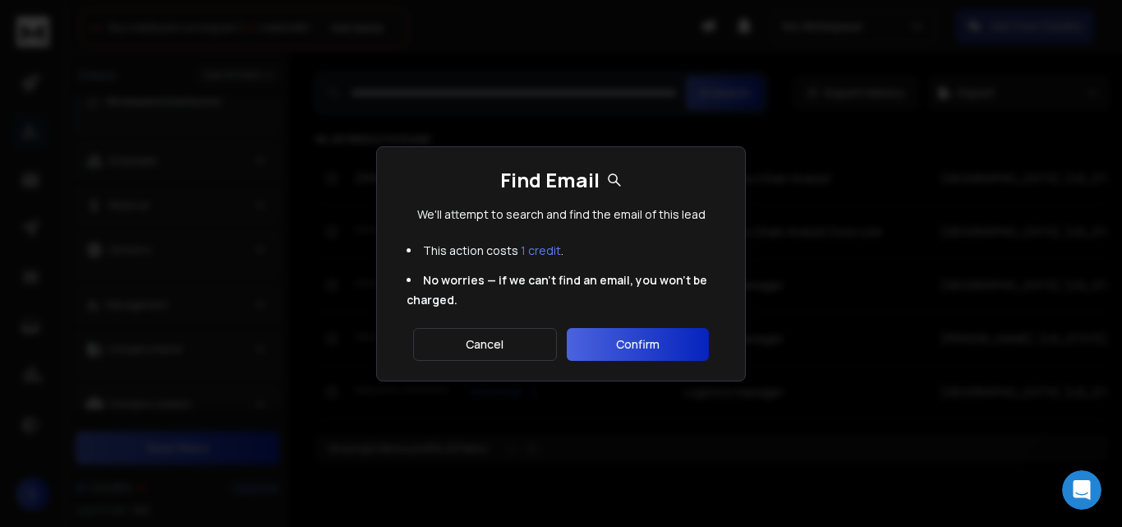
click at [645, 341] on button "Confirm" at bounding box center [638, 344] width 142 height 33
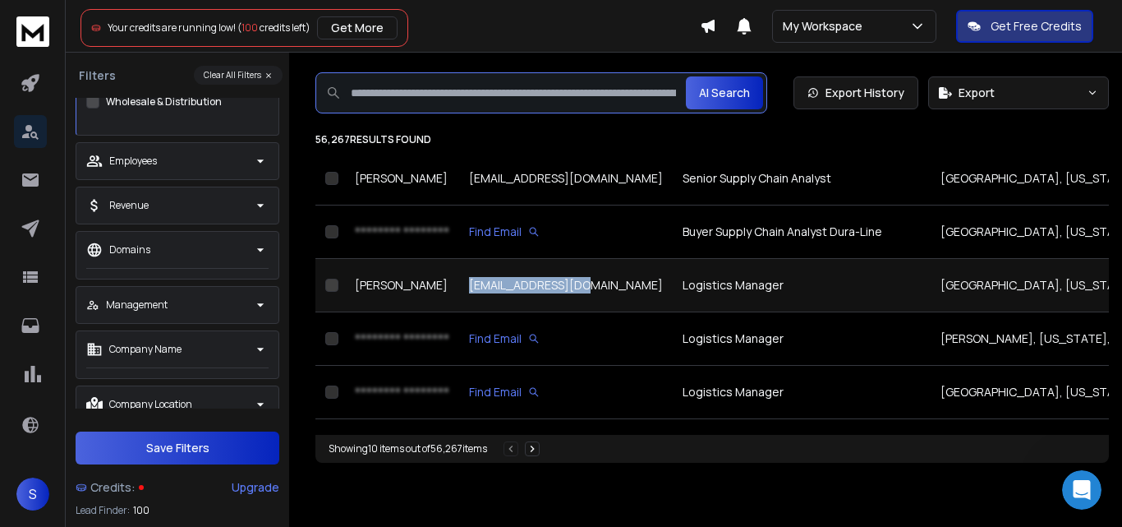
drag, startPoint x: 572, startPoint y: 283, endPoint x: 457, endPoint y: 267, distance: 116.2
click at [459, 267] on td "[EMAIL_ADDRESS][DOMAIN_NAME]" at bounding box center [566, 285] width 214 height 53
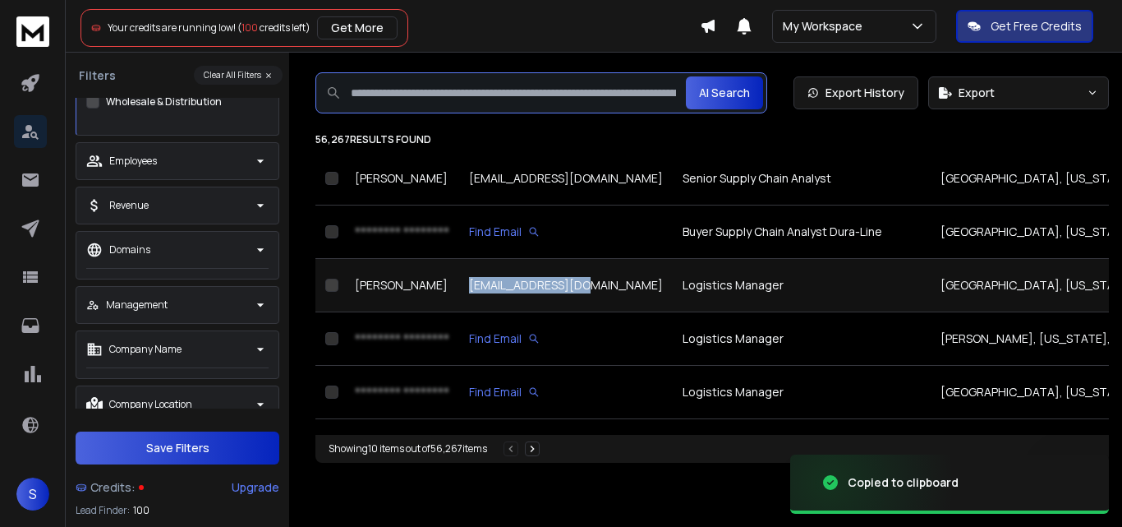
copy div "[EMAIL_ADDRESS][DOMAIN_NAME]"
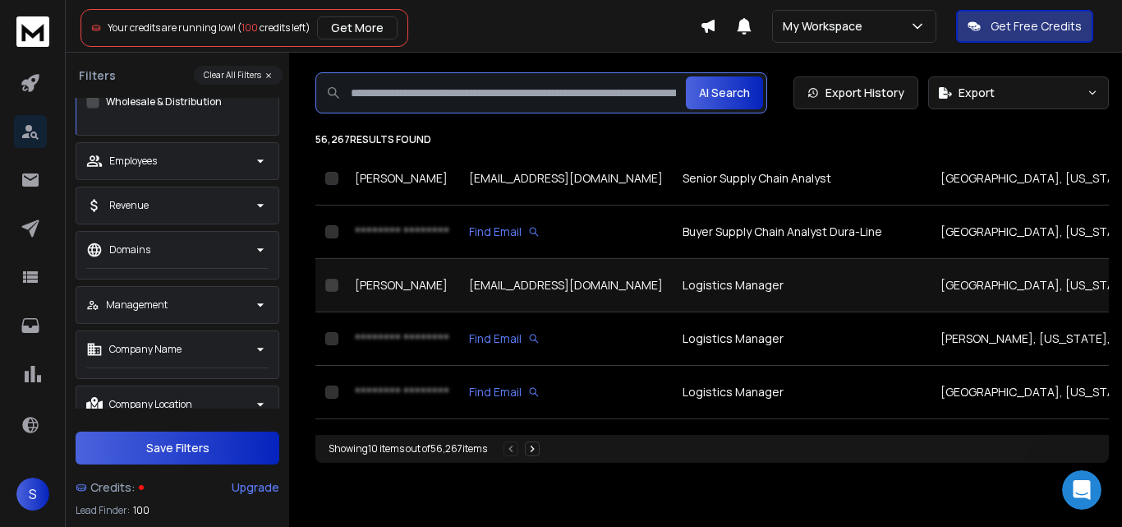
click at [673, 277] on td "Logistics Manager" at bounding box center [802, 285] width 258 height 53
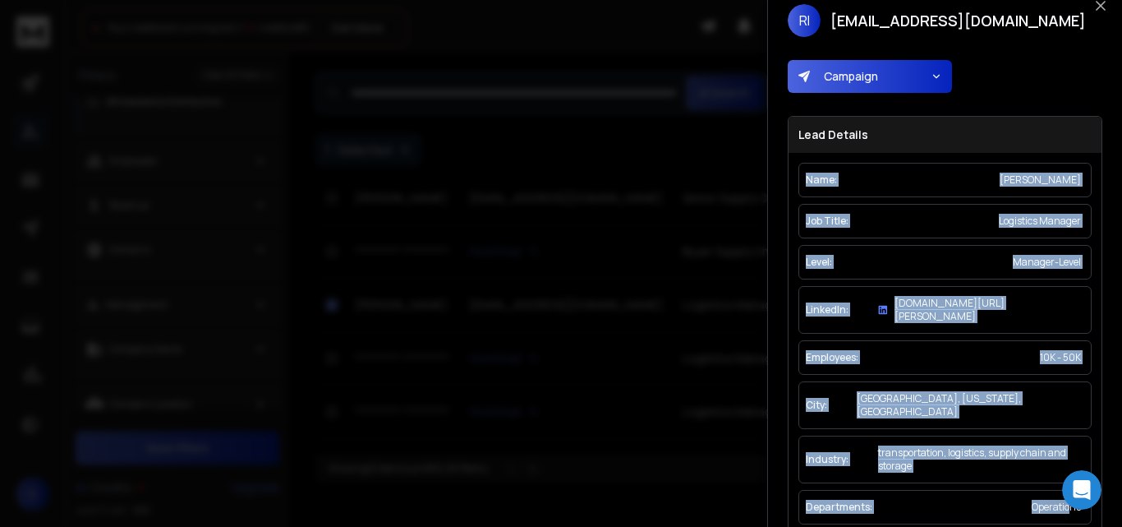
scroll to position [17, 0]
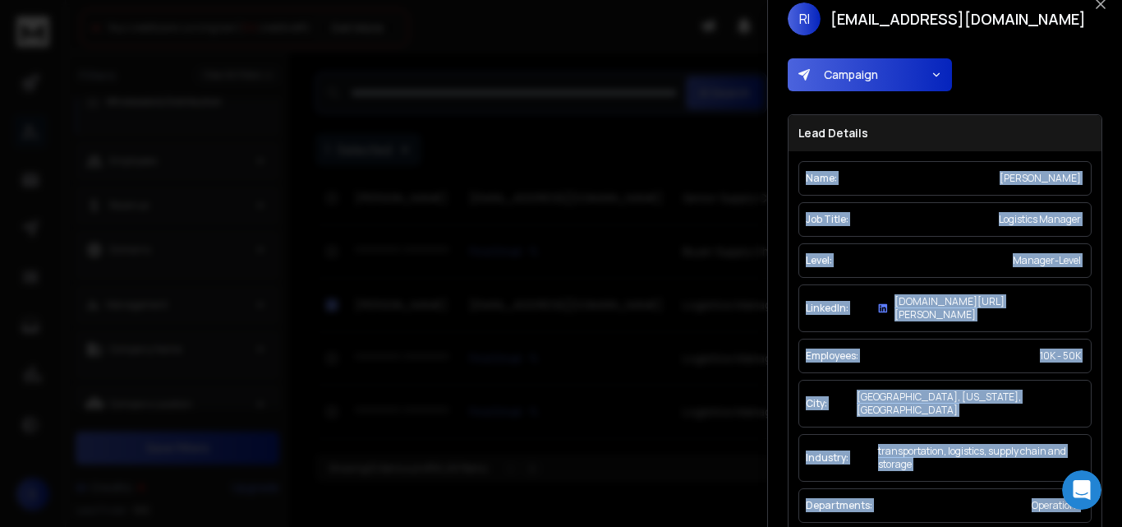
drag, startPoint x: 808, startPoint y: 209, endPoint x: 1077, endPoint y: 512, distance: 405.1
click at [1077, 512] on div "Multi Select Table Sheet RI [EMAIL_ADDRESS][DOMAIN_NAME] Campaign Lead Details …" at bounding box center [944, 263] width 355 height 527
copy div "Name: [PERSON_NAME] Title: Logistics Manager Level: Manager-Level LinkedIn: [DO…"
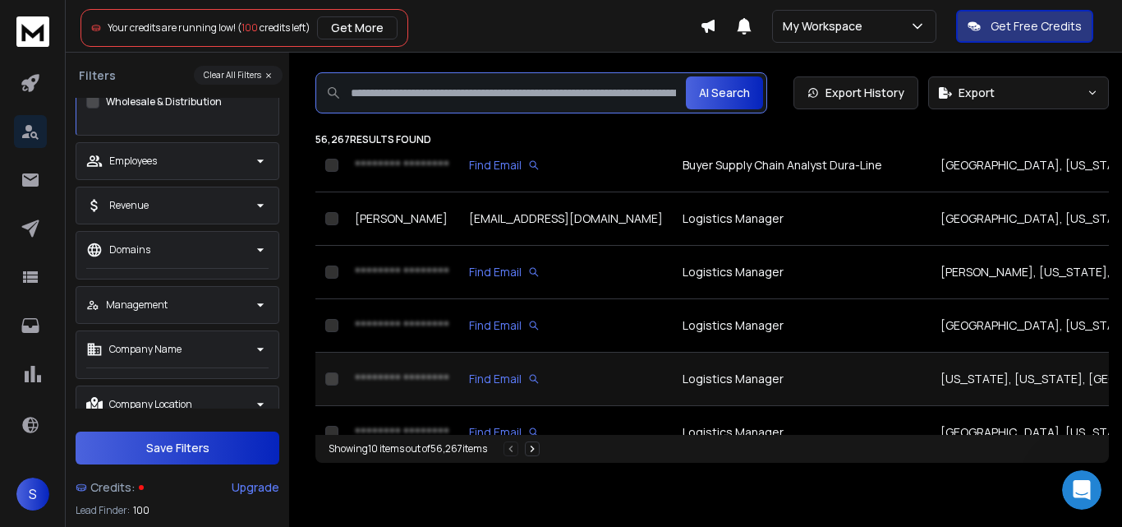
scroll to position [127, 0]
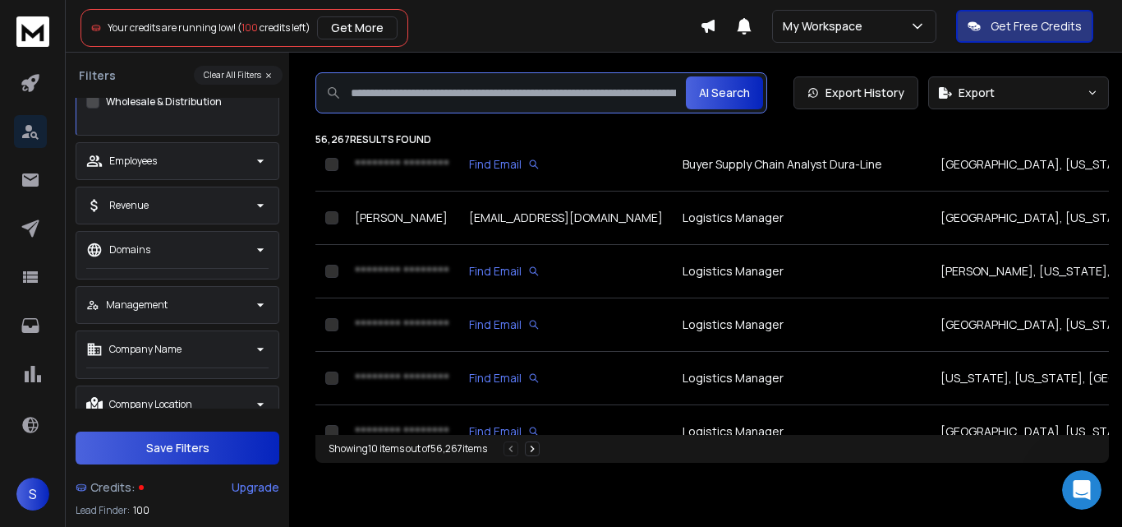
click at [535, 450] on icon at bounding box center [533, 448] width 4 height 7
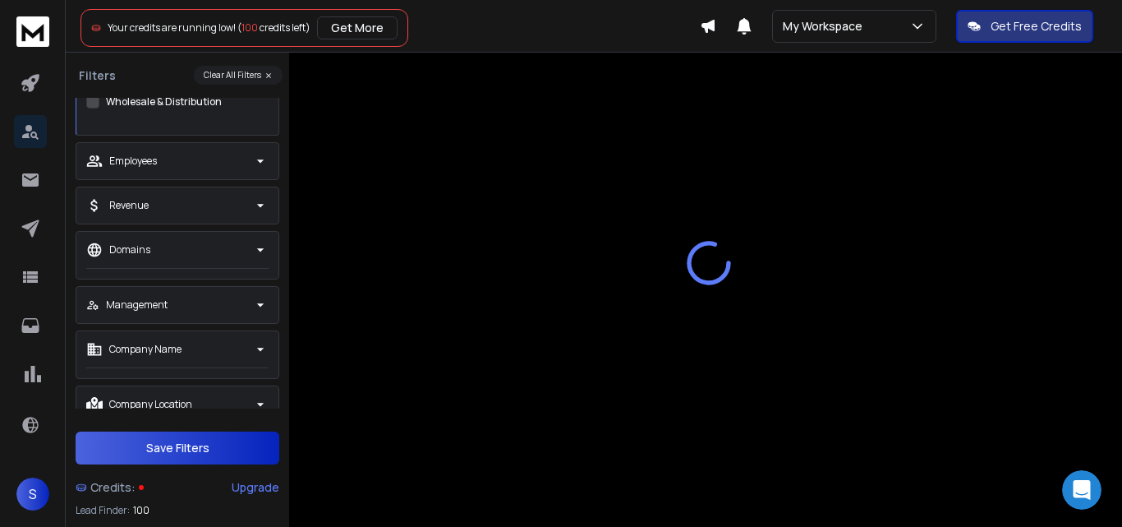
click at [541, 450] on div at bounding box center [708, 263] width 787 height 395
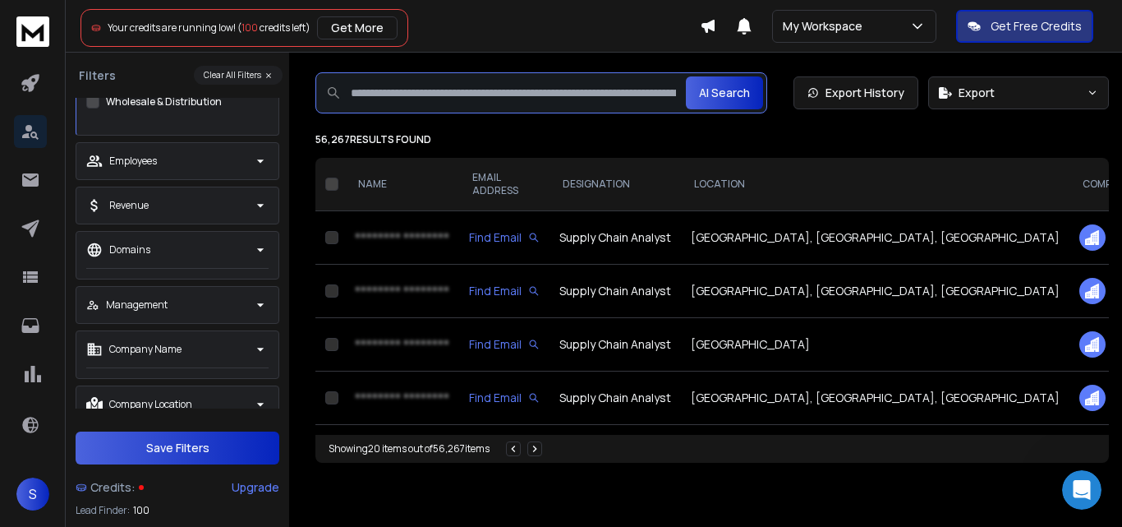
click at [256, 197] on icon at bounding box center [260, 205] width 16 height 16
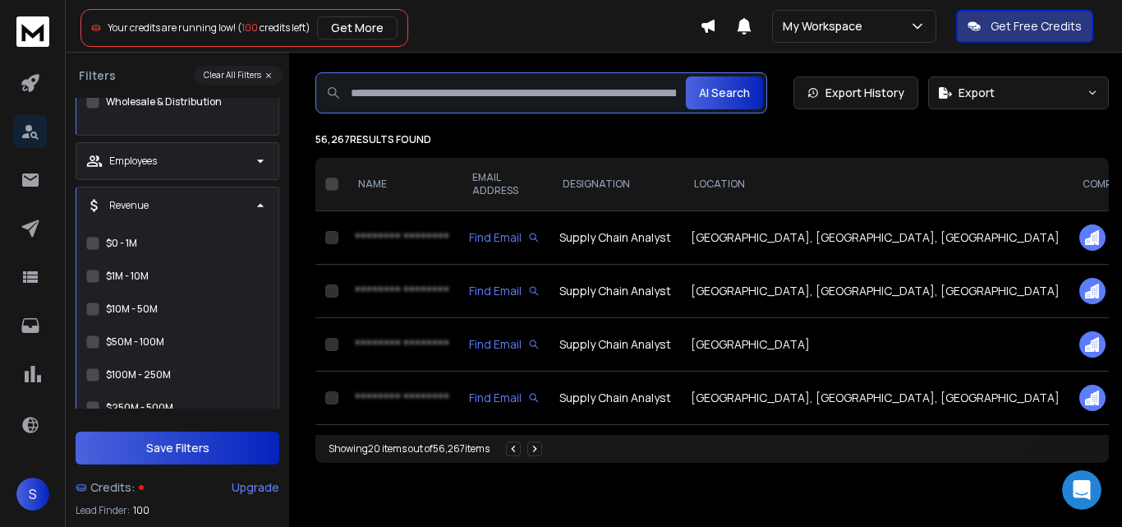
click at [223, 152] on div "Employees" at bounding box center [178, 161] width 204 height 38
click at [217, 153] on div "Employees" at bounding box center [177, 161] width 182 height 16
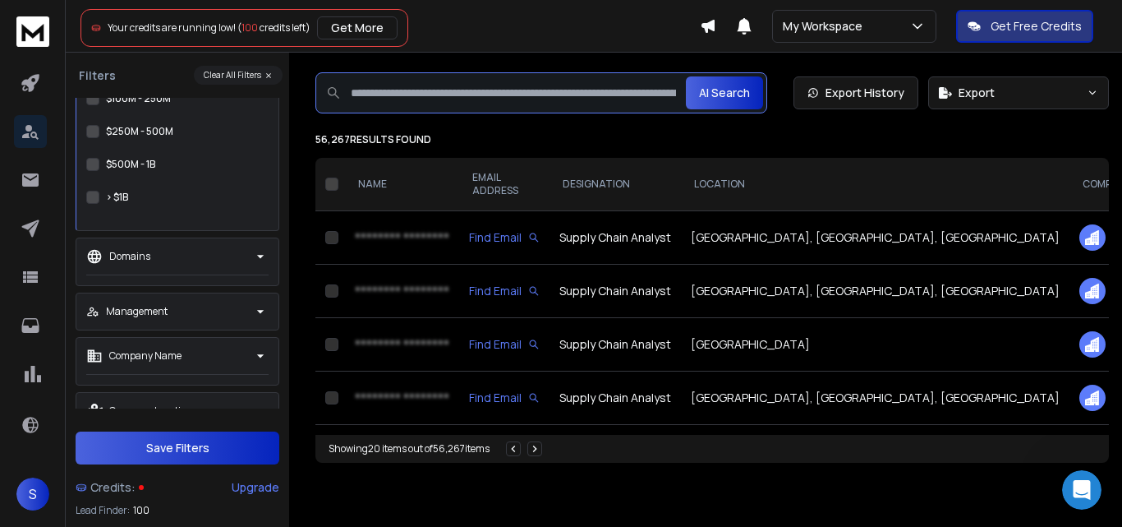
scroll to position [2091, 0]
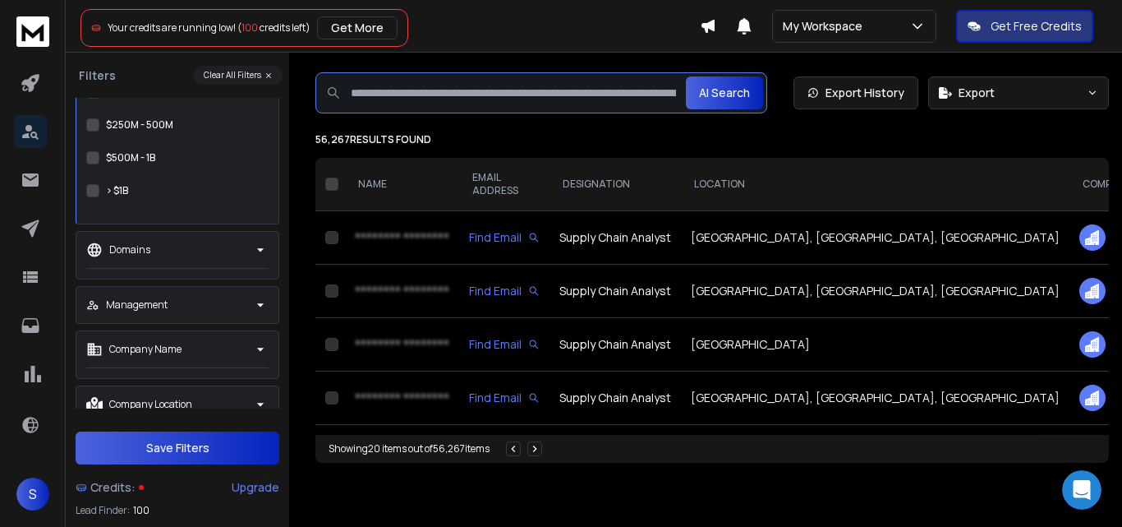
click at [214, 231] on div "Domains" at bounding box center [178, 255] width 204 height 48
click at [252, 242] on icon at bounding box center [260, 250] width 16 height 16
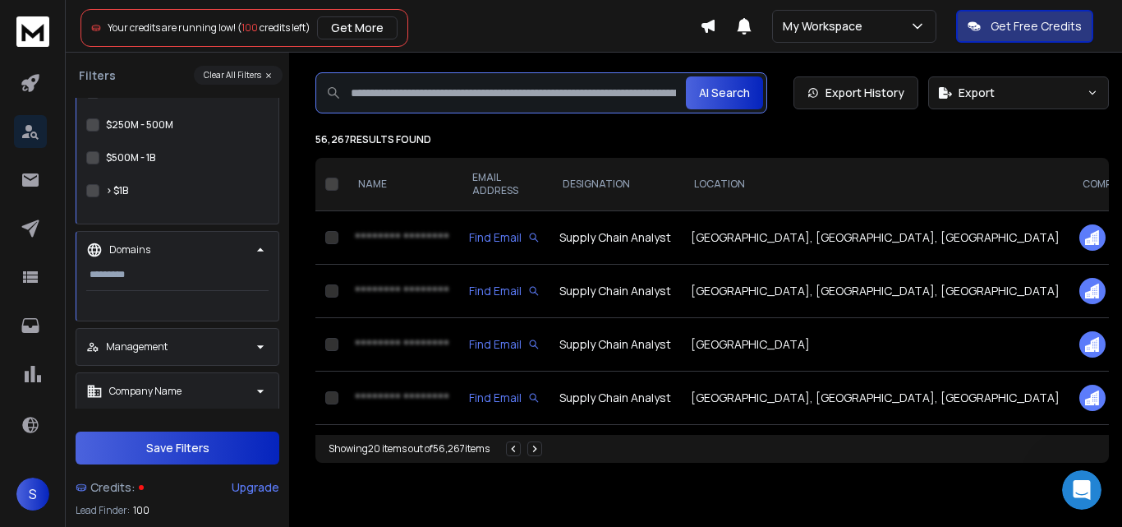
scroll to position [2133, 0]
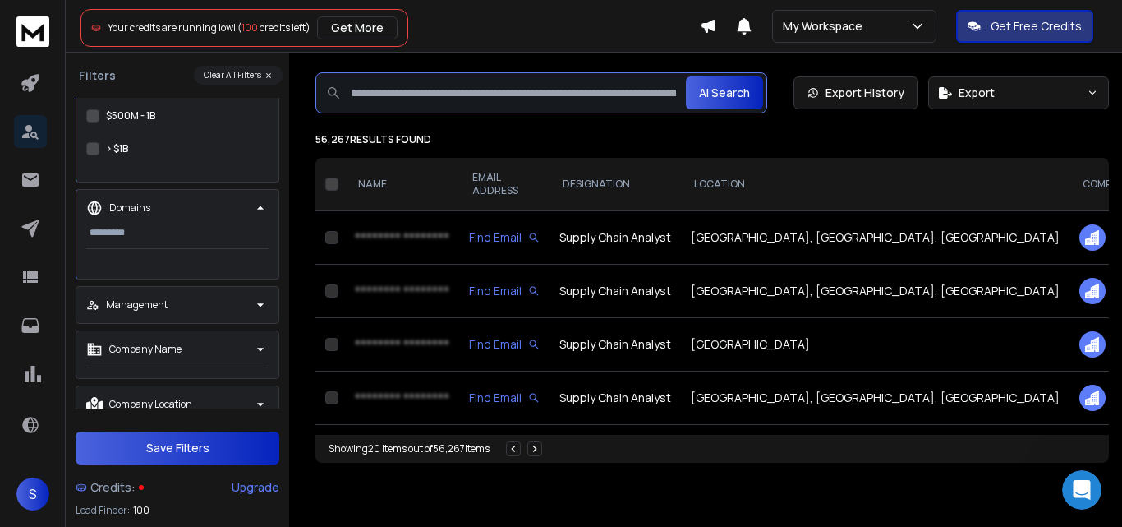
click at [223, 297] on div "Management" at bounding box center [177, 305] width 182 height 16
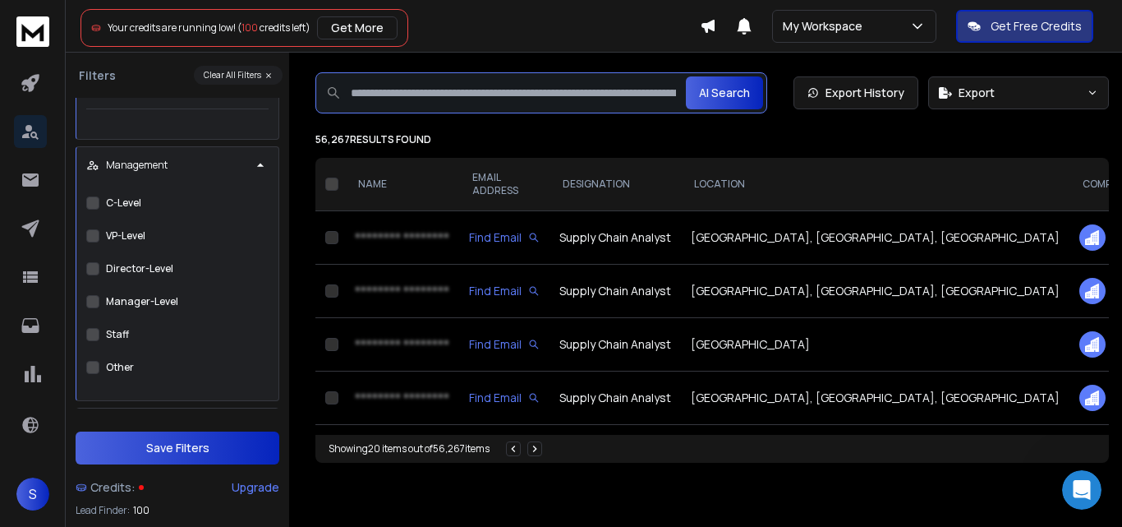
scroll to position [2273, 0]
click at [88, 253] on div "Director-Level" at bounding box center [177, 267] width 182 height 33
click at [90, 261] on button "Director-Level" at bounding box center [92, 267] width 13 height 13
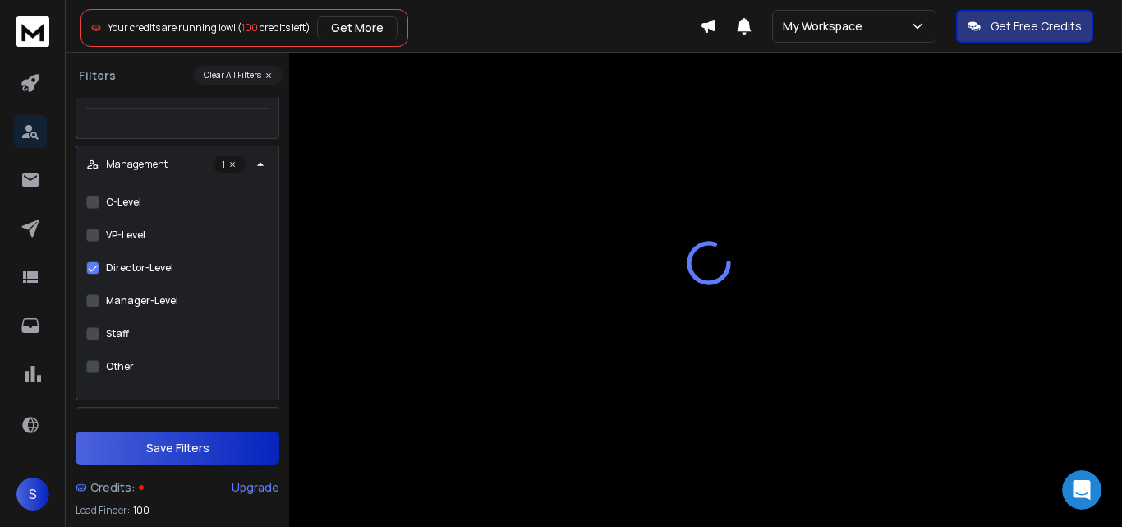
click at [90, 285] on div "Manager-Level" at bounding box center [177, 300] width 182 height 33
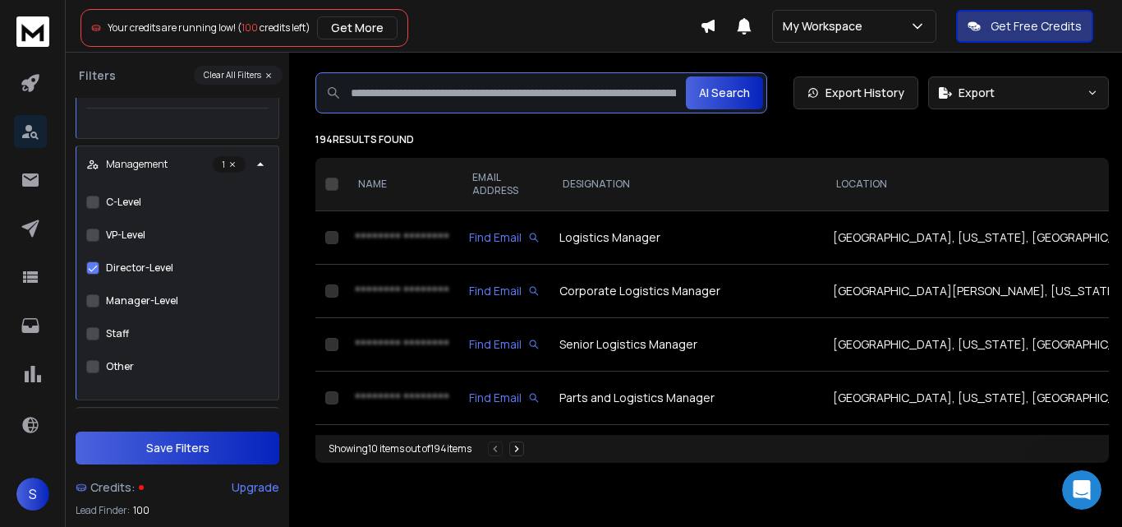
click at [92, 294] on button "Manager-Level" at bounding box center [92, 300] width 13 height 13
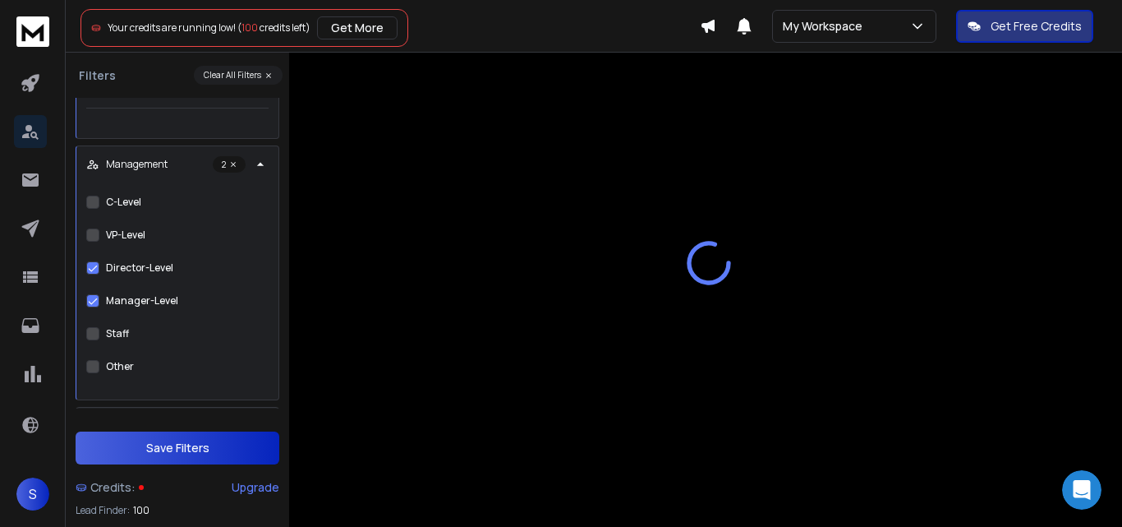
click at [92, 294] on button "Manager-Level" at bounding box center [92, 300] width 13 height 13
click at [90, 360] on button "Other" at bounding box center [92, 366] width 13 height 13
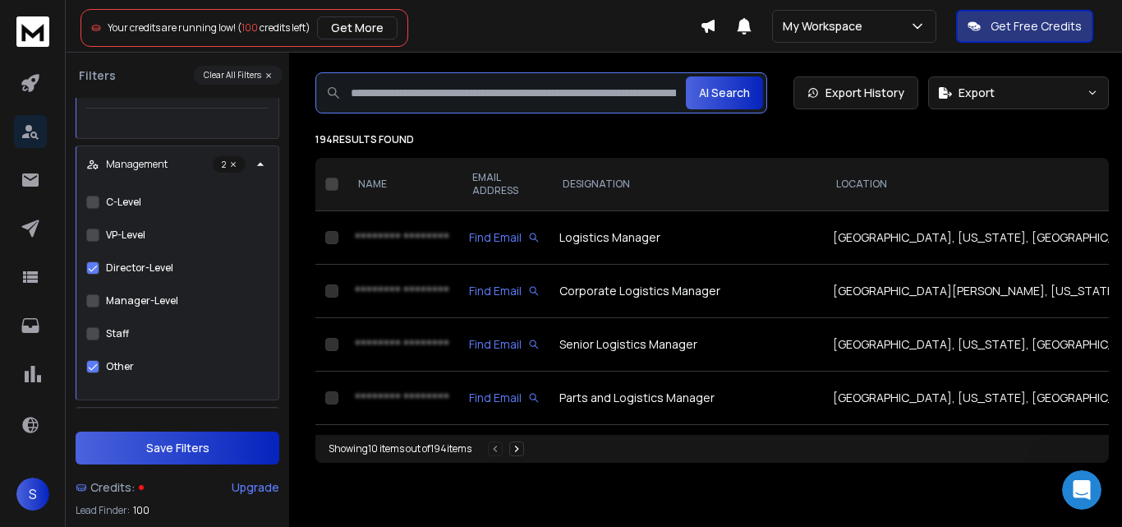
click at [131, 453] on button "Save Filters" at bounding box center [178, 447] width 204 height 33
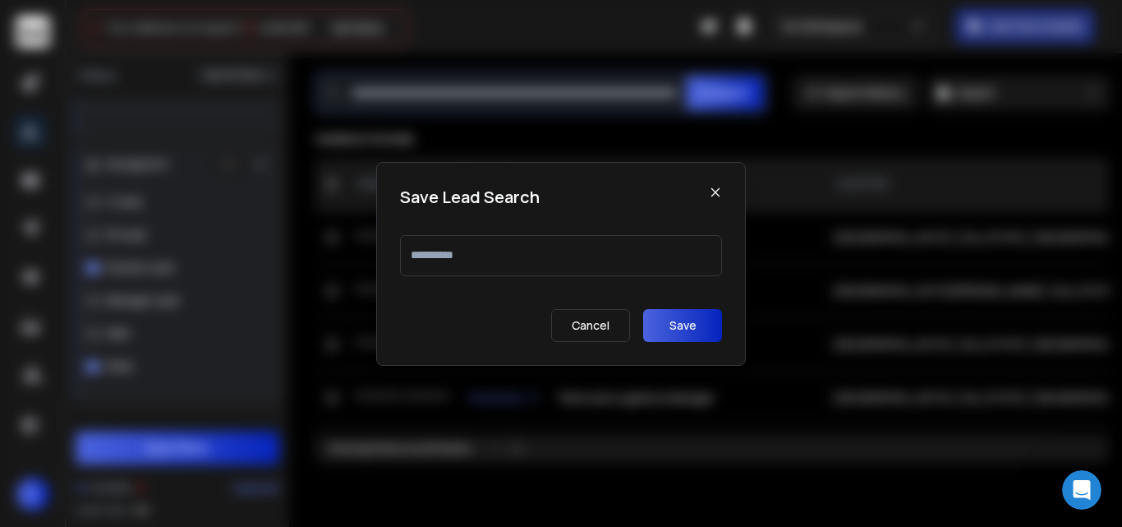
click at [642, 330] on div "Cancel Save" at bounding box center [561, 325] width 322 height 33
click at [679, 320] on button "Save" at bounding box center [682, 325] width 79 height 33
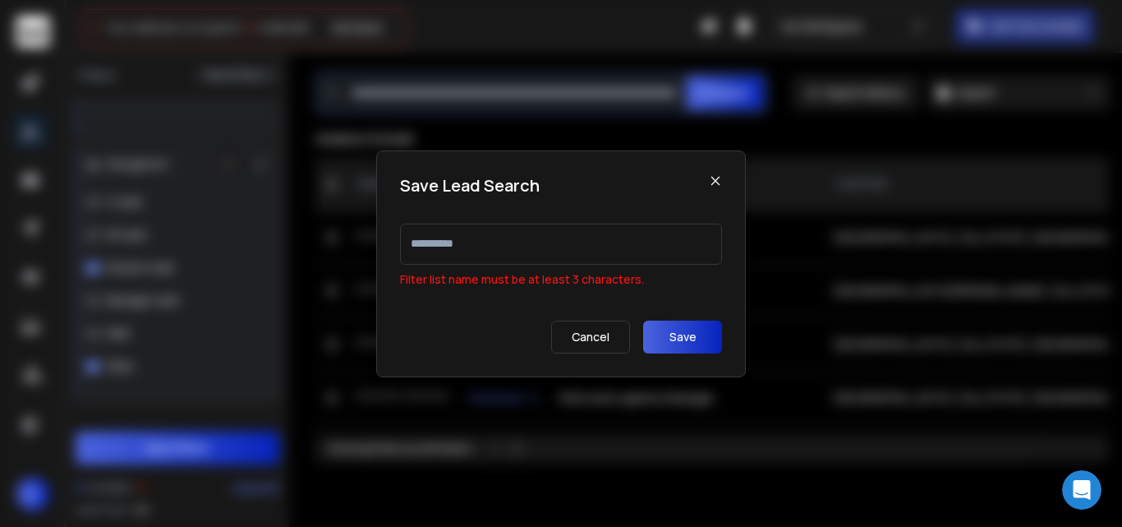
click at [566, 229] on input at bounding box center [561, 243] width 322 height 41
type input "**********"
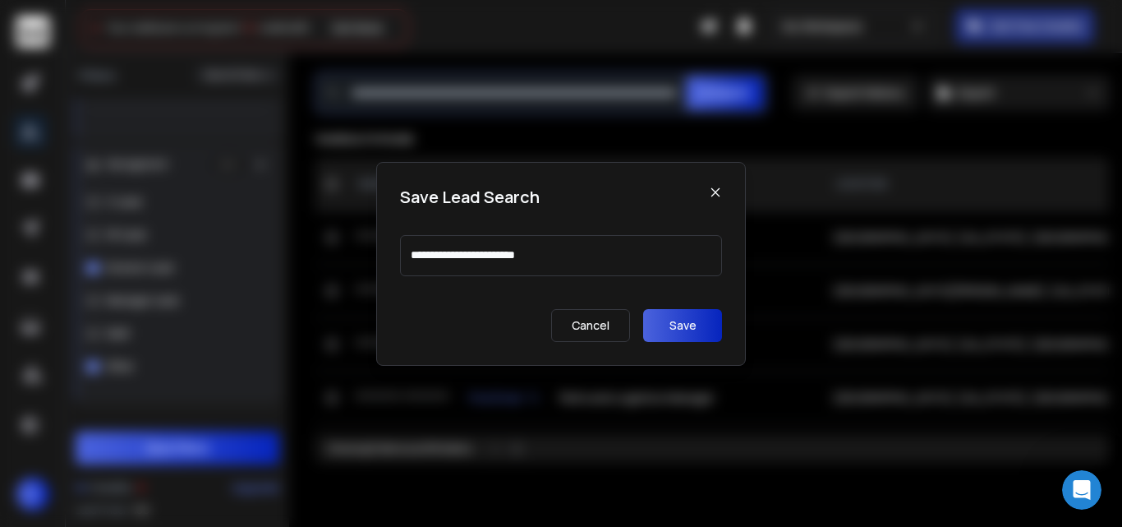
click at [664, 325] on button "Save" at bounding box center [682, 325] width 79 height 33
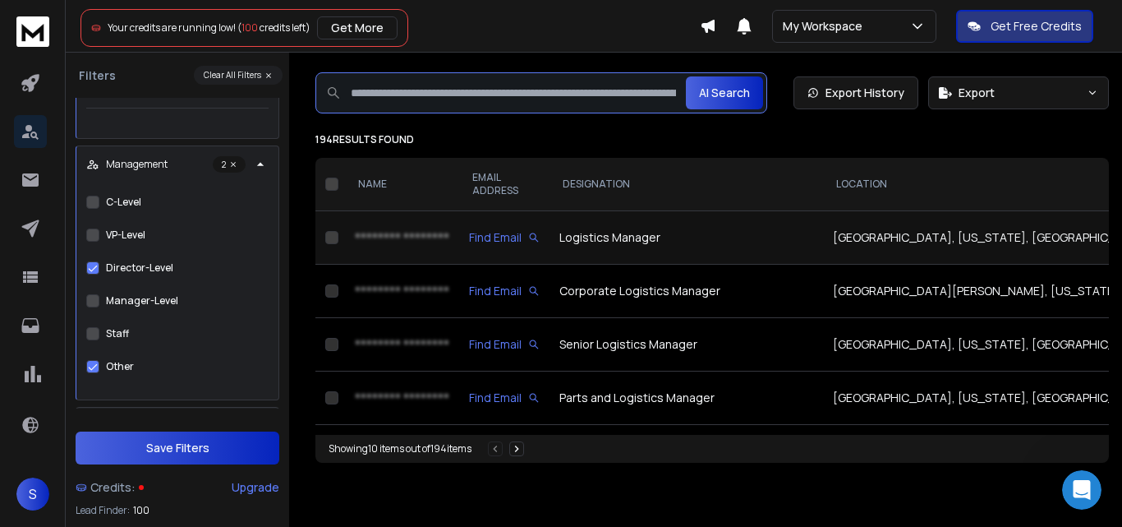
click at [483, 243] on div "Find Email" at bounding box center [504, 237] width 71 height 16
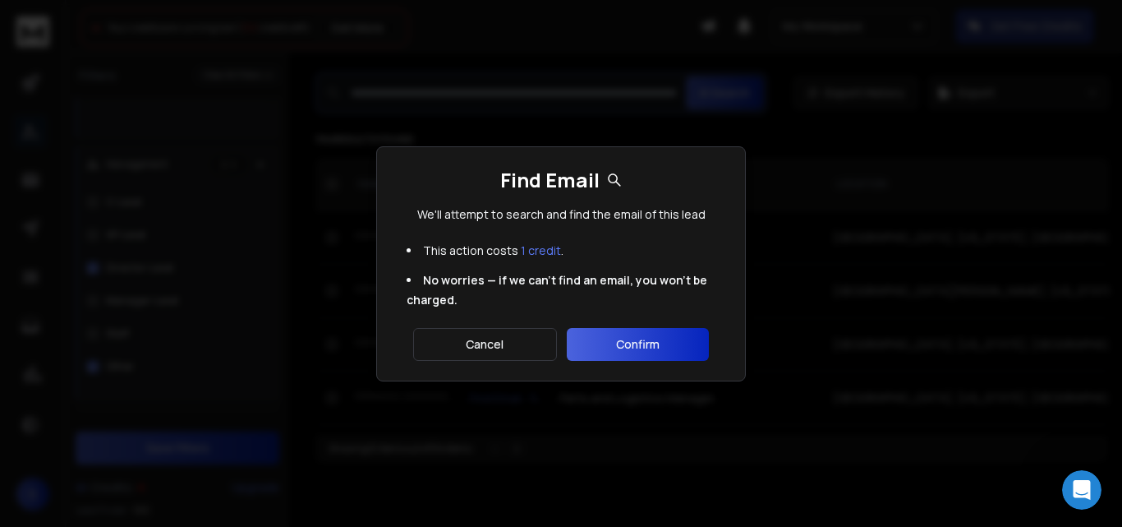
click at [637, 348] on button "Confirm" at bounding box center [638, 344] width 142 height 33
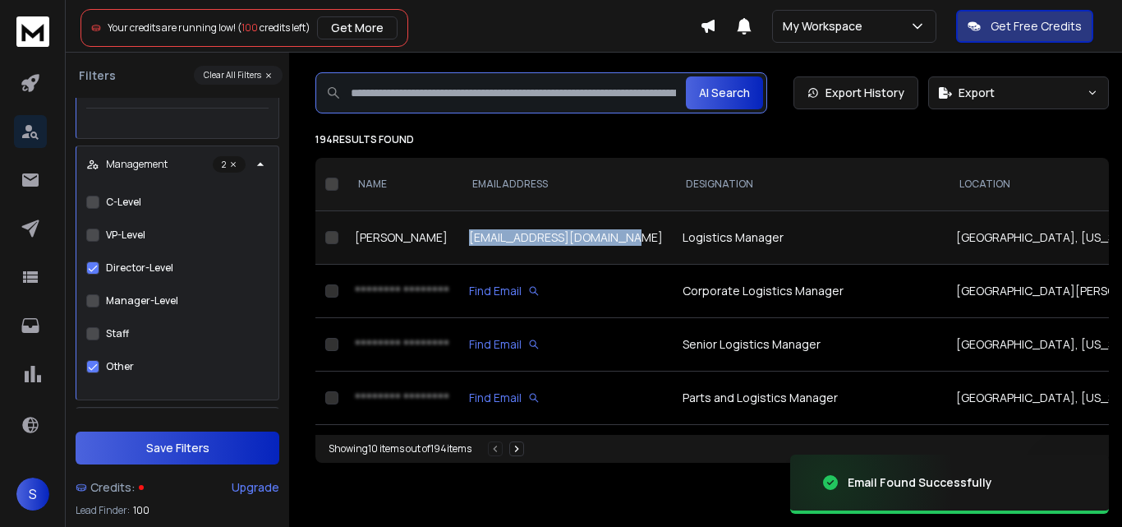
drag, startPoint x: 454, startPoint y: 234, endPoint x: 610, endPoint y: 241, distance: 155.4
click at [610, 241] on td "[EMAIL_ADDRESS][DOMAIN_NAME]" at bounding box center [566, 237] width 214 height 53
copy div "[EMAIL_ADDRESS][DOMAIN_NAME]"
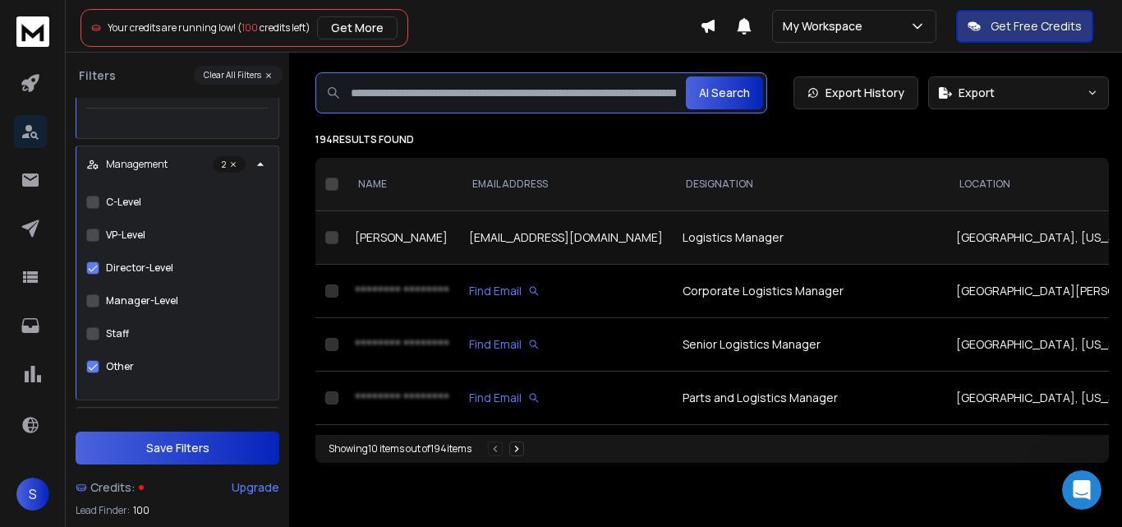
click at [769, 232] on td "Logistics Manager" at bounding box center [810, 237] width 274 height 53
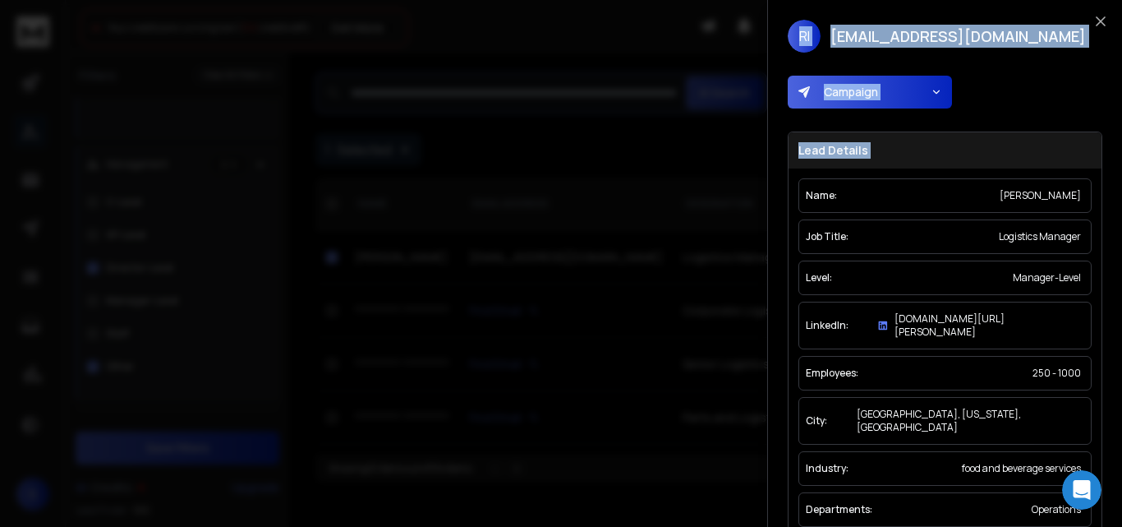
scroll to position [4, 0]
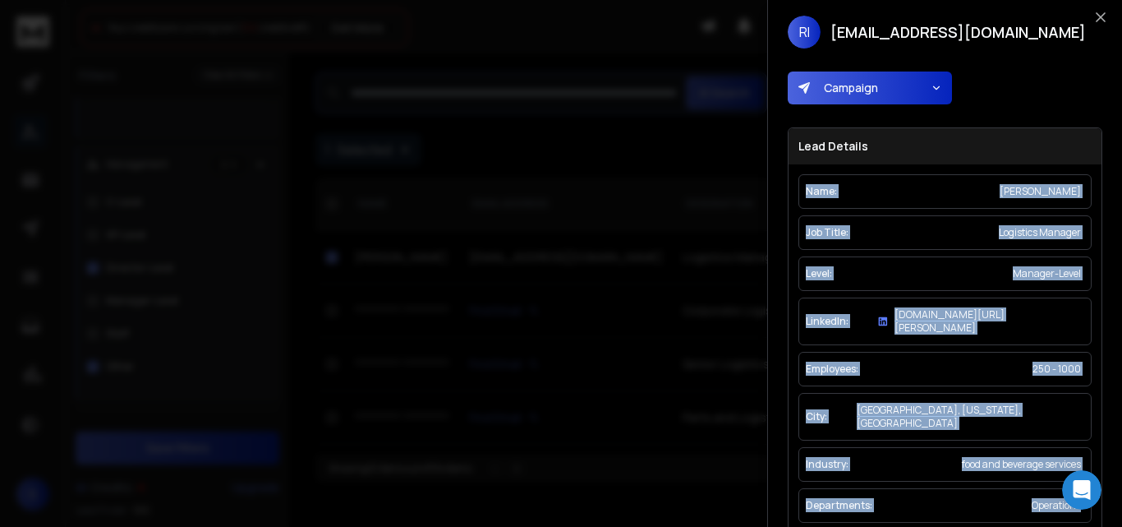
drag, startPoint x: 804, startPoint y: 187, endPoint x: 1112, endPoint y: 519, distance: 453.4
click at [1109, 519] on div "Multi Select Table Sheet RI [EMAIL_ADDRESS][DOMAIN_NAME] Campaign Lead Details …" at bounding box center [944, 263] width 355 height 527
copy div "Name: [PERSON_NAME] Job Title: Logistics Manager Level: Manager-Level LinkedIn:…"
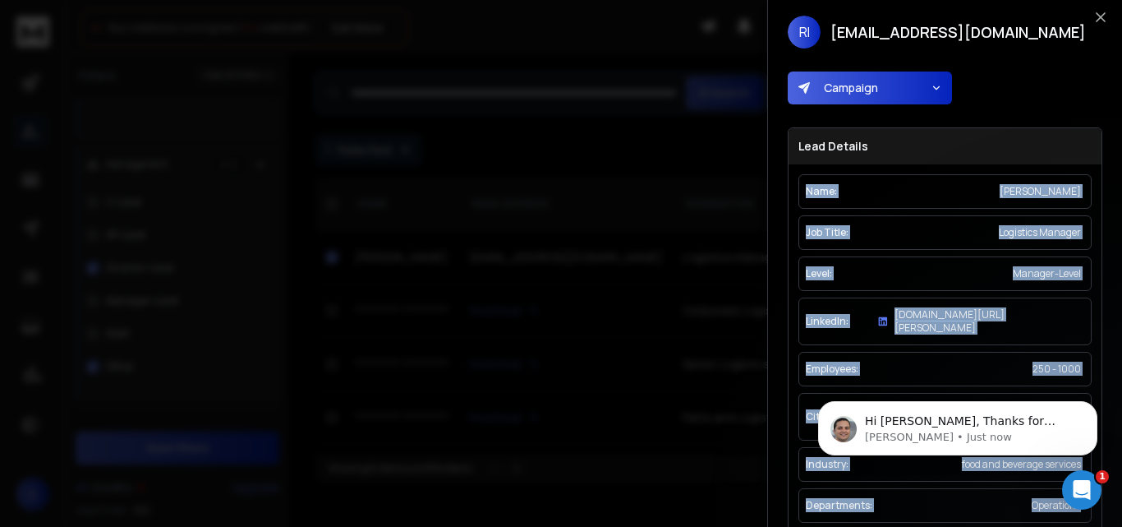
scroll to position [219, 0]
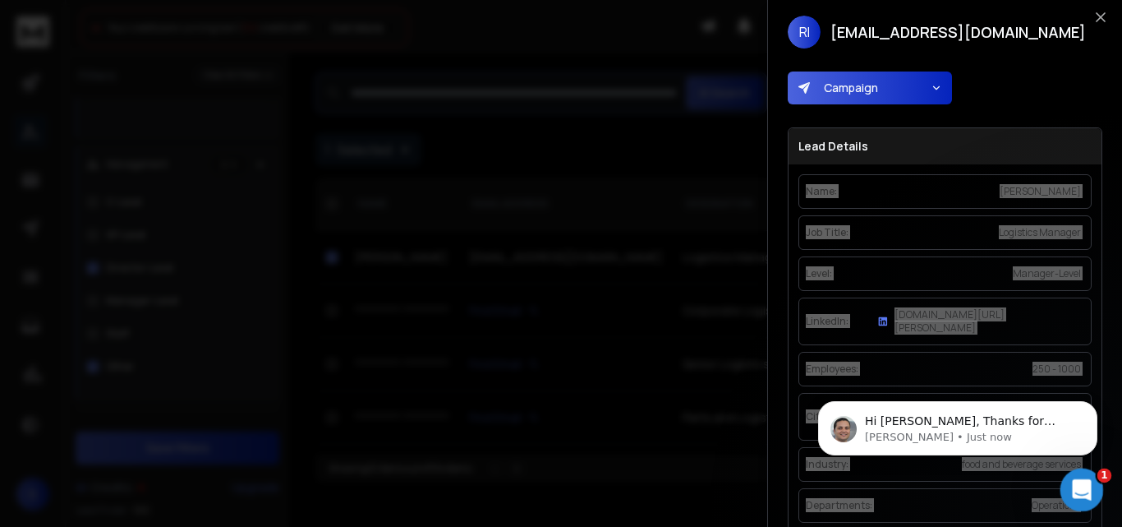
click at [1077, 500] on div "Open Intercom Messenger" at bounding box center [1079, 487] width 54 height 54
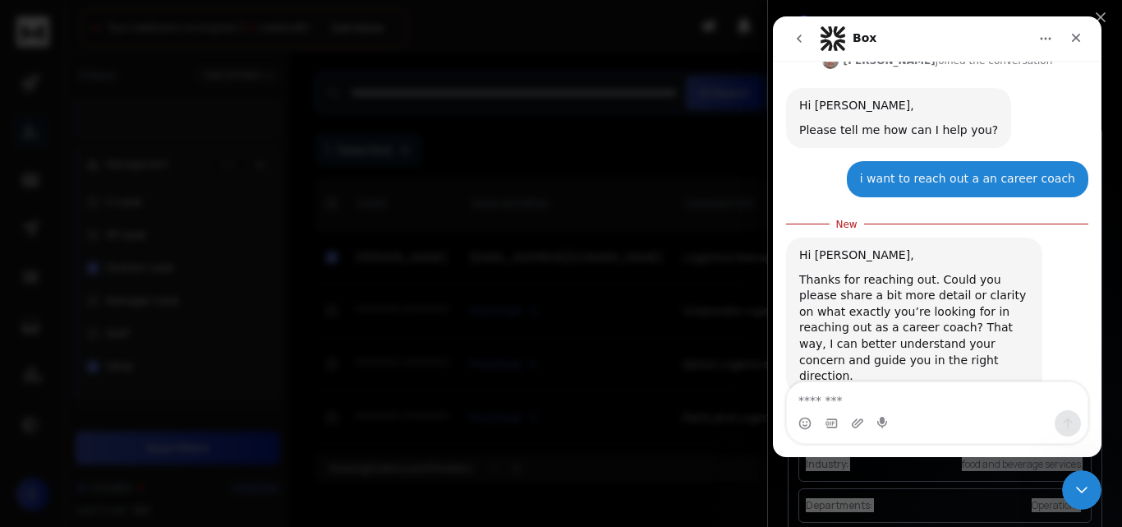
scroll to position [246, 0]
click at [912, 420] on div "Intercom messenger" at bounding box center [937, 423] width 301 height 26
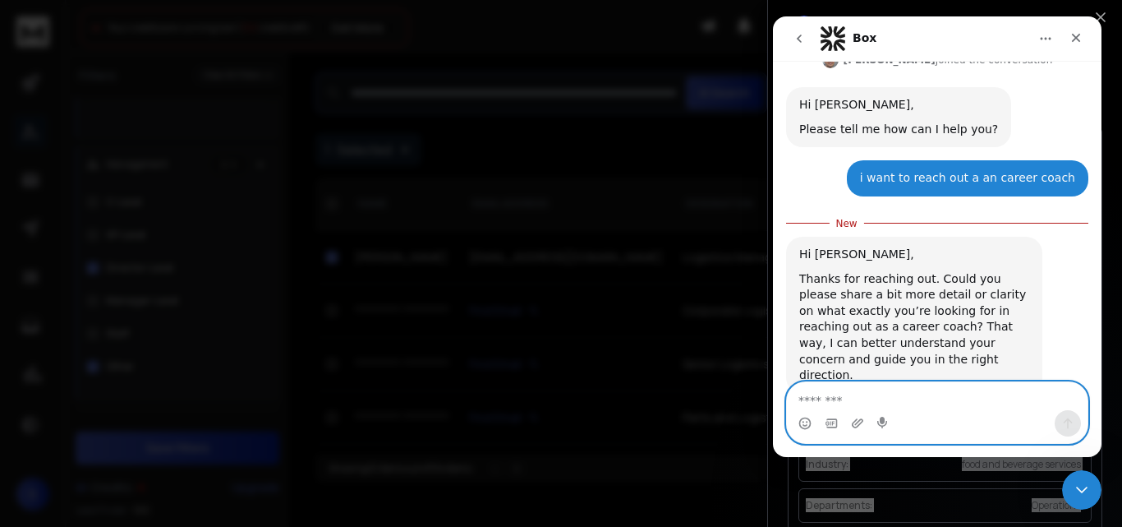
click at [883, 403] on textarea "Message…" at bounding box center [937, 396] width 301 height 28
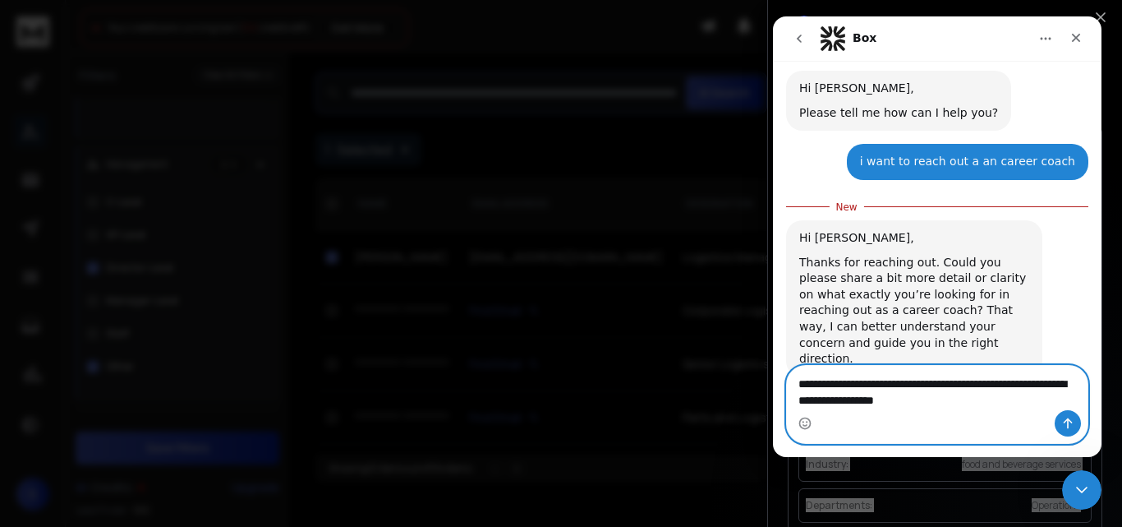
scroll to position [279, 0]
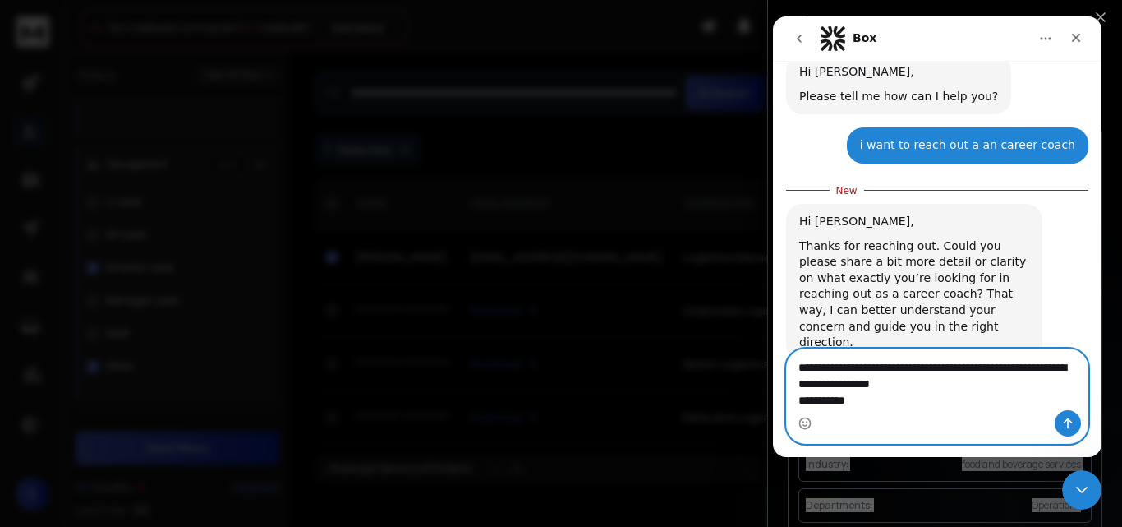
type textarea "**********"
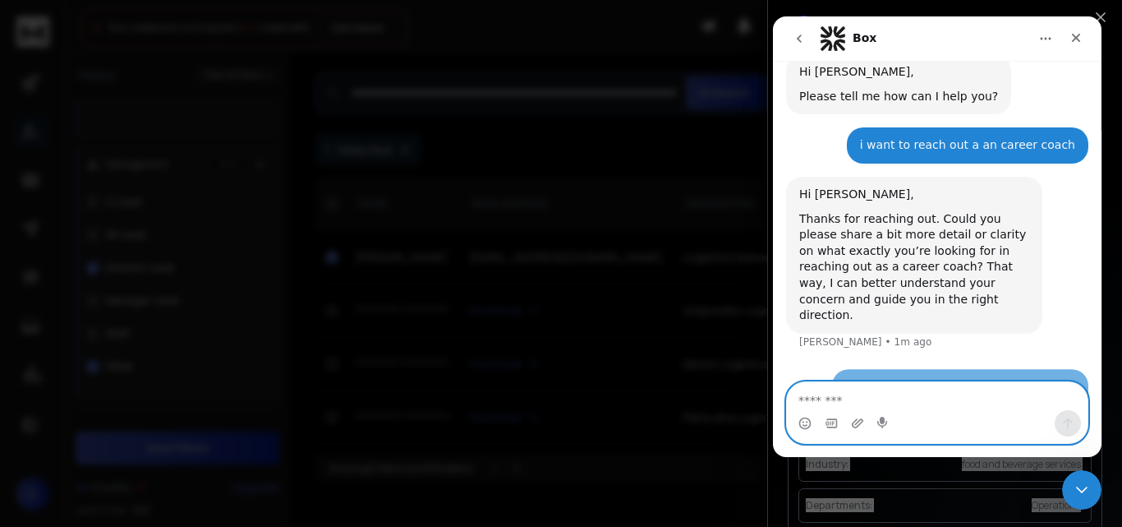
scroll to position [300, 0]
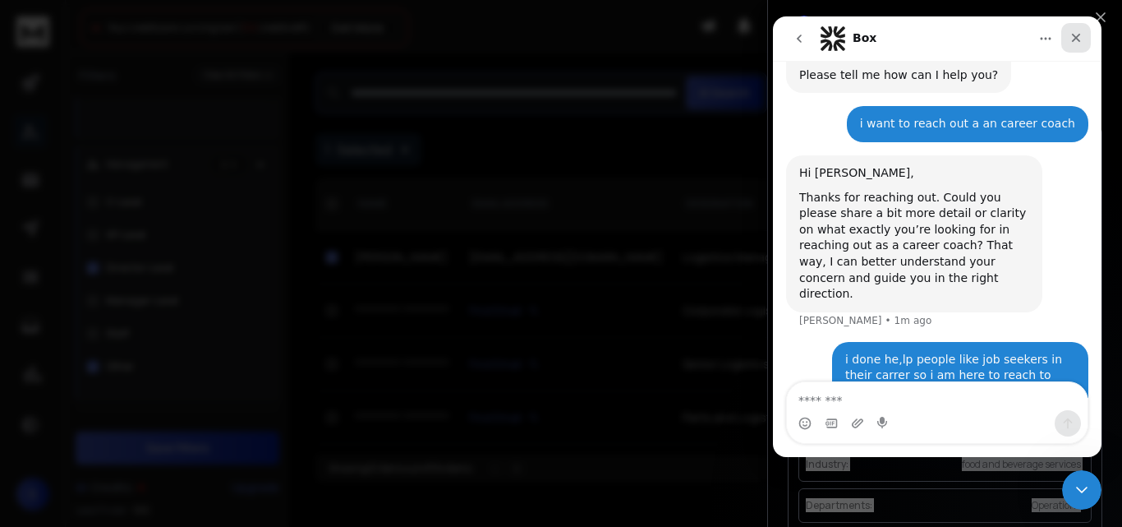
click at [1075, 43] on icon "Close" at bounding box center [1076, 37] width 13 height 13
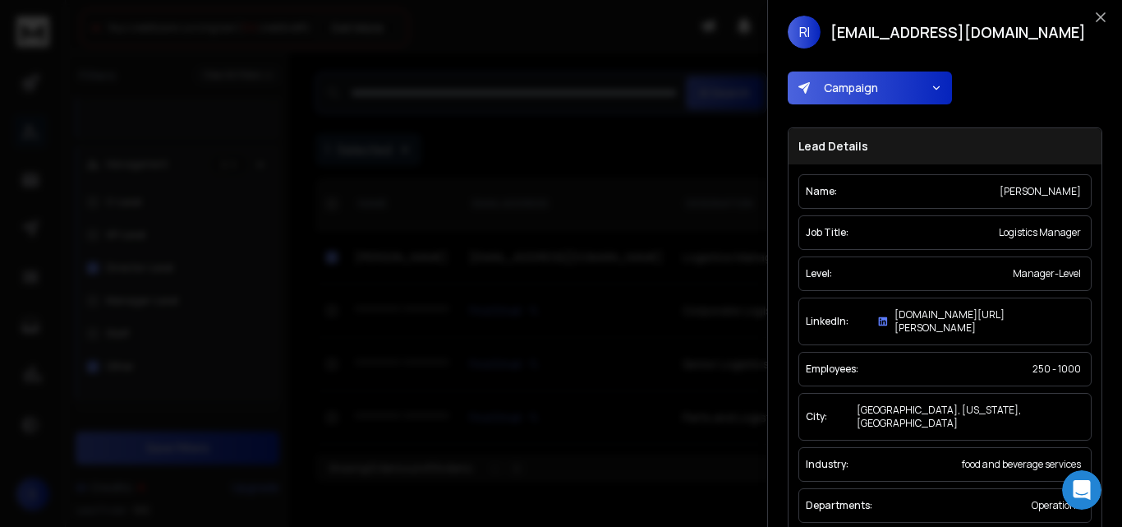
click at [519, 233] on div at bounding box center [561, 263] width 1122 height 527
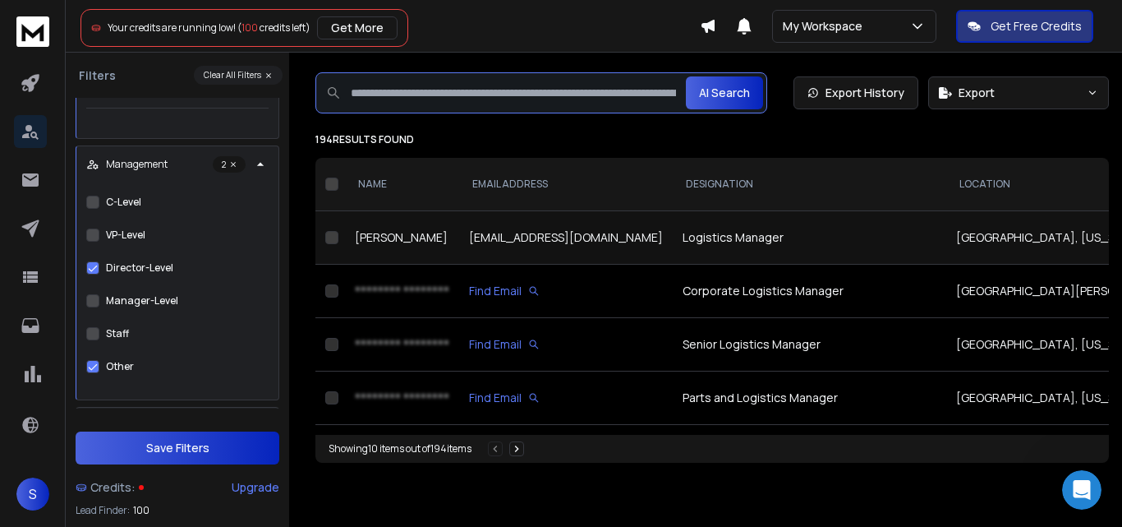
scroll to position [319, 0]
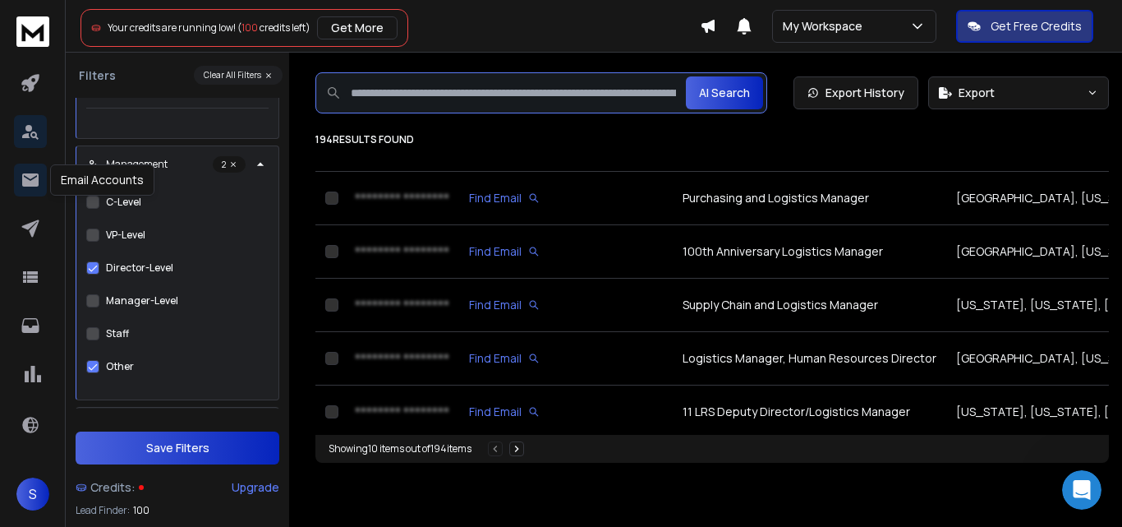
click at [38, 168] on link at bounding box center [30, 179] width 33 height 33
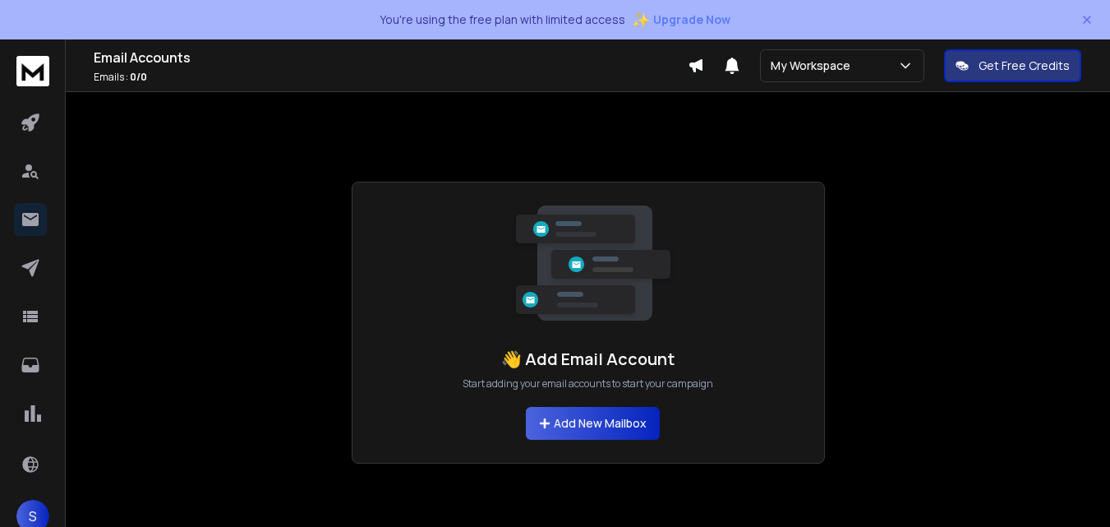
scroll to position [26, 0]
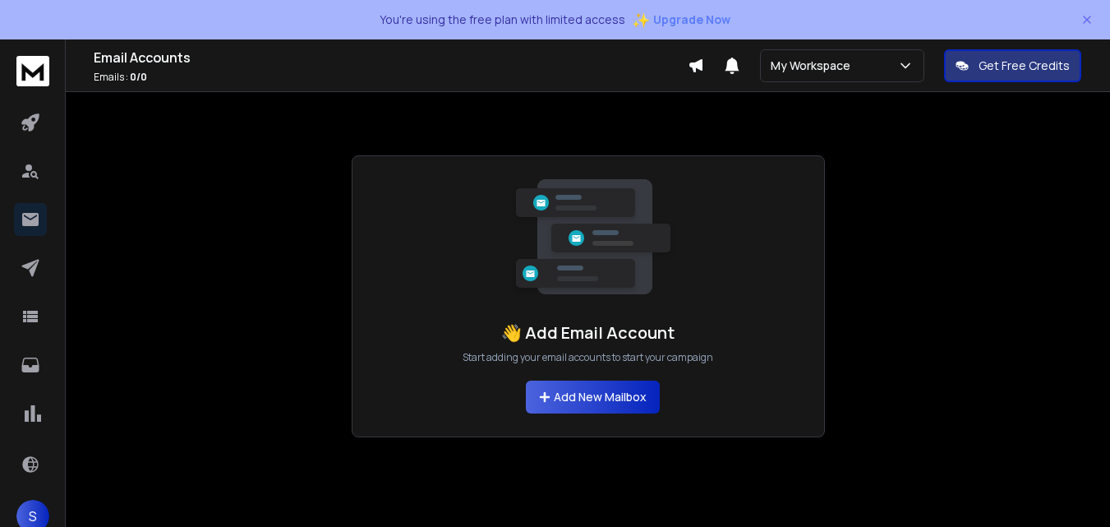
click at [567, 391] on button "Add New Mailbox" at bounding box center [593, 396] width 134 height 33
click at [591, 392] on button "Add New Mailbox" at bounding box center [593, 396] width 134 height 33
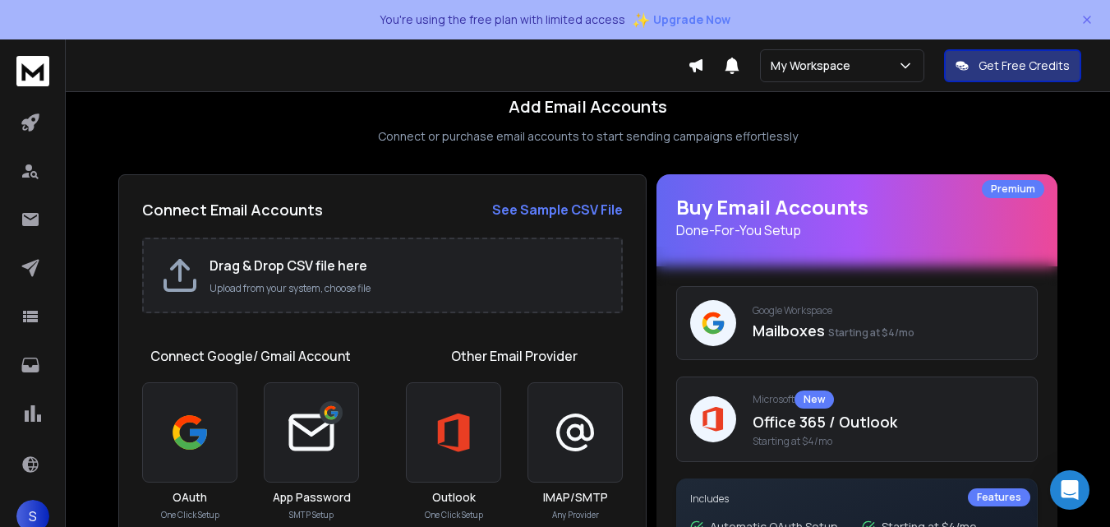
scroll to position [186, 0]
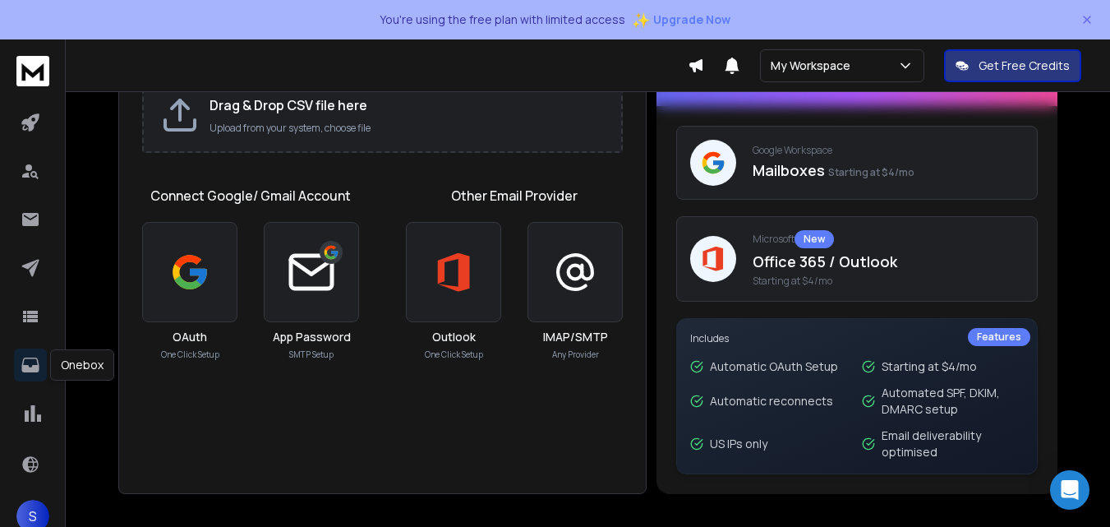
click at [30, 370] on icon at bounding box center [29, 364] width 17 height 15
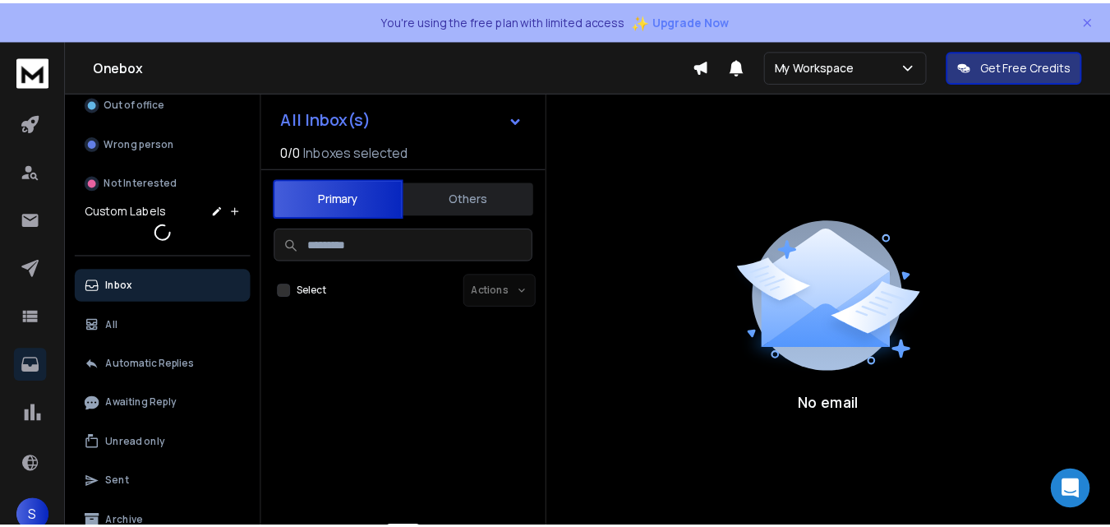
scroll to position [437, 0]
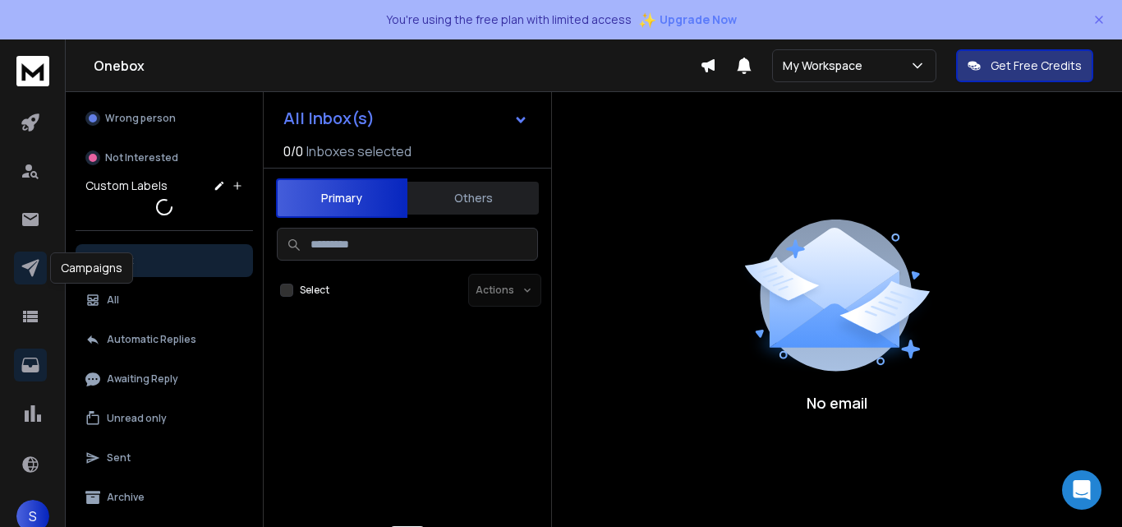
click at [30, 270] on icon at bounding box center [29, 267] width 17 height 17
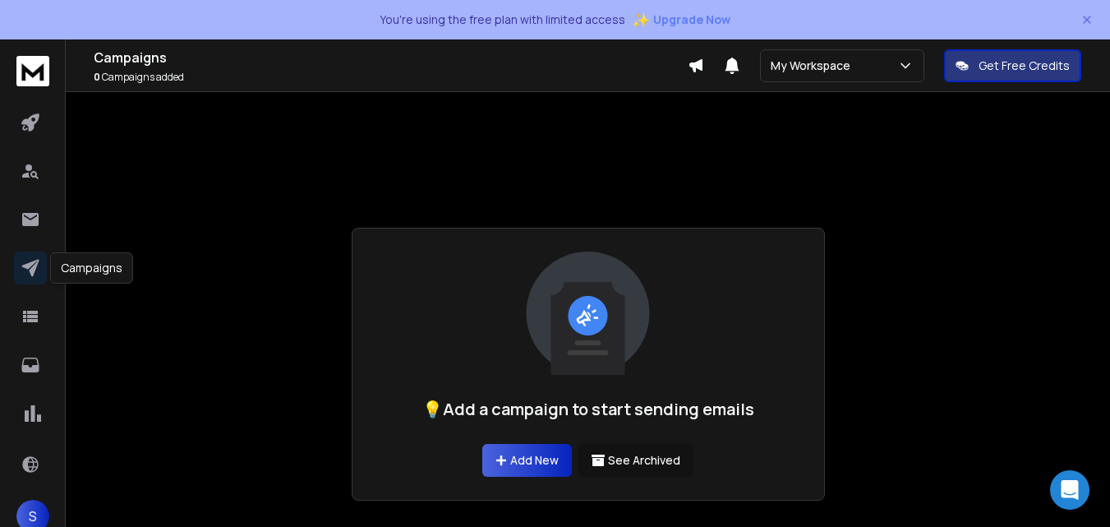
scroll to position [125, 0]
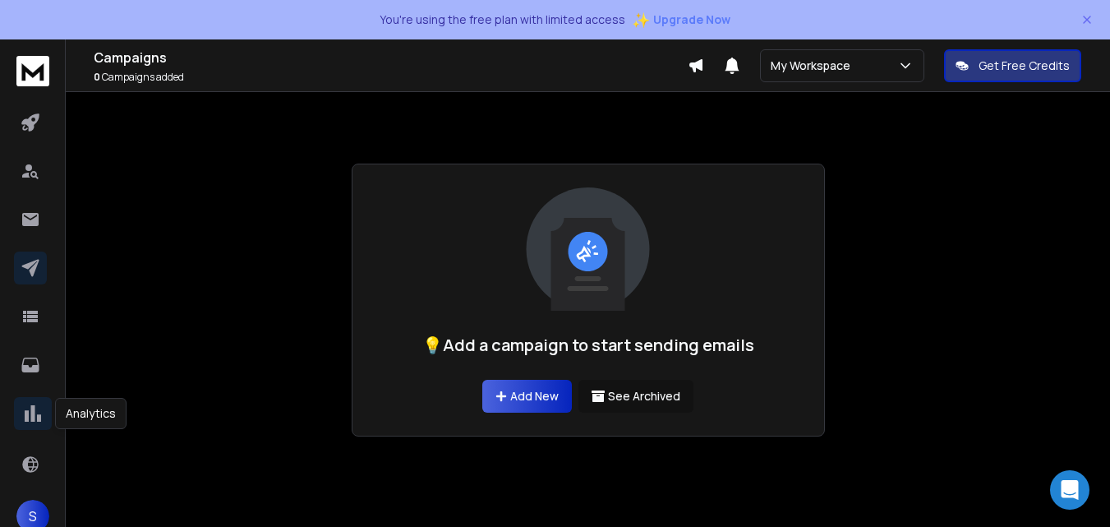
click at [31, 408] on icon at bounding box center [33, 413] width 16 height 16
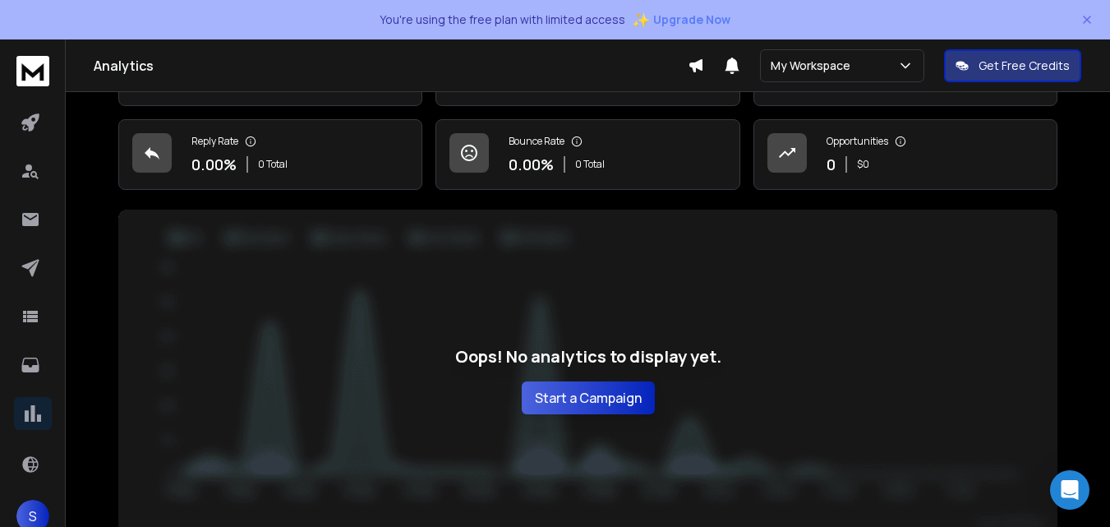
scroll to position [193, 0]
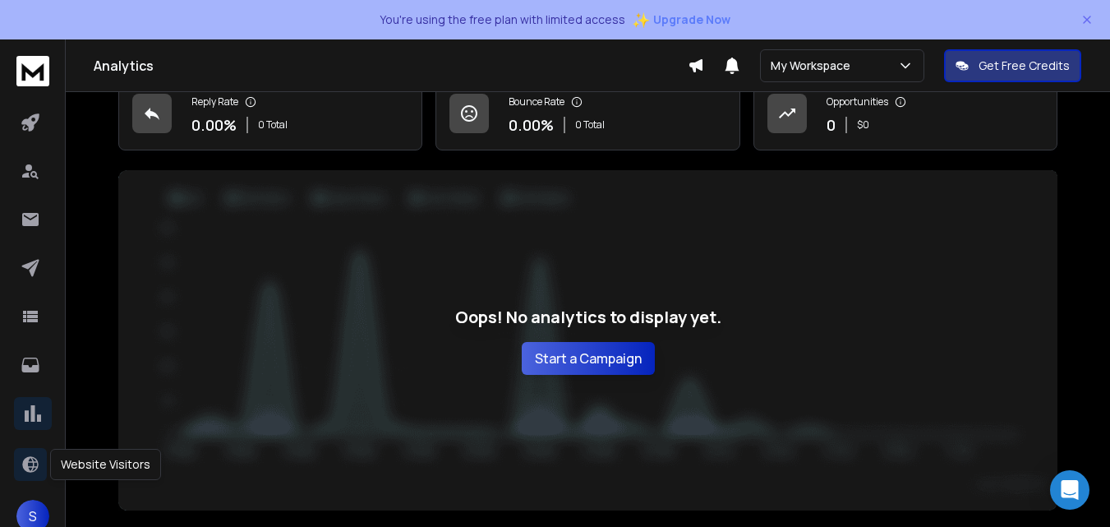
click at [30, 461] on icon at bounding box center [31, 464] width 20 height 20
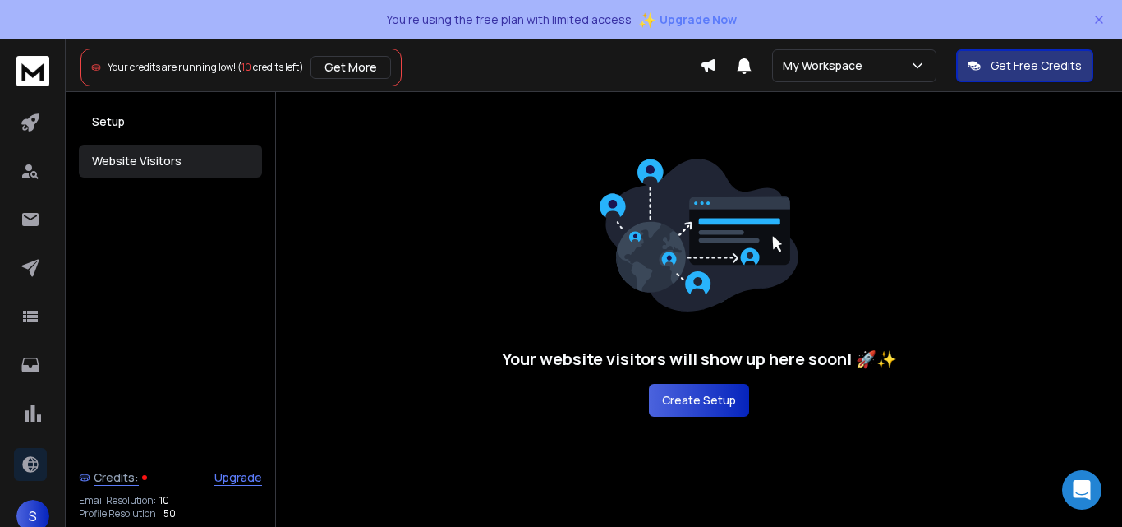
click at [131, 479] on span "Credits:" at bounding box center [116, 477] width 45 height 16
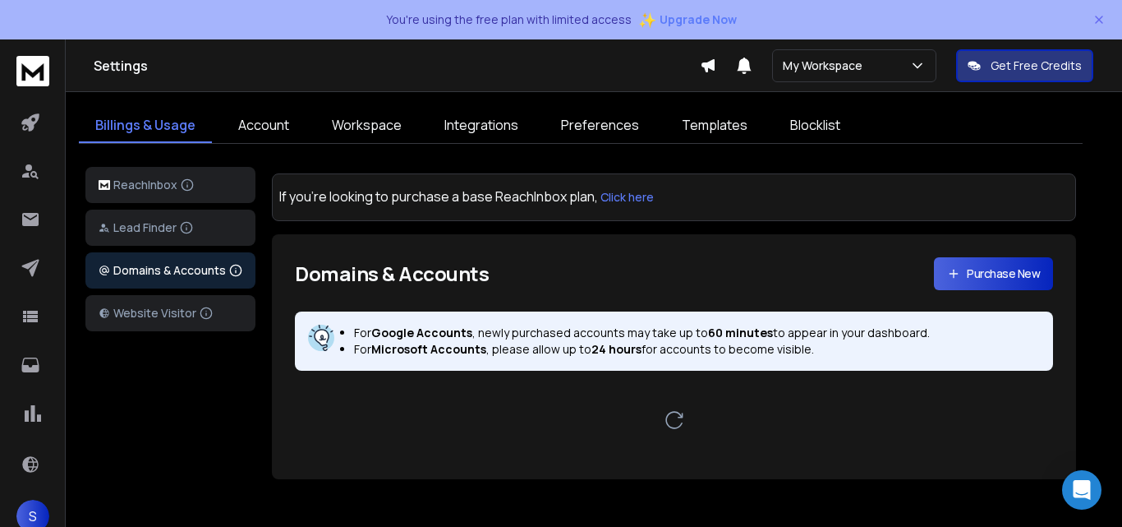
click at [205, 267] on button "Domains & Accounts" at bounding box center [170, 270] width 170 height 36
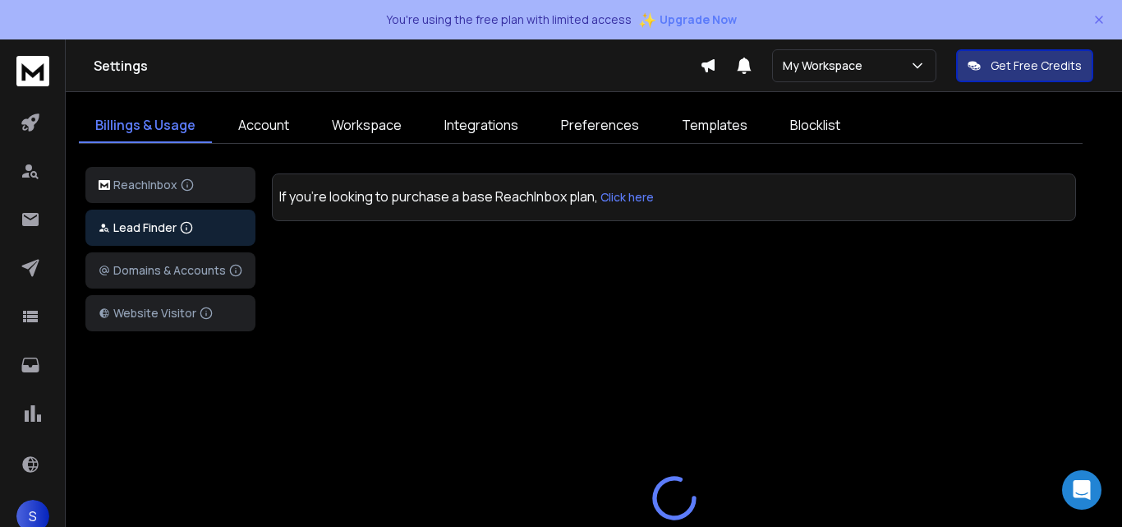
click at [174, 242] on button "Lead Finder" at bounding box center [170, 228] width 170 height 36
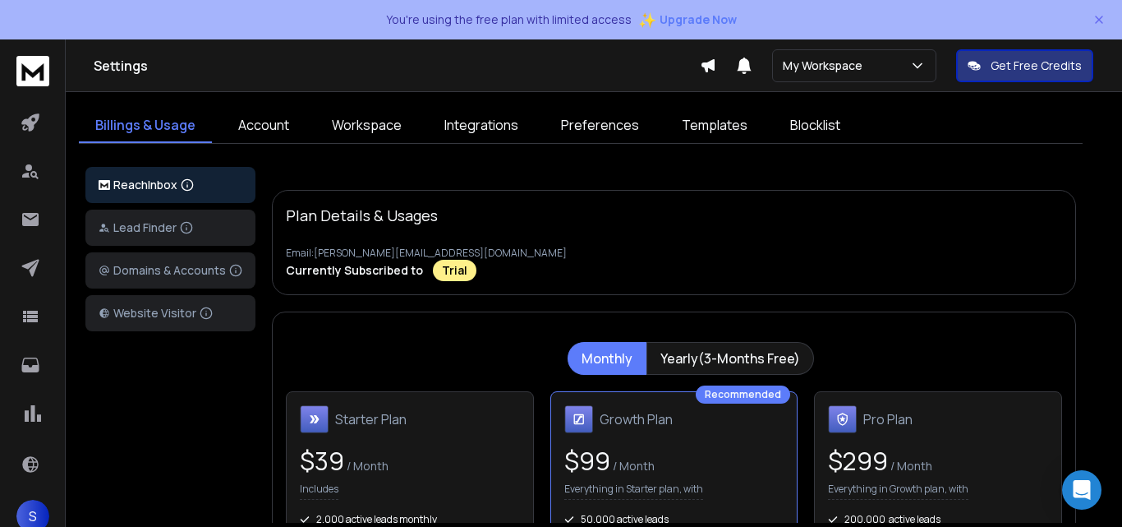
click at [110, 179] on button "ReachInbox" at bounding box center [170, 185] width 170 height 36
